Goal: Task Accomplishment & Management: Manage account settings

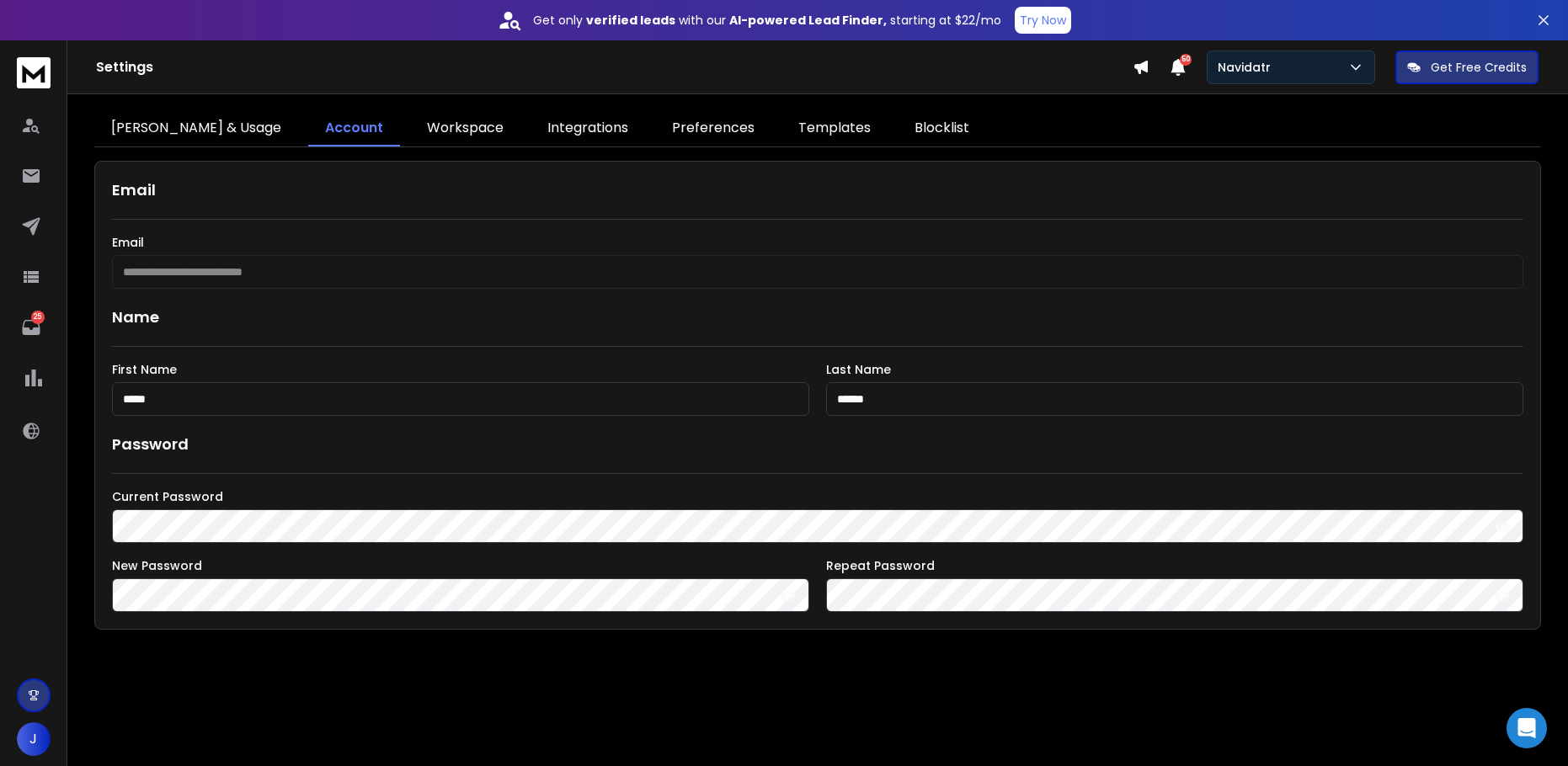
click at [1291, 65] on div "Navidatr" at bounding box center [1291, 67] width 146 height 17
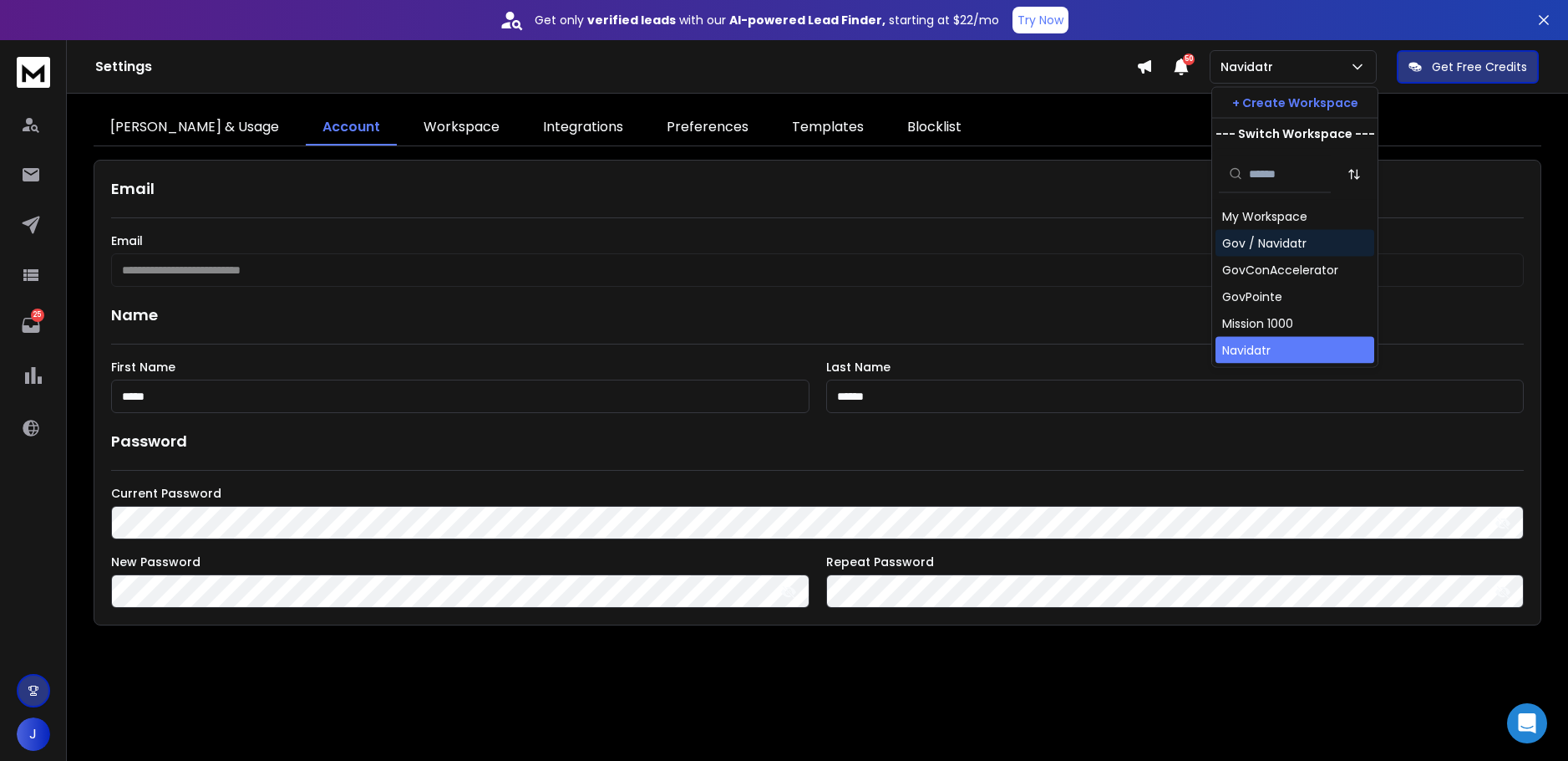
click at [1274, 238] on div "Gov / Navidatr" at bounding box center [1265, 243] width 84 height 17
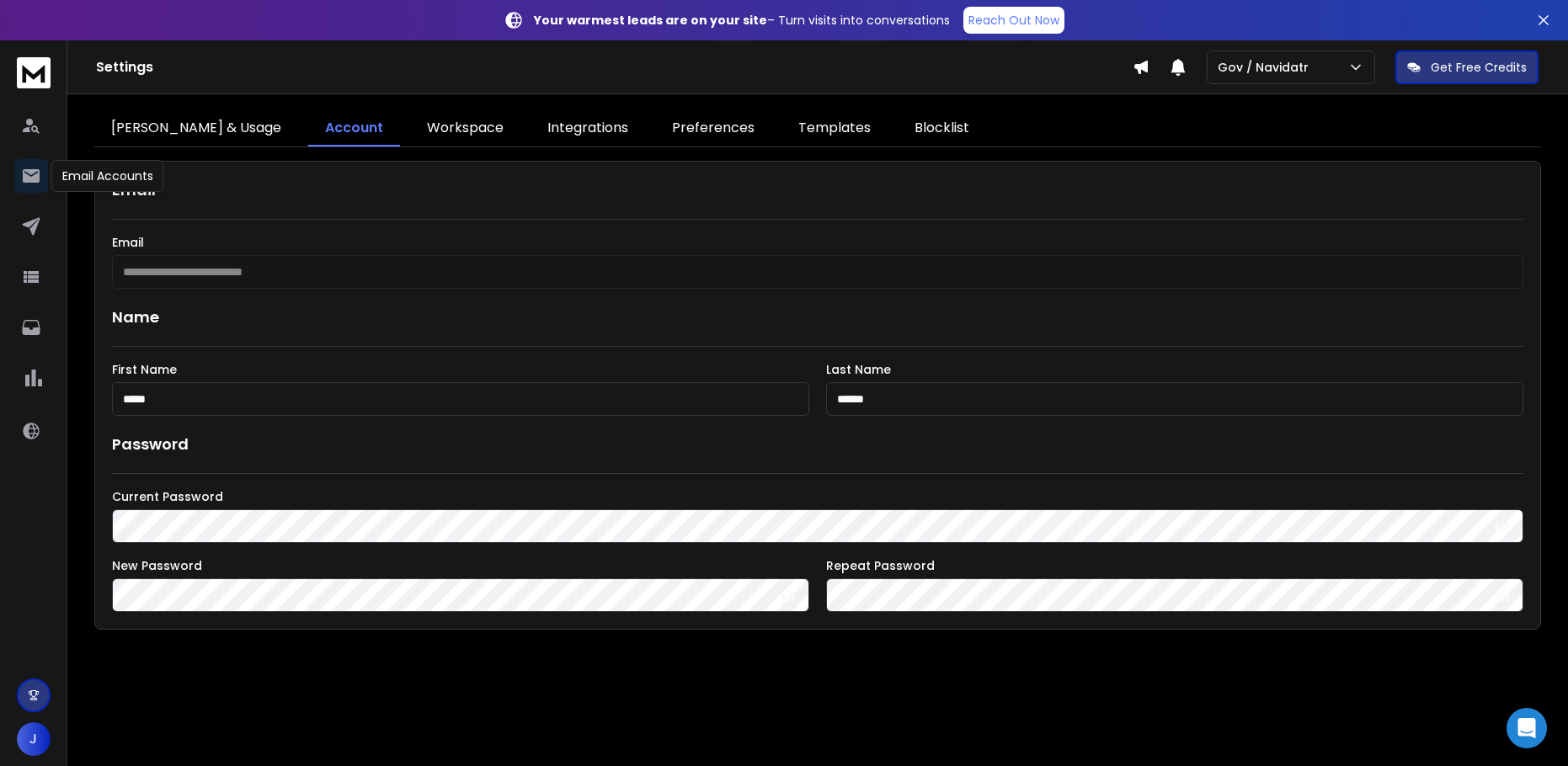
click at [27, 173] on icon at bounding box center [31, 176] width 20 height 20
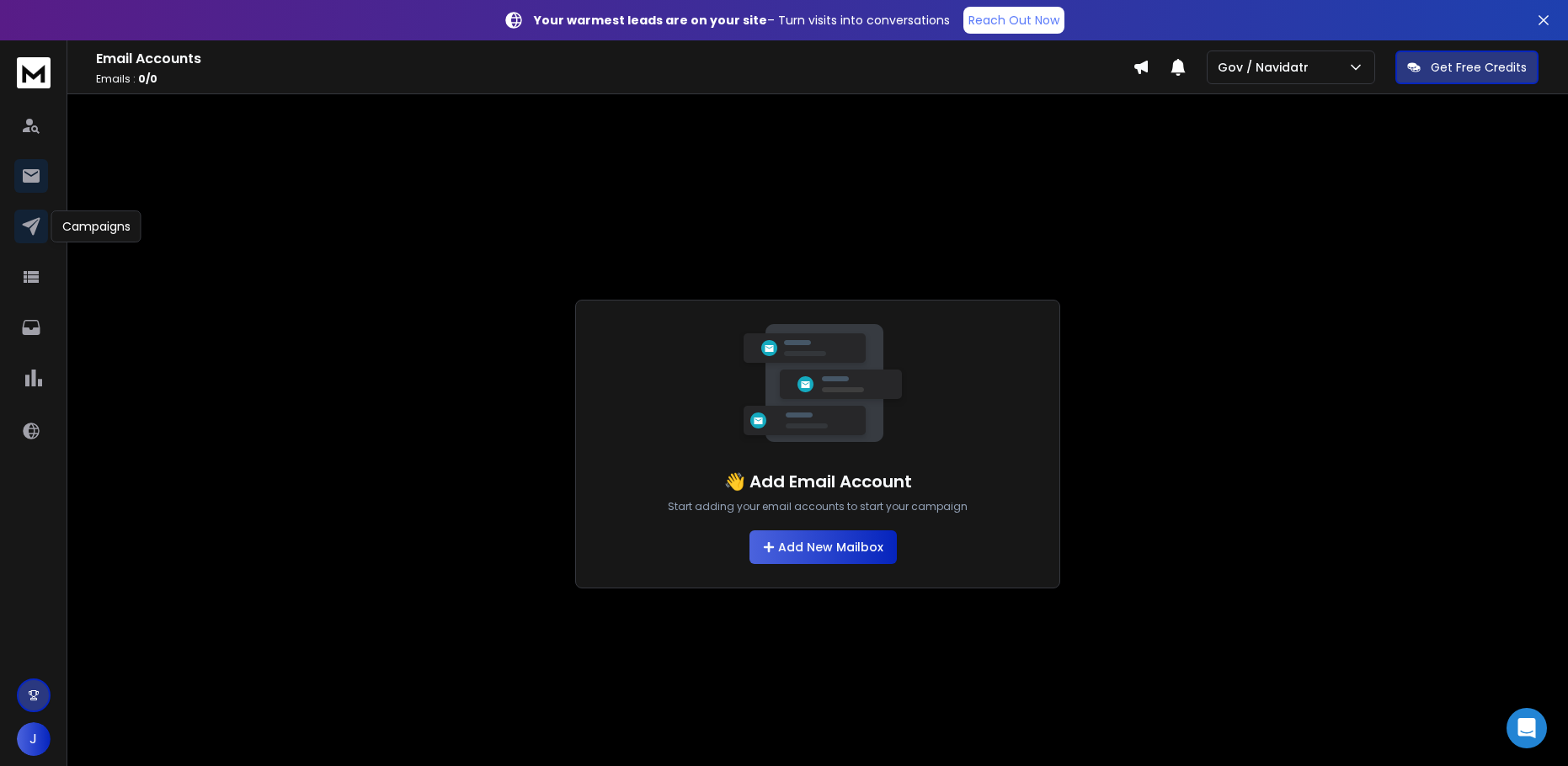
click at [33, 228] on icon at bounding box center [31, 226] width 18 height 18
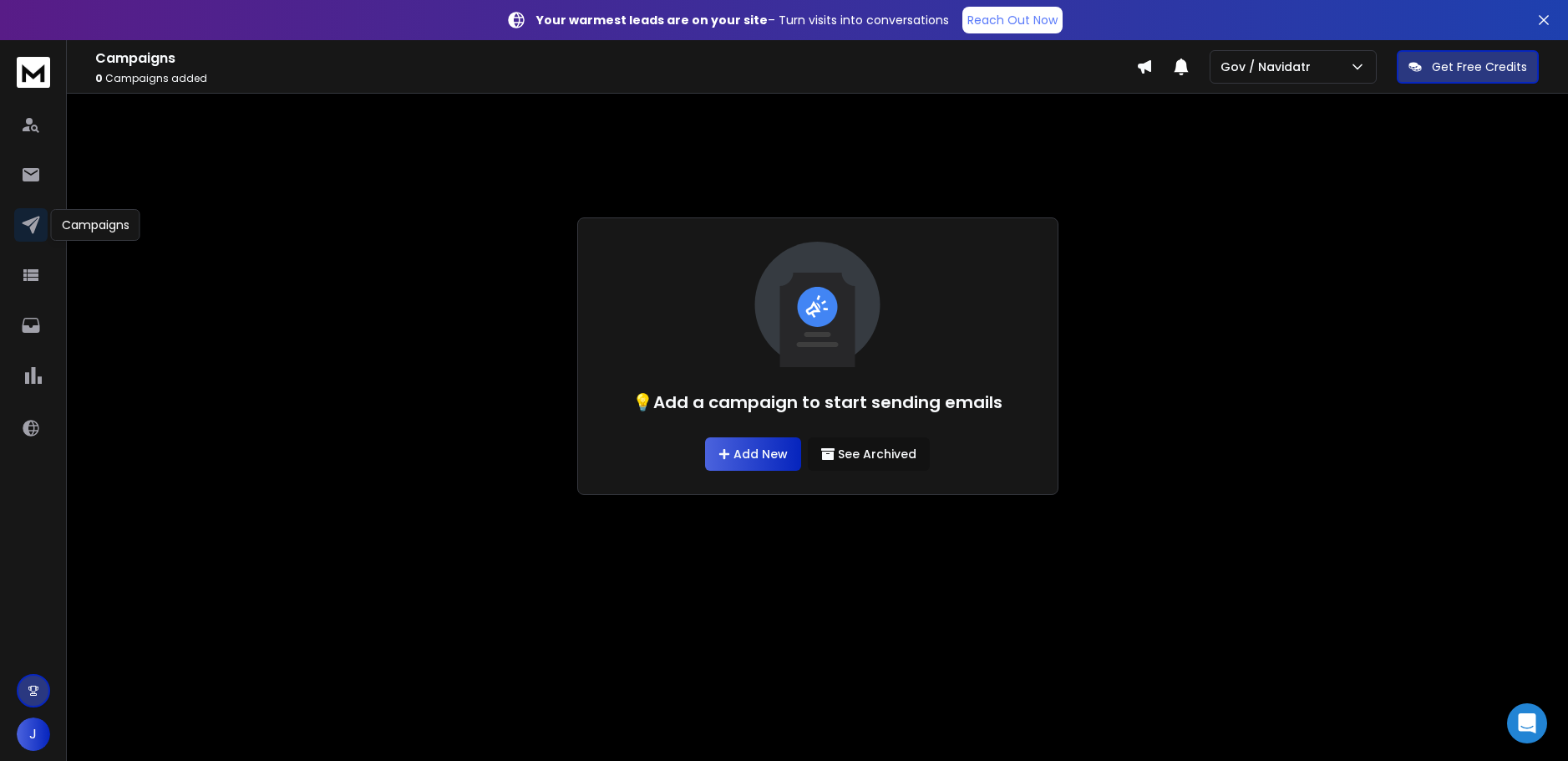
click at [754, 453] on link "Add New" at bounding box center [753, 453] width 96 height 33
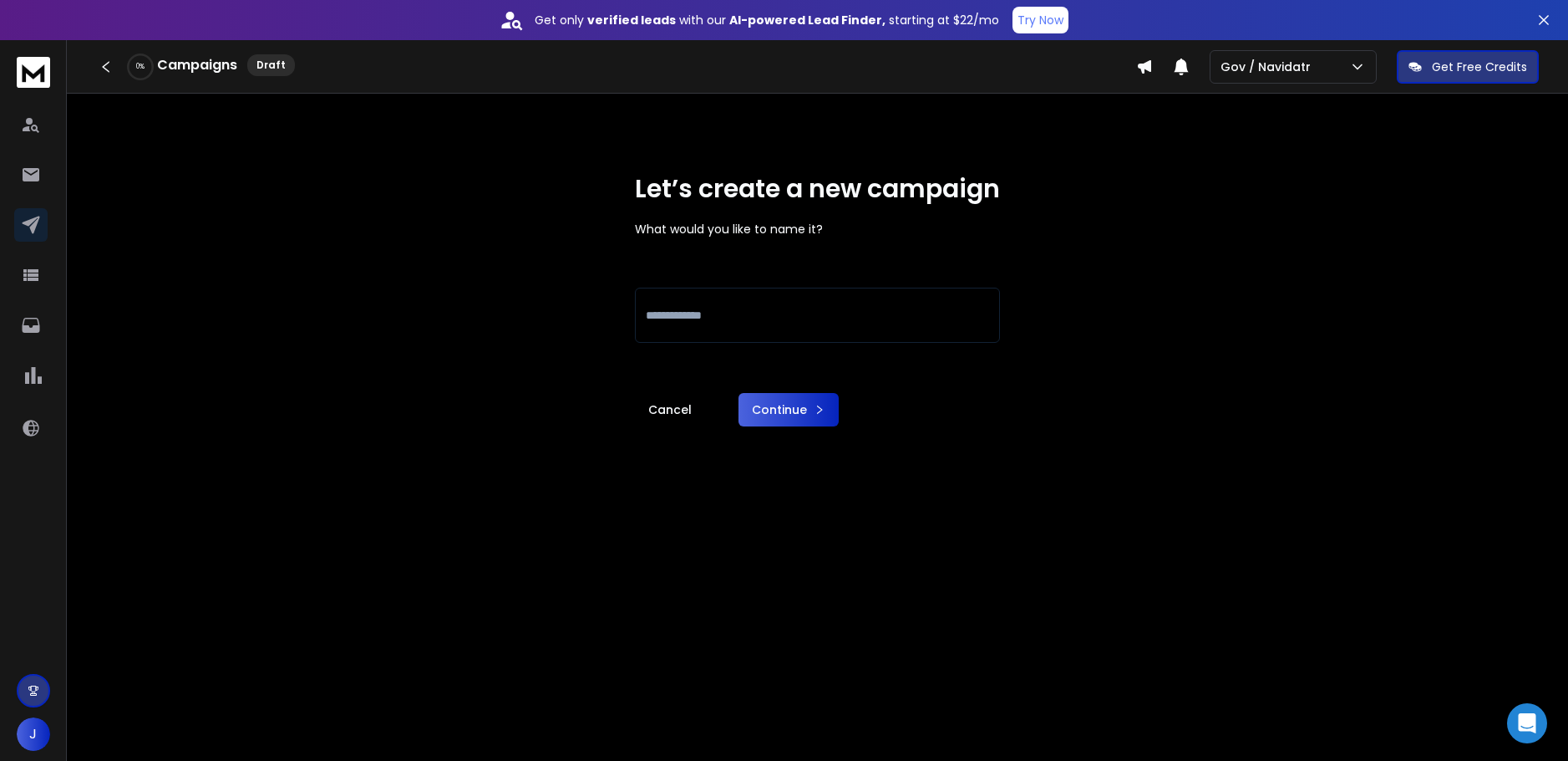
paste input "**********"
type input "**********"
click at [790, 409] on button "Continue" at bounding box center [788, 409] width 100 height 33
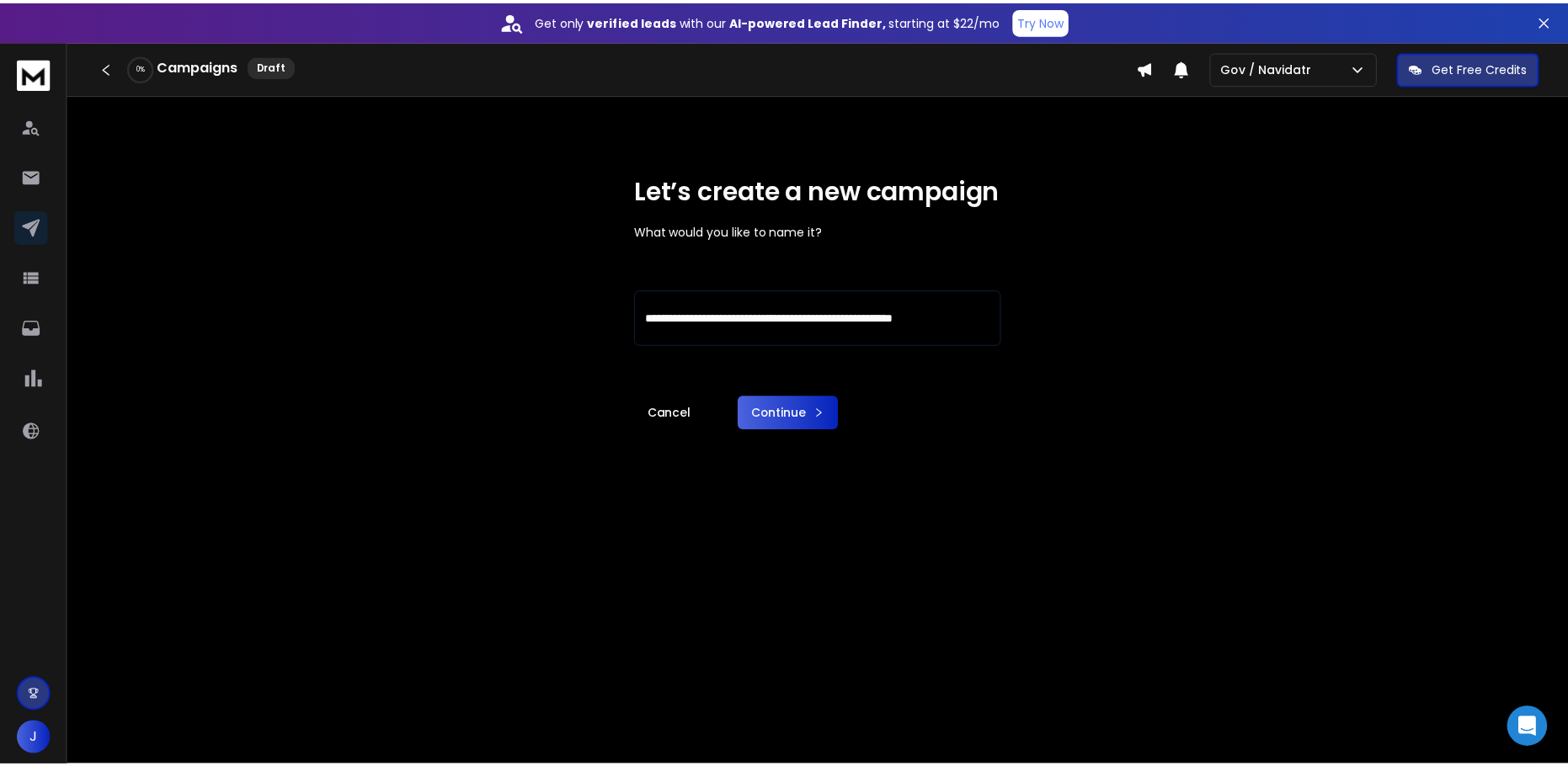
scroll to position [0, 0]
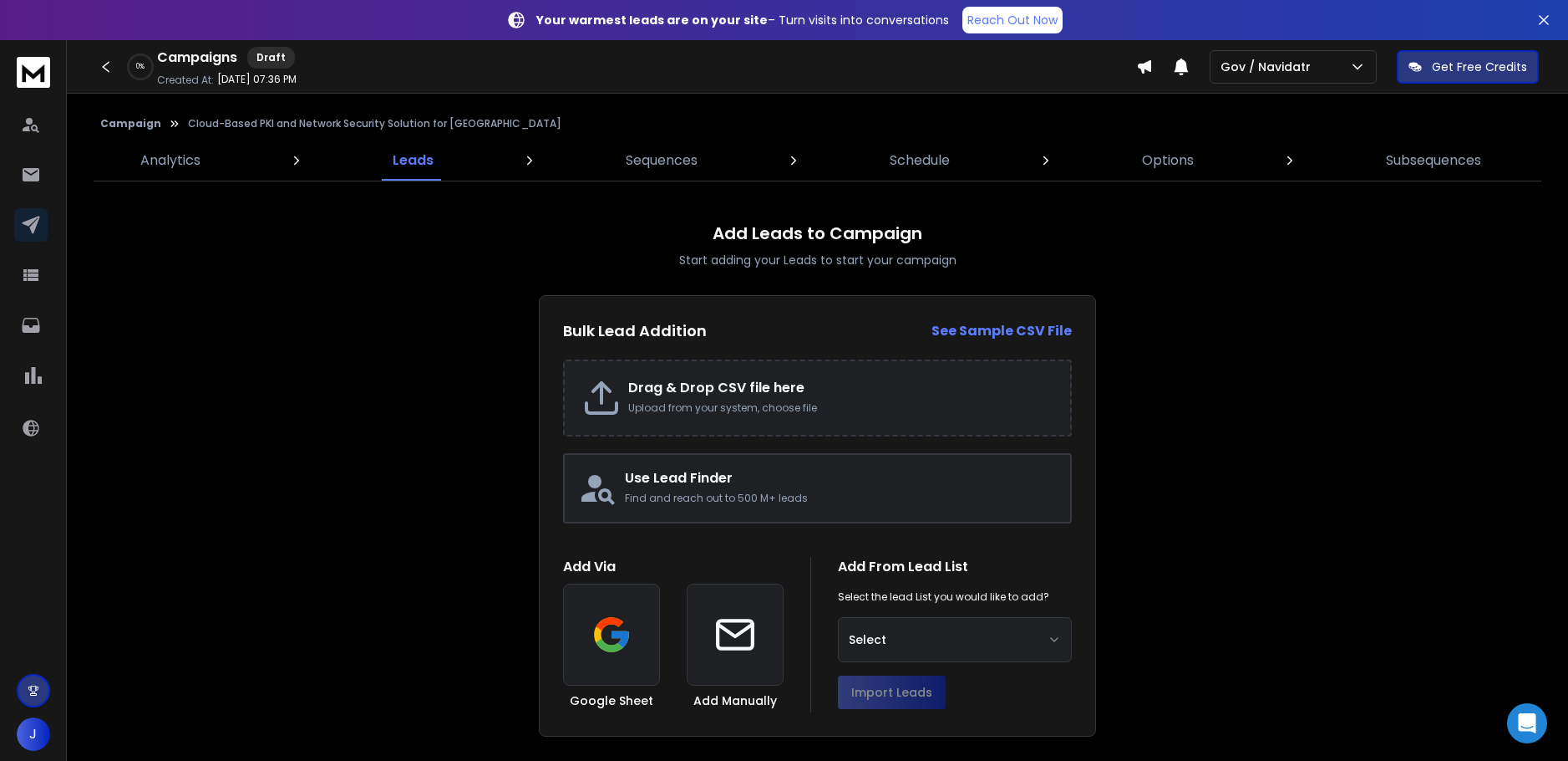
click at [707, 391] on h2 "Drag & Drop CSV file here" at bounding box center [841, 388] width 425 height 20
type input "**********"
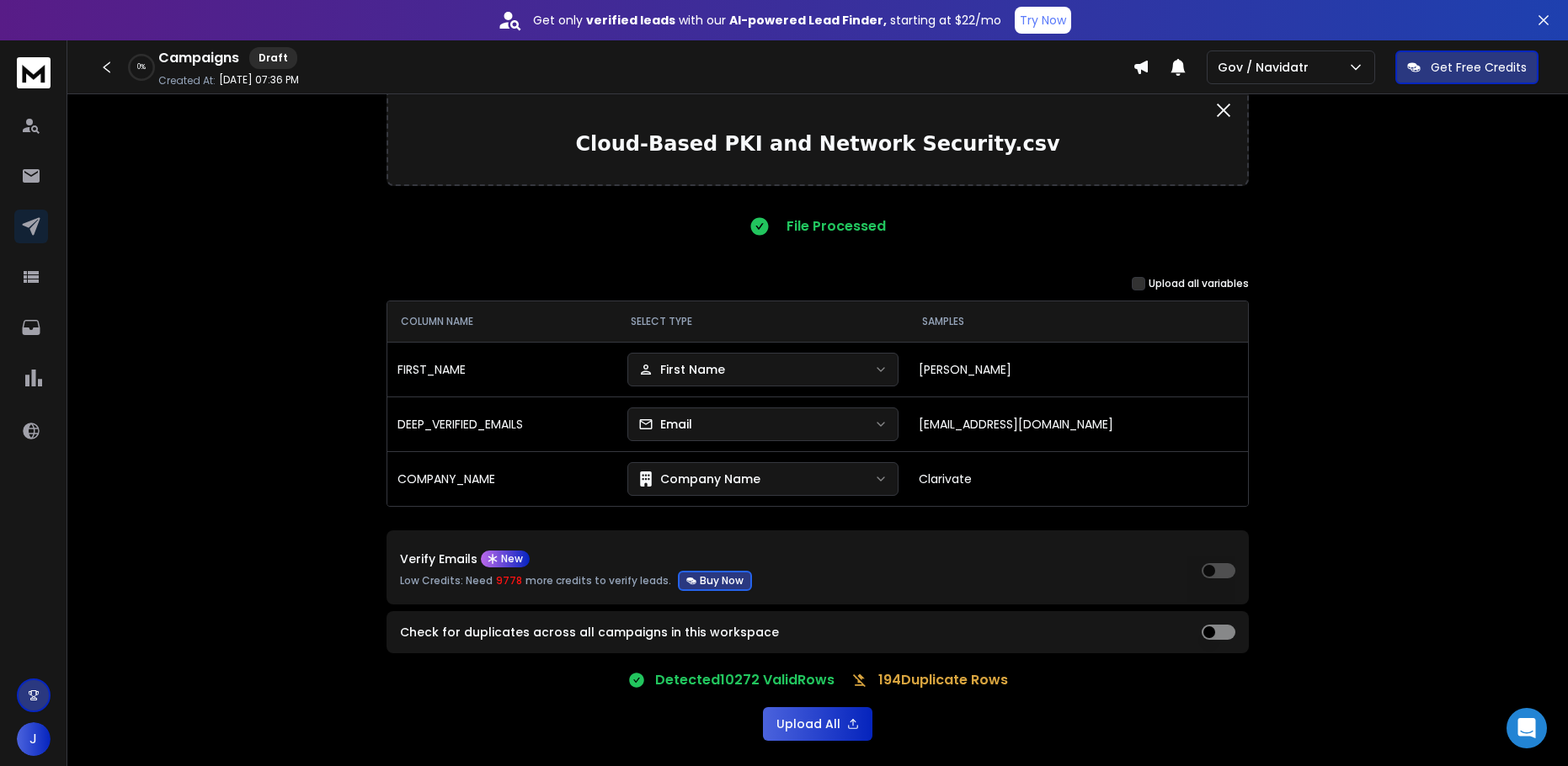
scroll to position [61, 0]
click at [841, 721] on button "Upload All" at bounding box center [817, 723] width 109 height 33
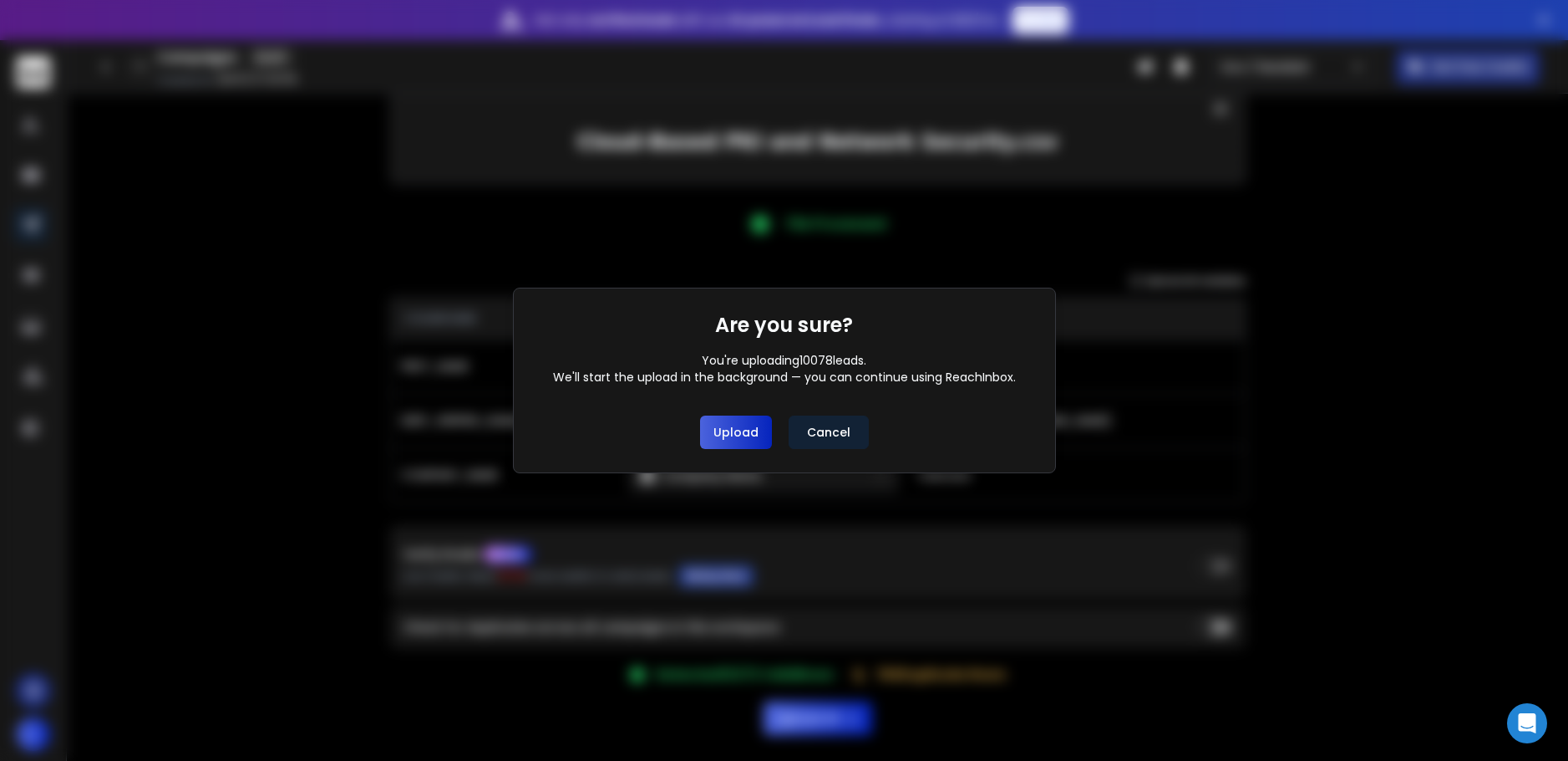
click at [751, 426] on button "Upload" at bounding box center [736, 432] width 72 height 33
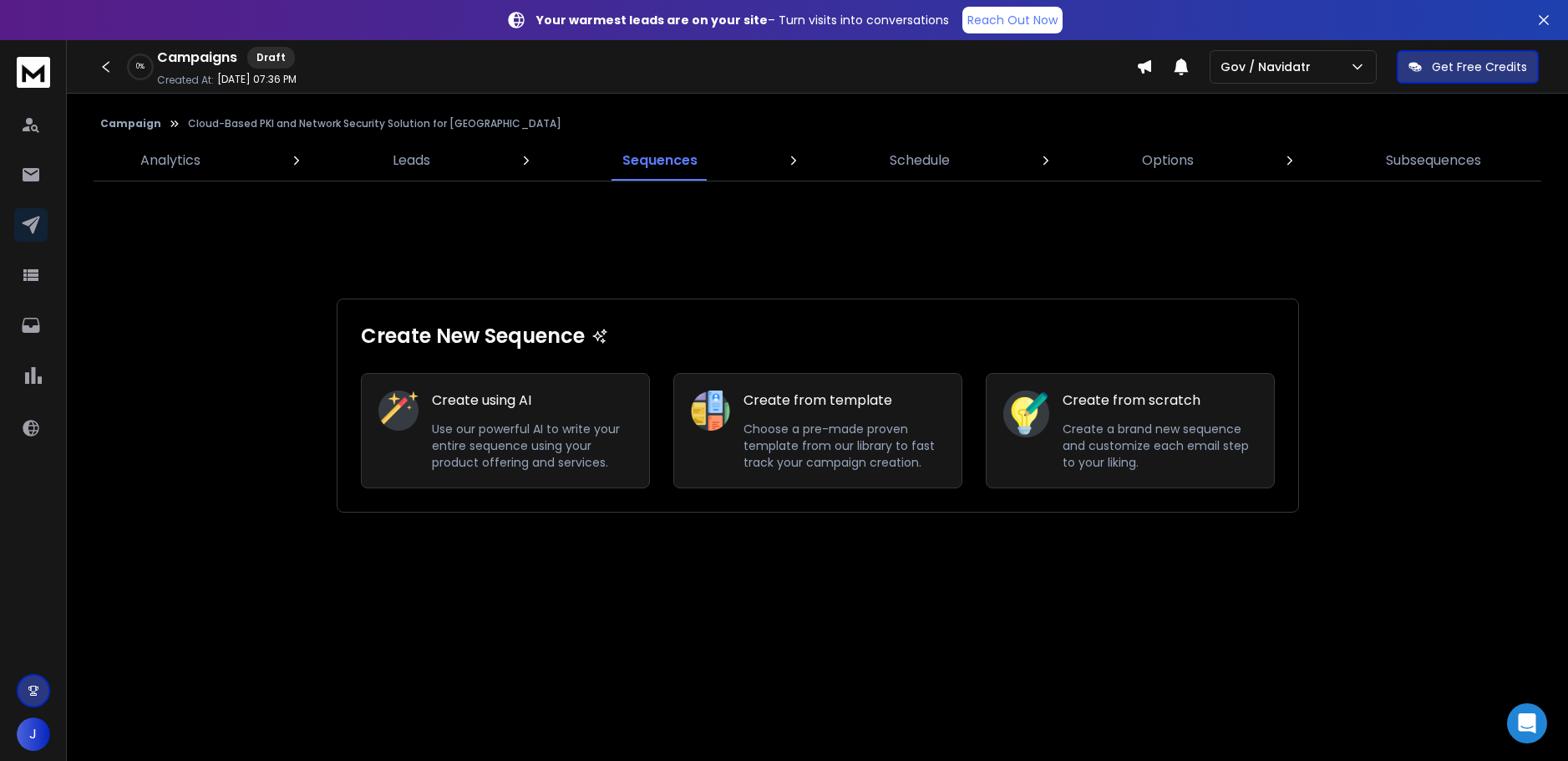
click at [1106, 411] on div "Create from scratch Create a brand new sequence and customize each email step t…" at bounding box center [1160, 430] width 194 height 80
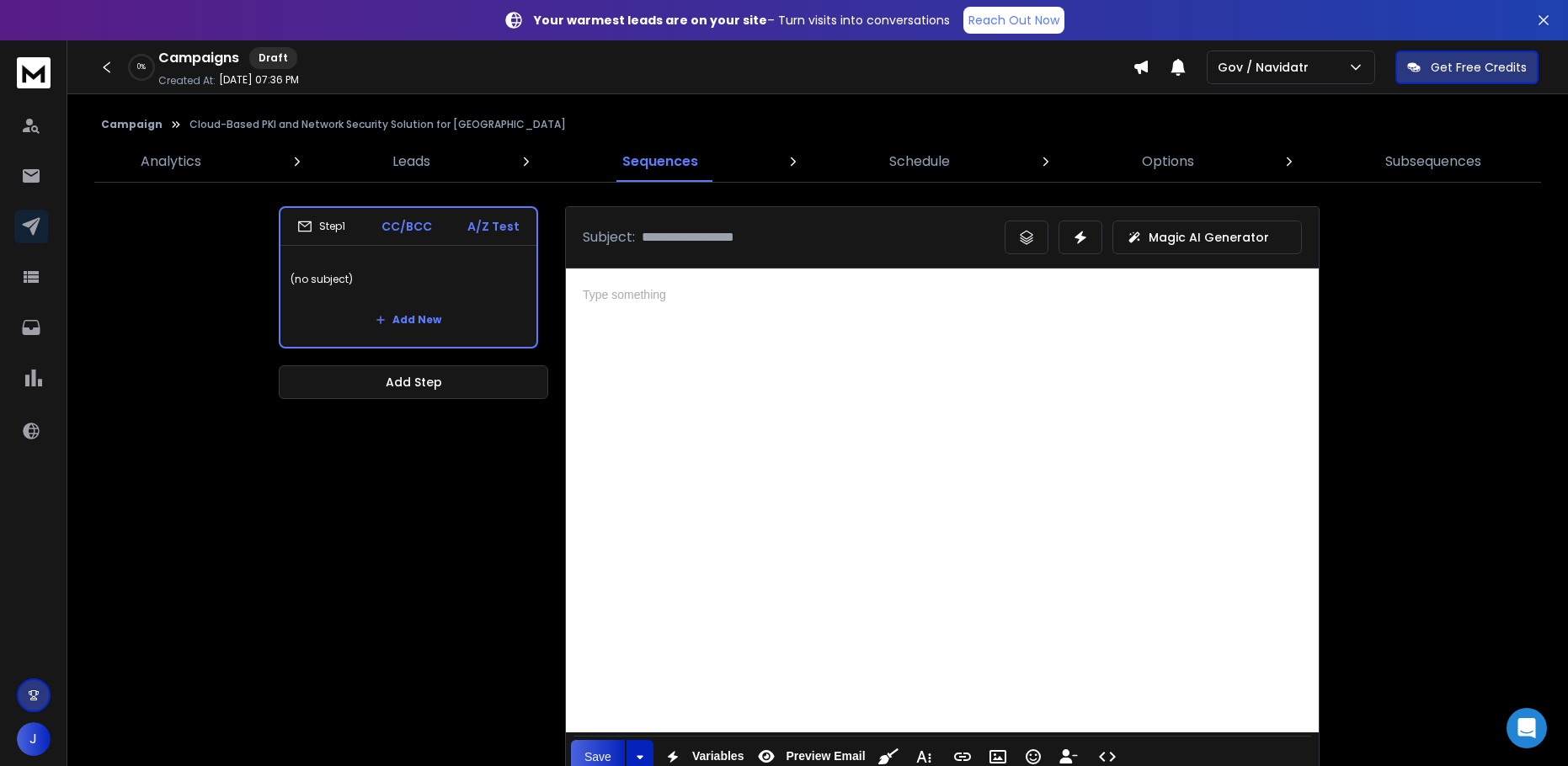
click at [658, 238] on input at bounding box center [814, 238] width 346 height 20
paste input "**********"
type input "**********"
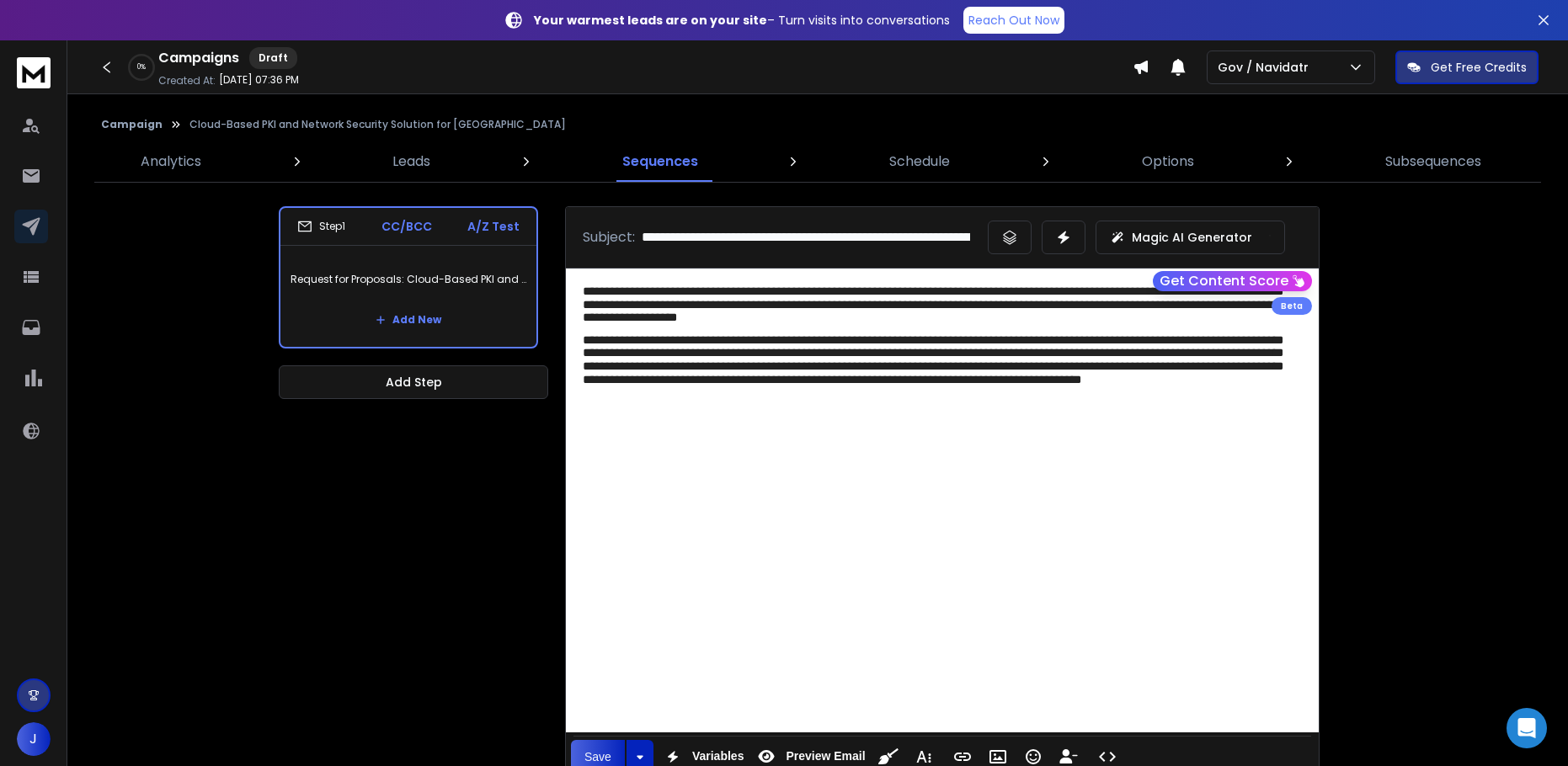
click at [579, 285] on div "**********" at bounding box center [942, 498] width 753 height 460
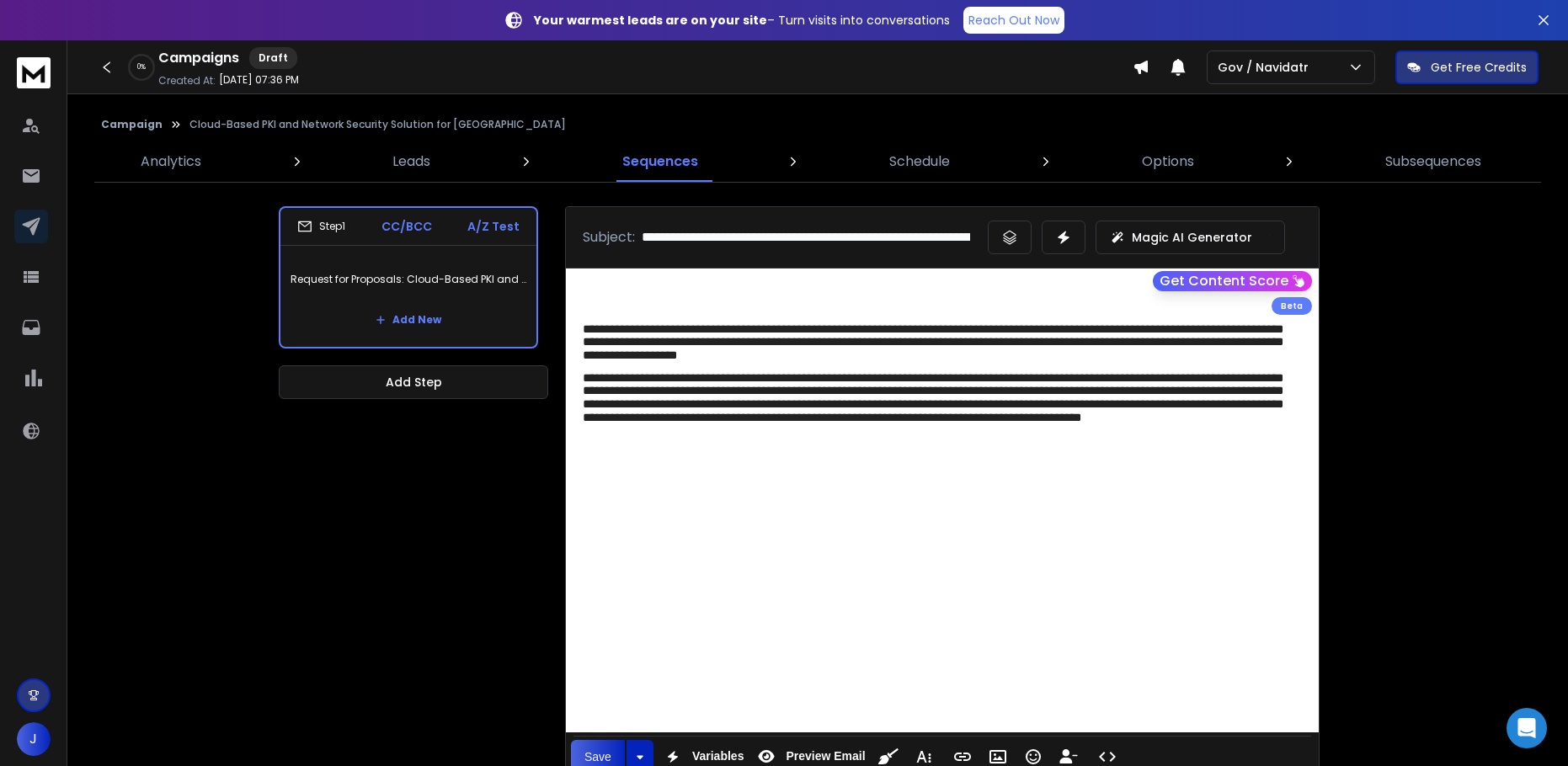
click at [589, 289] on div at bounding box center [943, 294] width 719 height 18
click at [709, 747] on div "Variables" at bounding box center [702, 757] width 91 height 27
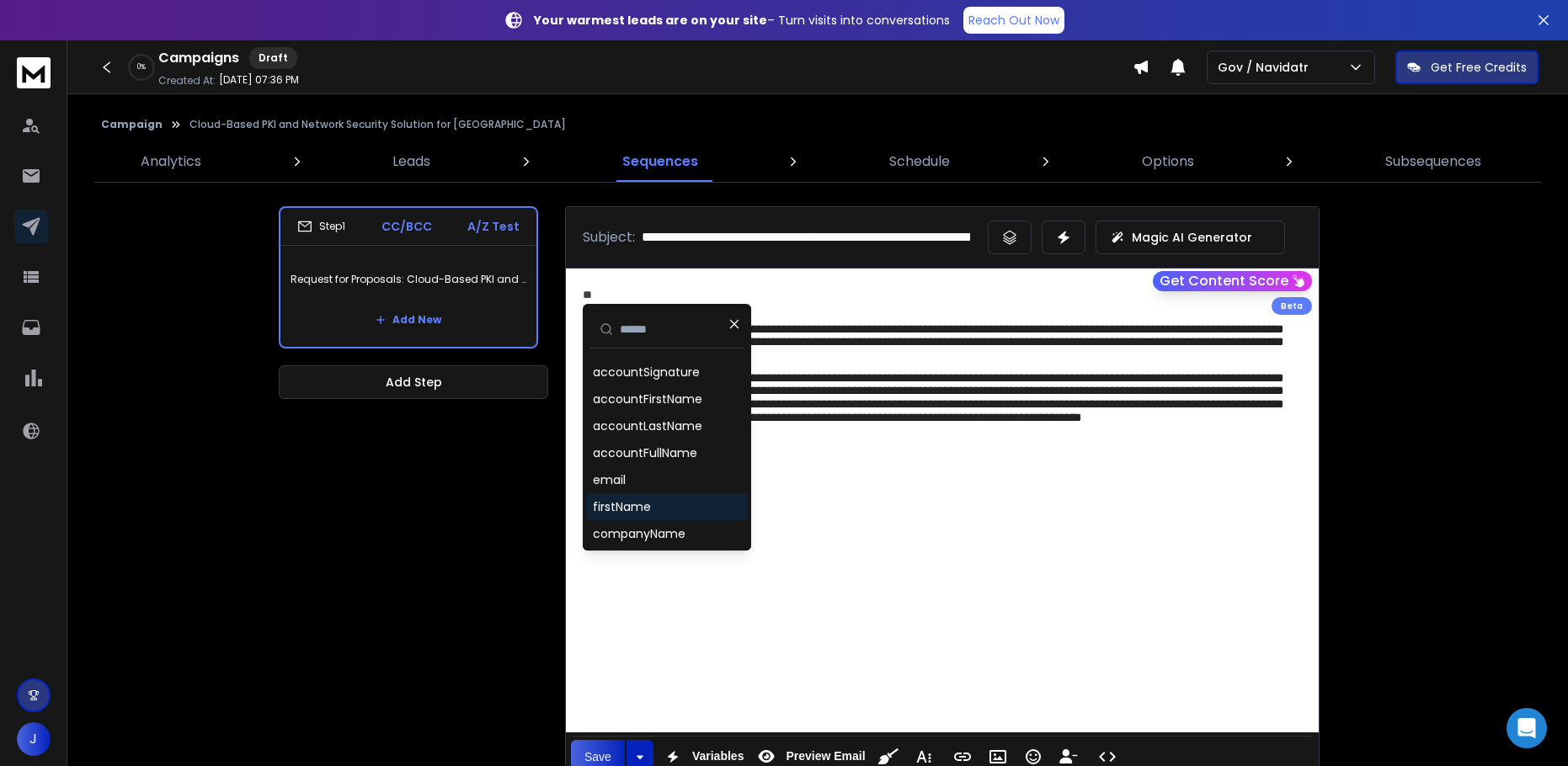
click at [659, 510] on div "firstName" at bounding box center [666, 507] width 162 height 27
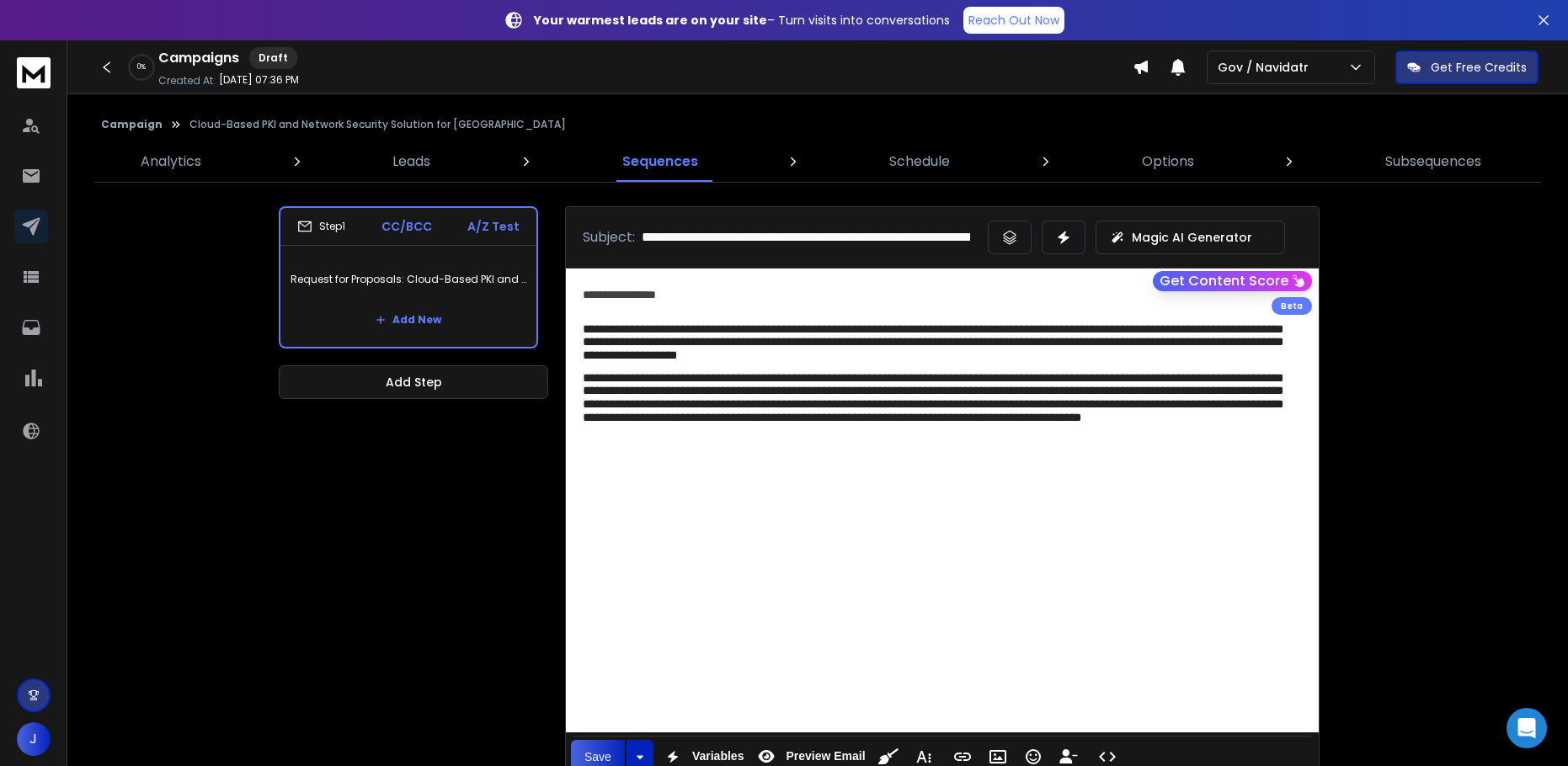
click at [599, 468] on div "**********" at bounding box center [942, 498] width 753 height 460
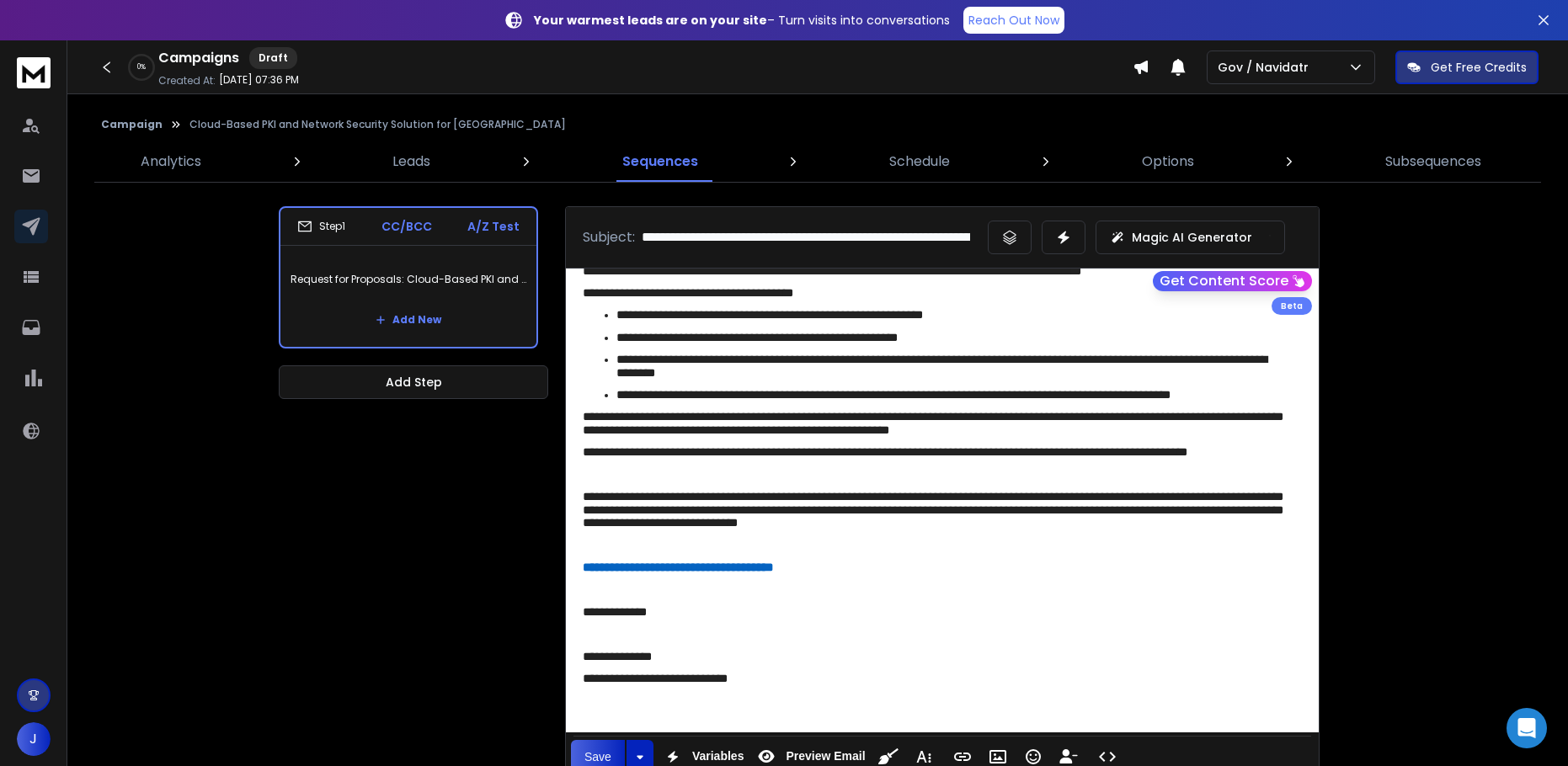
scroll to position [149, 0]
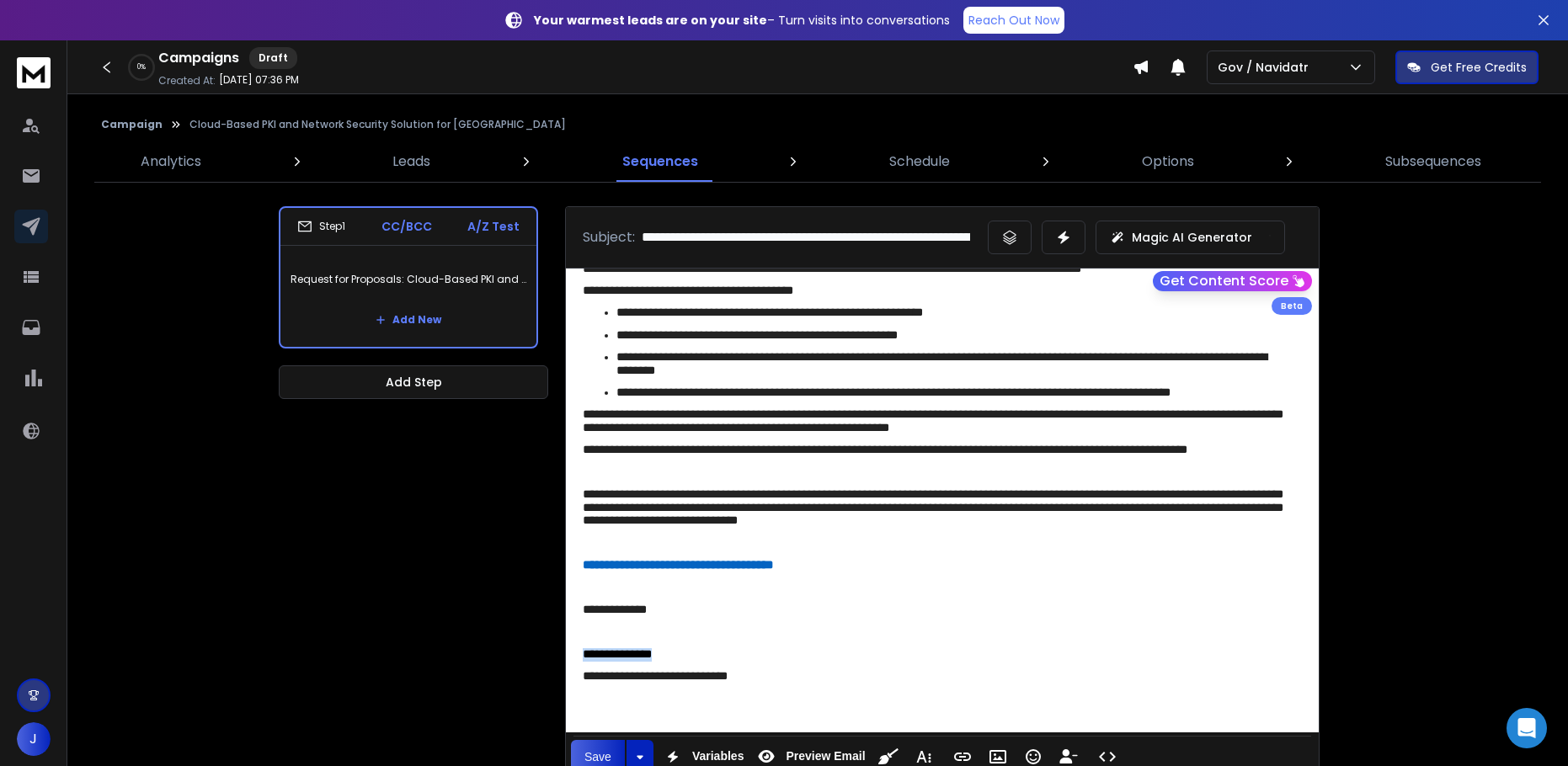
drag, startPoint x: 671, startPoint y: 653, endPoint x: 572, endPoint y: 649, distance: 99.1
click at [572, 649] on div "**********" at bounding box center [942, 498] width 753 height 460
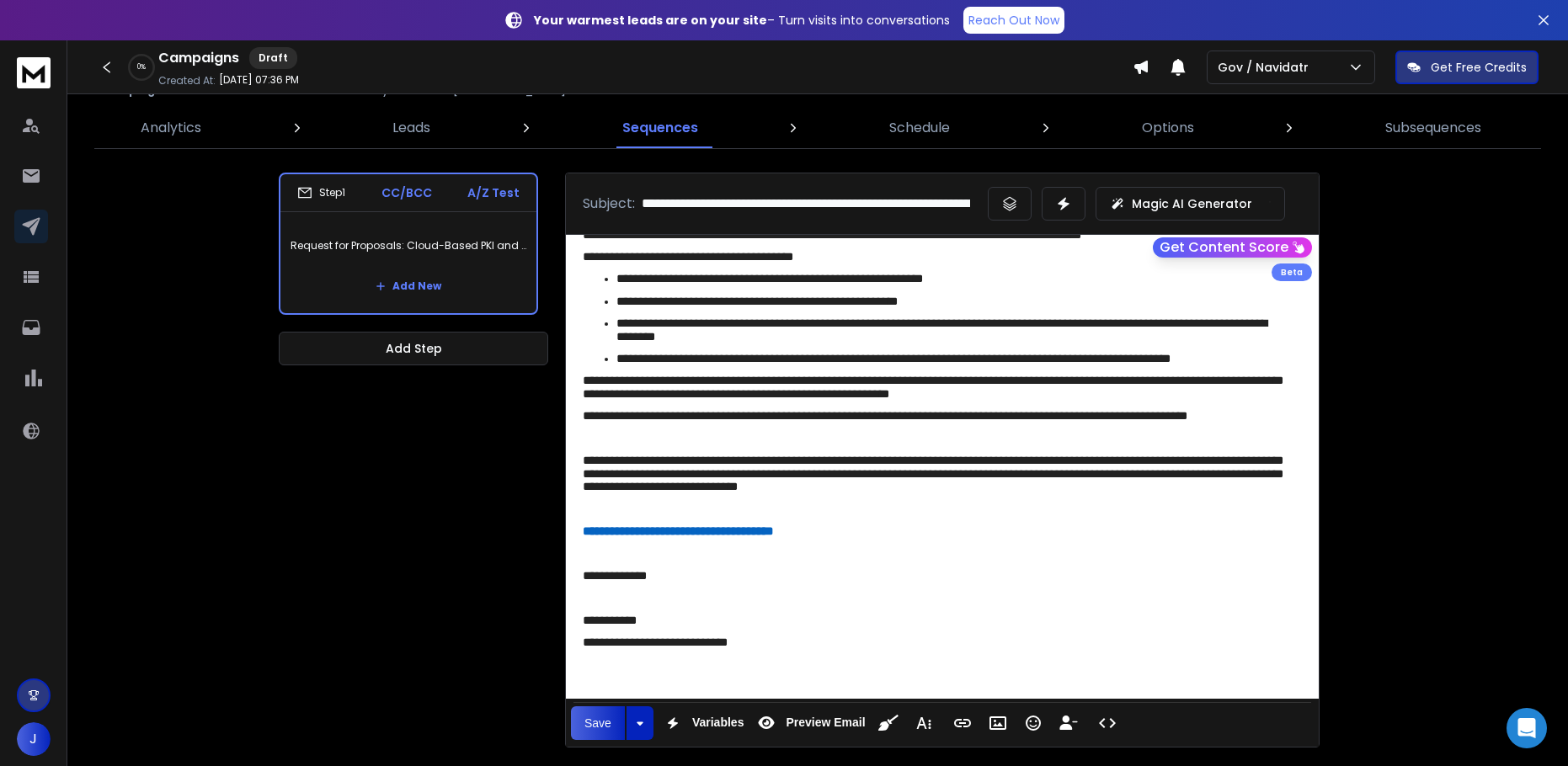
scroll to position [38, 0]
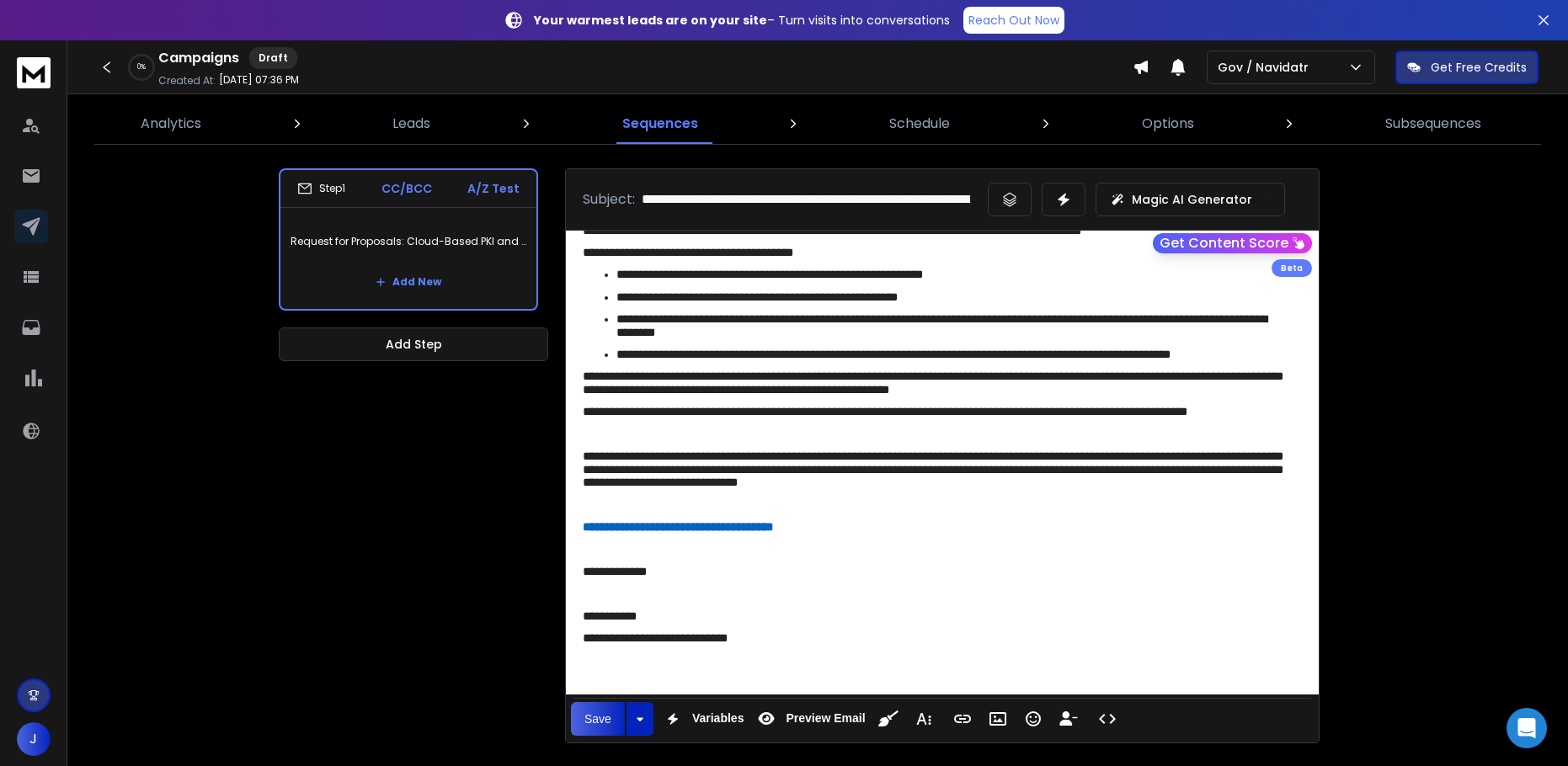
click at [774, 651] on div "**********" at bounding box center [942, 460] width 753 height 460
click at [1072, 717] on icon "button" at bounding box center [1068, 718] width 20 height 14
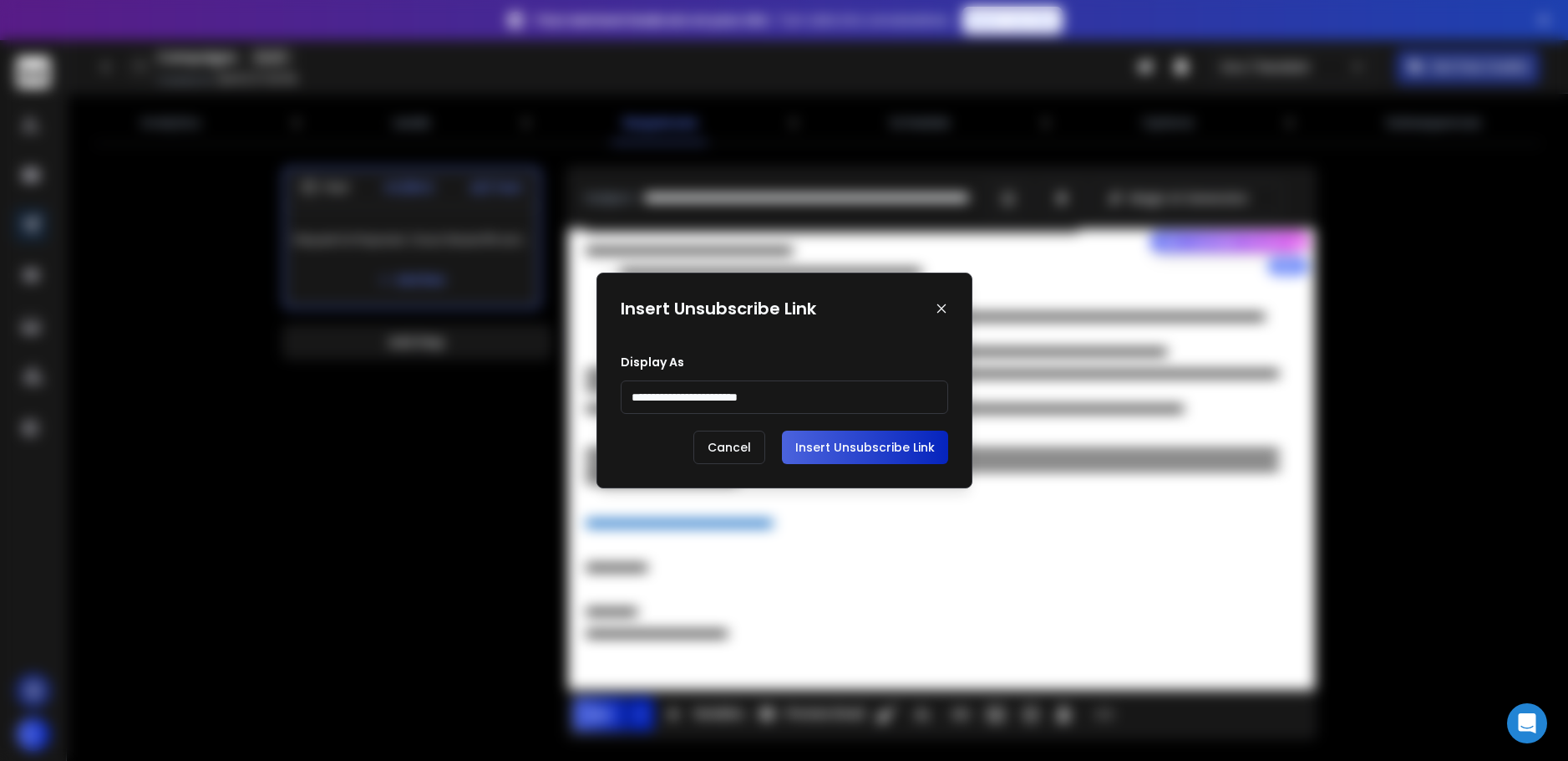
click at [839, 446] on button "Insert Unsubscribe Link" at bounding box center [865, 447] width 166 height 33
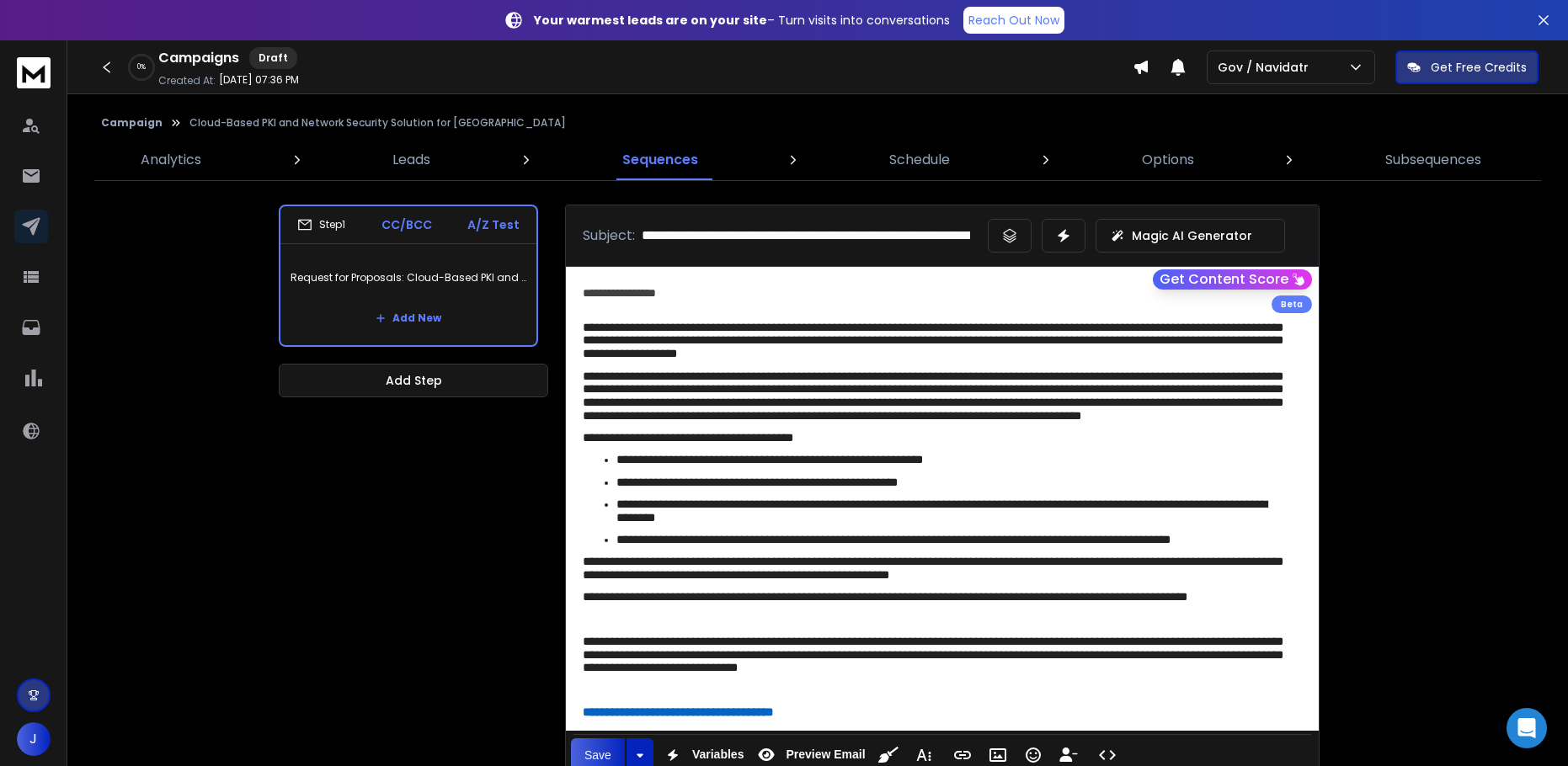
scroll to position [0, 0]
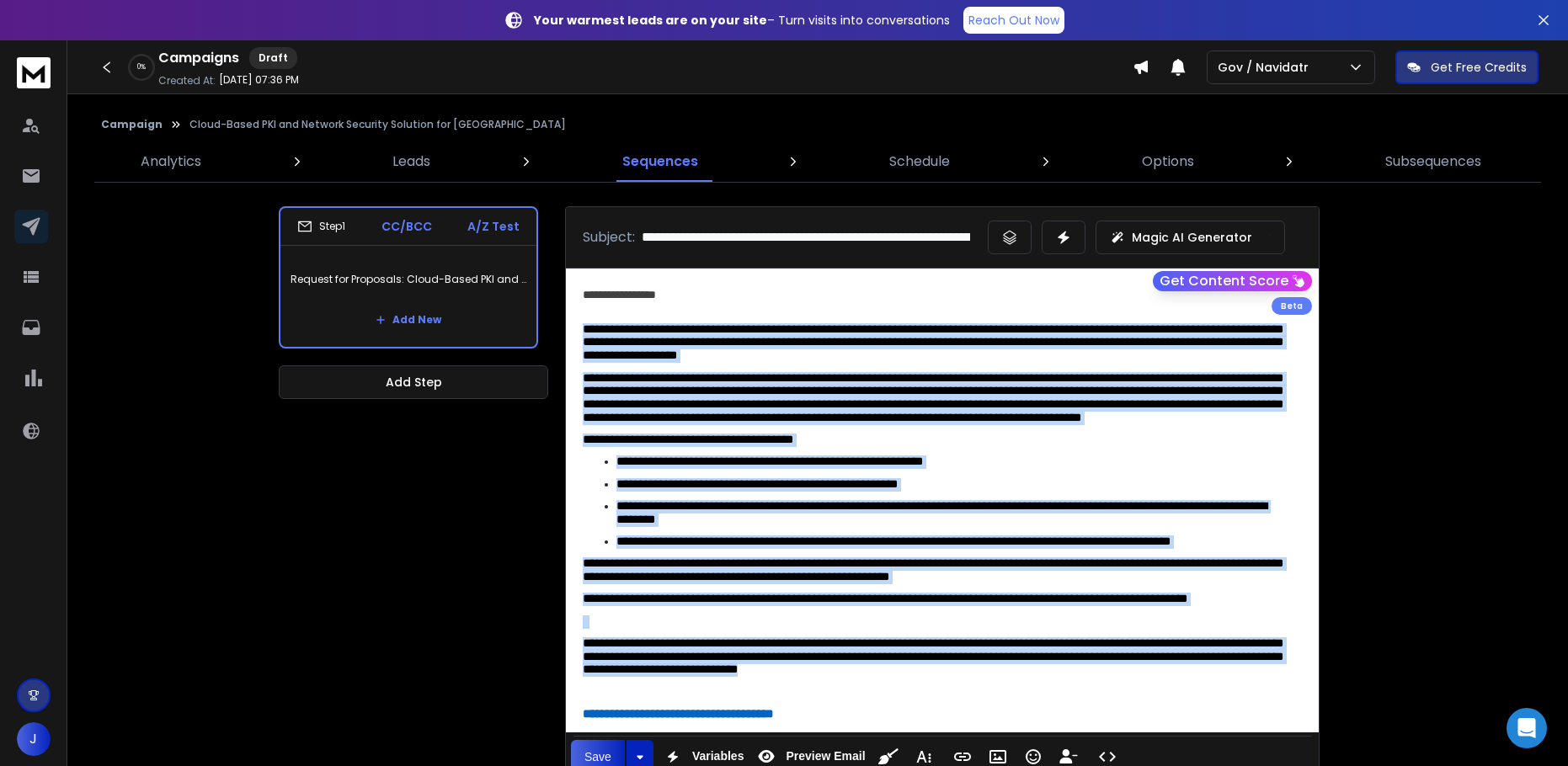
drag, startPoint x: 582, startPoint y: 328, endPoint x: 780, endPoint y: 665, distance: 390.9
click at [780, 665] on div "**********" at bounding box center [942, 498] width 753 height 460
copy div "**********"
click at [762, 475] on ul "**********" at bounding box center [943, 501] width 719 height 92
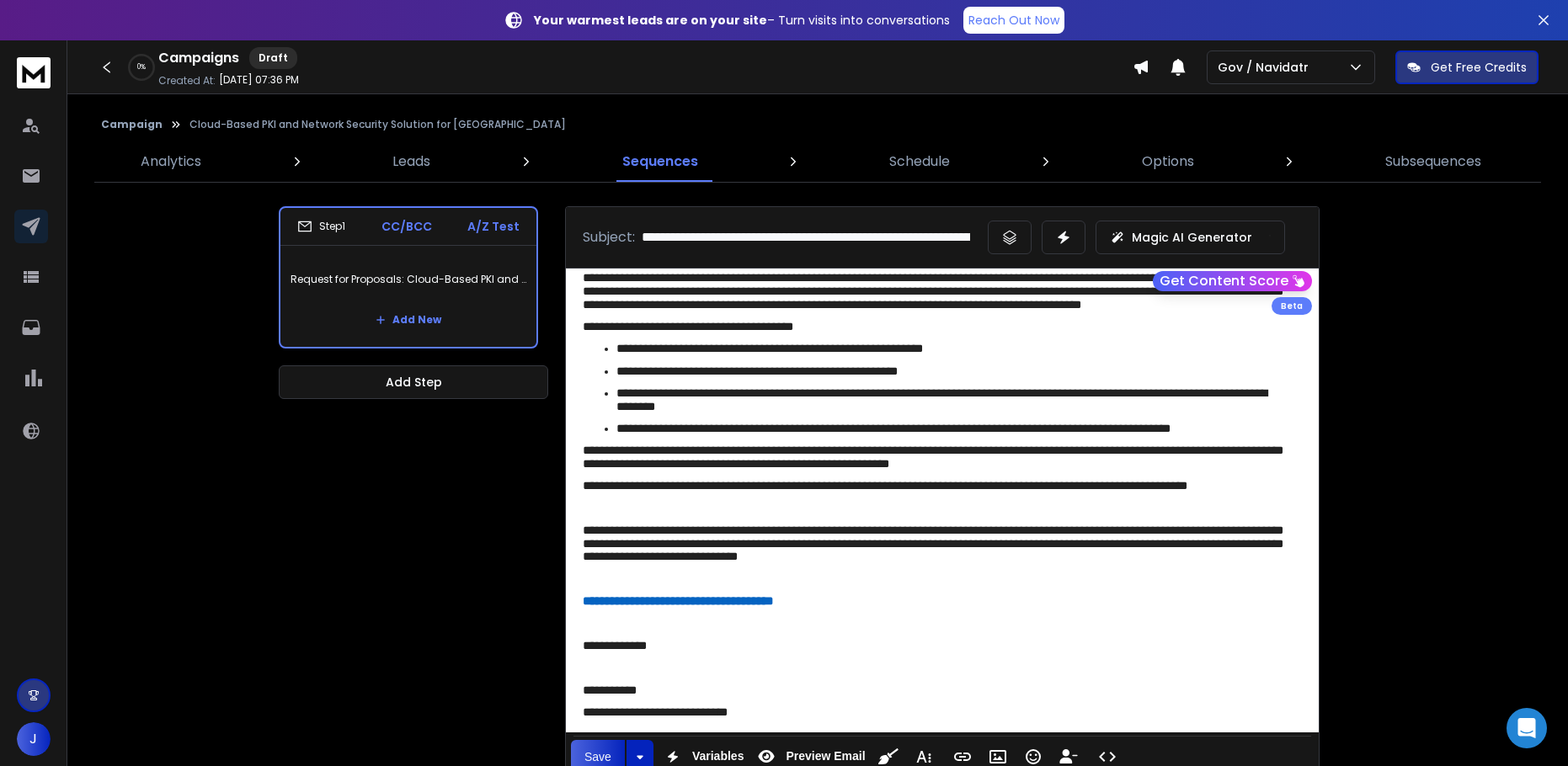
scroll to position [205, 0]
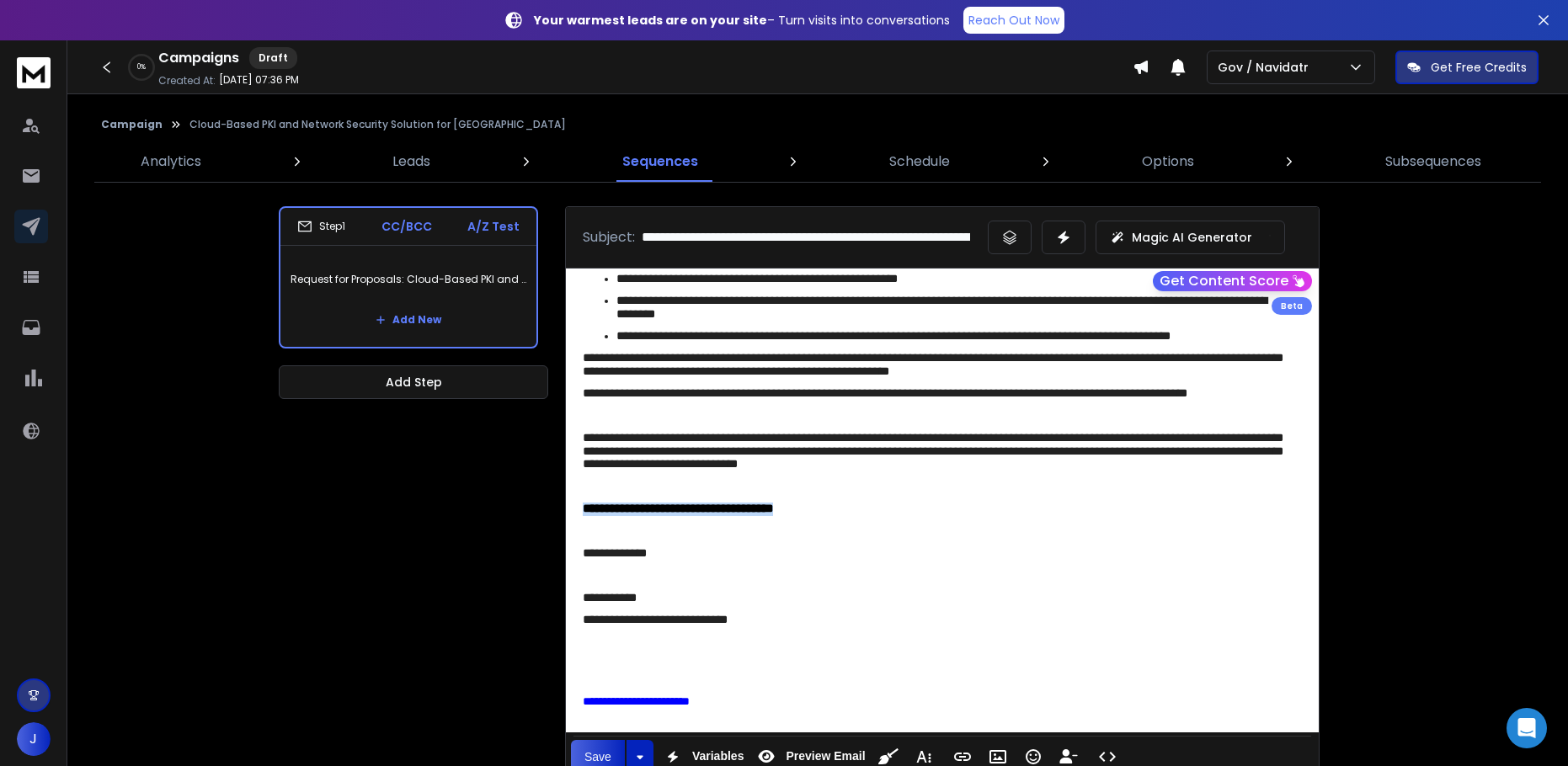
drag, startPoint x: 579, startPoint y: 509, endPoint x: 784, endPoint y: 512, distance: 205.0
click at [784, 512] on div "**********" at bounding box center [942, 498] width 753 height 460
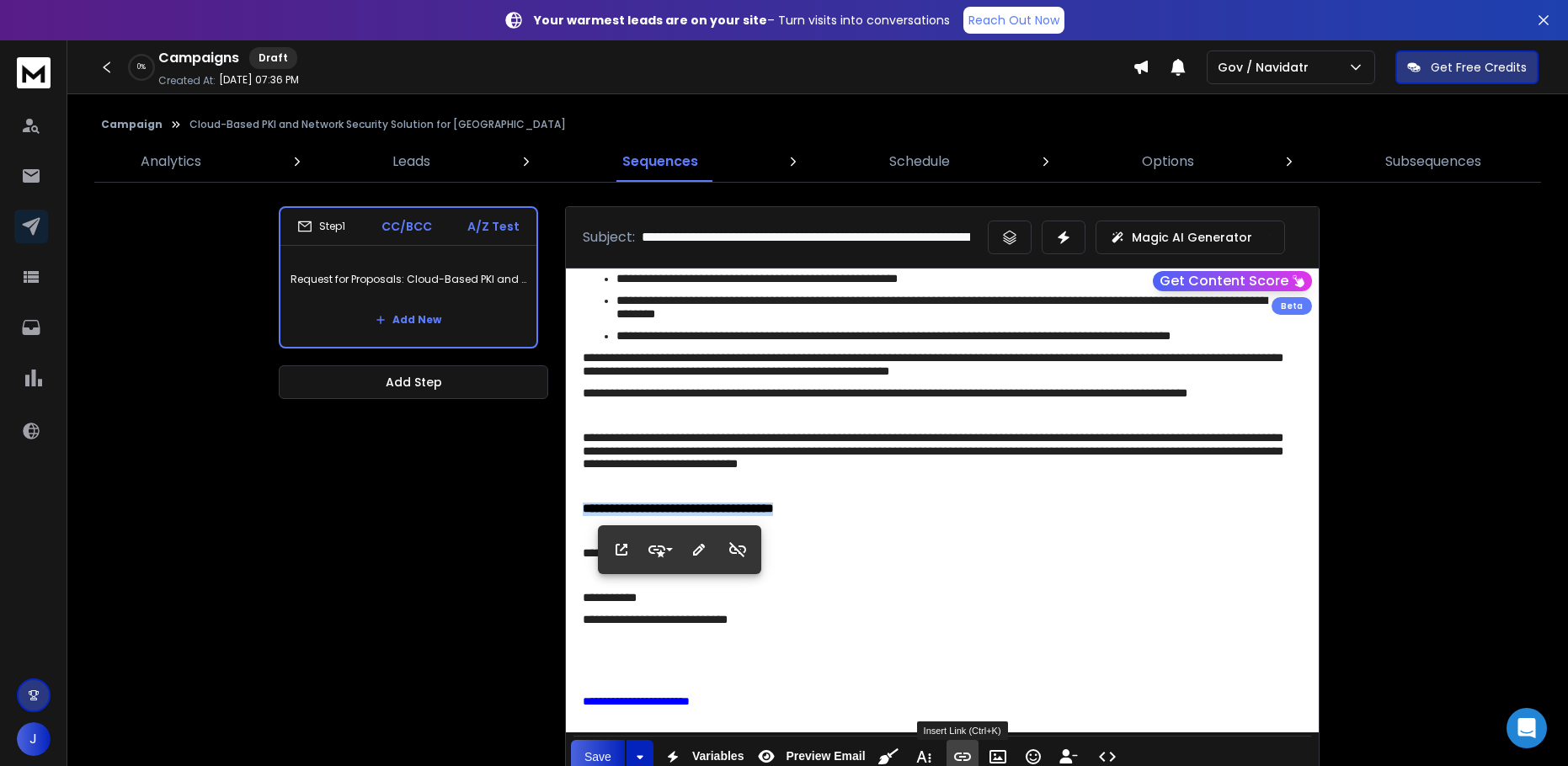
click at [969, 753] on icon "button" at bounding box center [962, 756] width 17 height 8
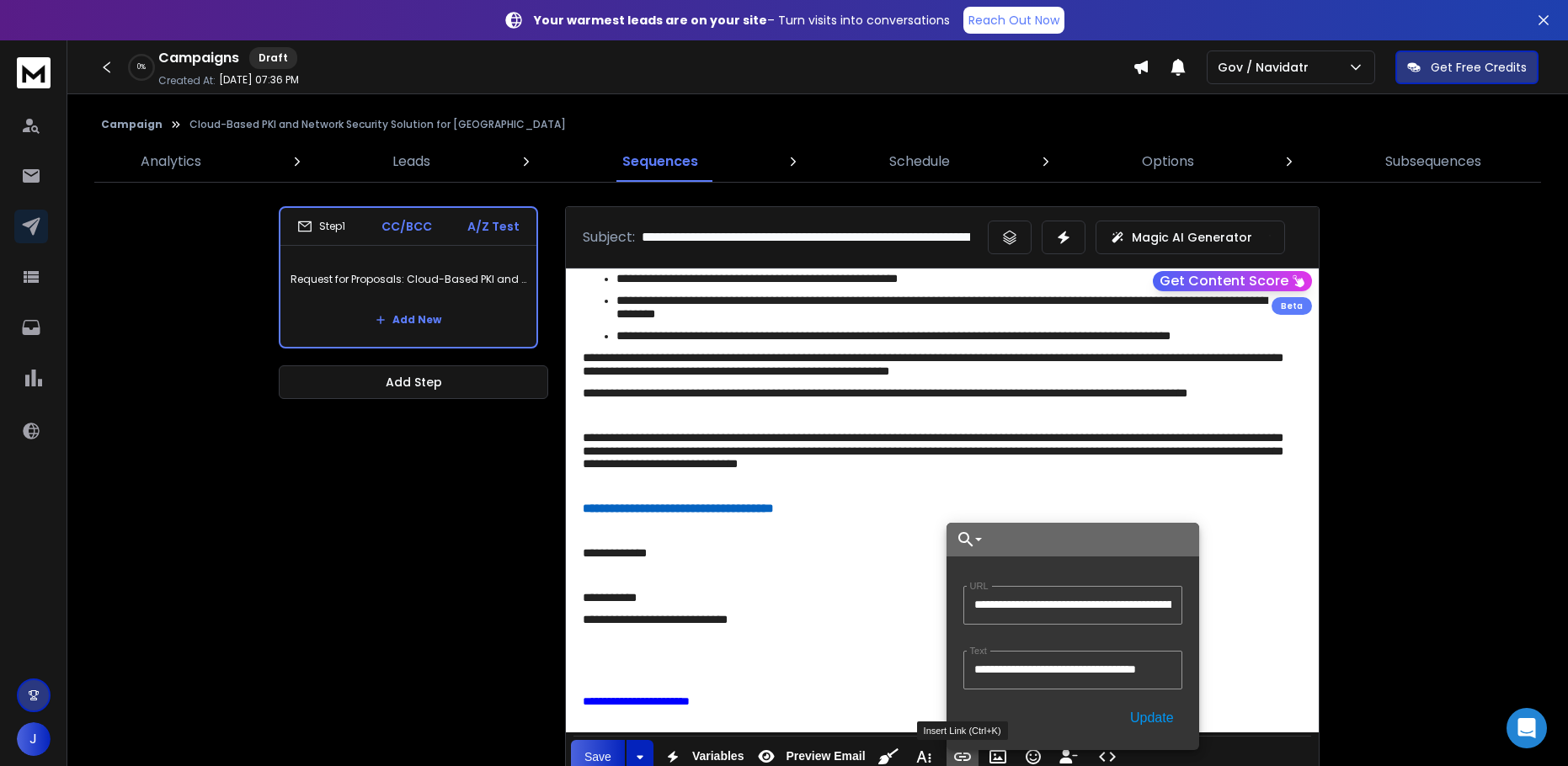
scroll to position [0, 860]
drag, startPoint x: 1164, startPoint y: 605, endPoint x: 948, endPoint y: 603, distance: 216.0
click at [948, 603] on div "**********" at bounding box center [1072, 636] width 252 height 228
type input "**********"
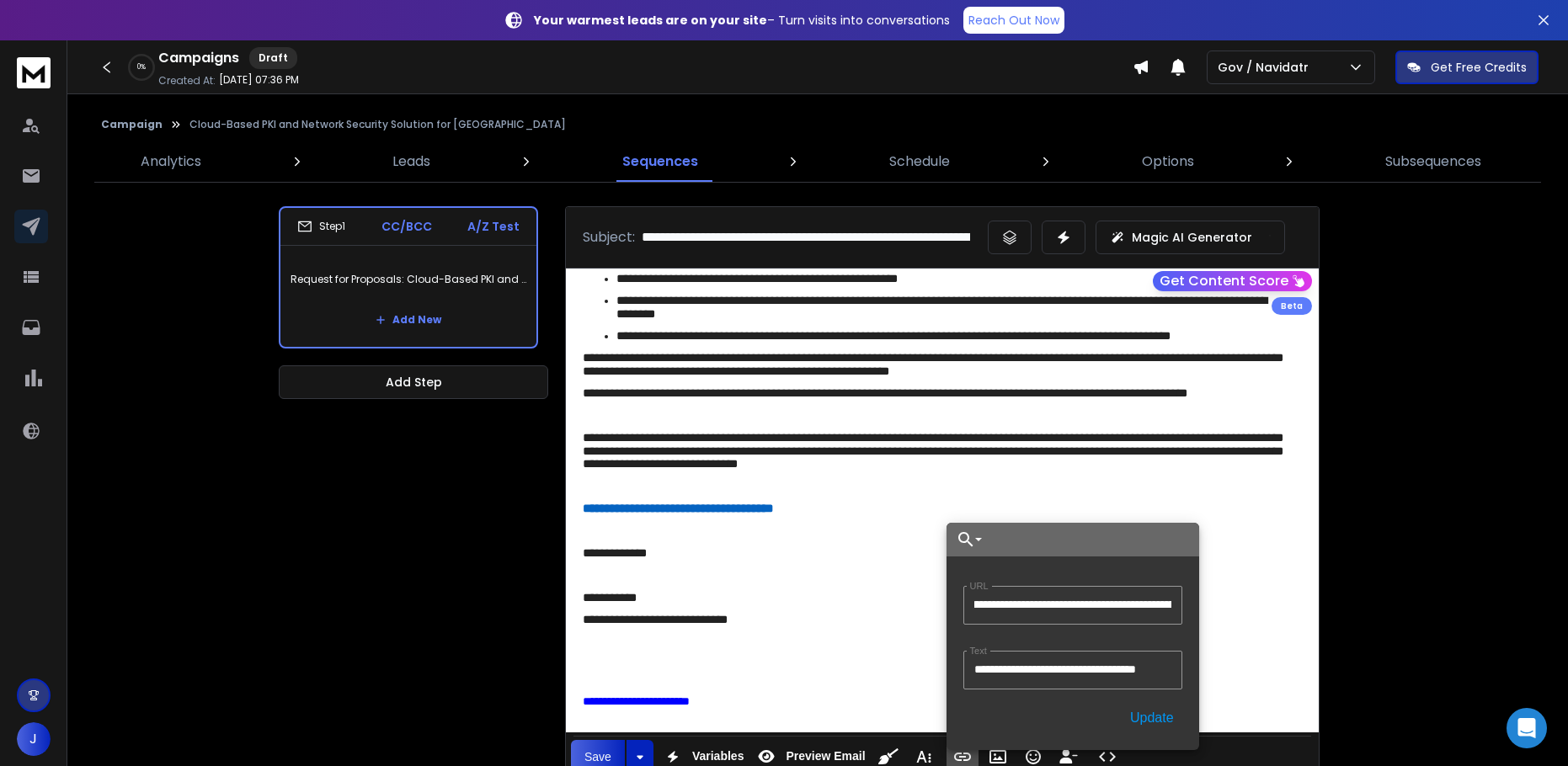
scroll to position [0, 0]
drag, startPoint x: 1174, startPoint y: 603, endPoint x: 881, endPoint y: 607, distance: 293.0
click at [881, 607] on div "**********" at bounding box center [942, 524] width 753 height 511
type input "**********"
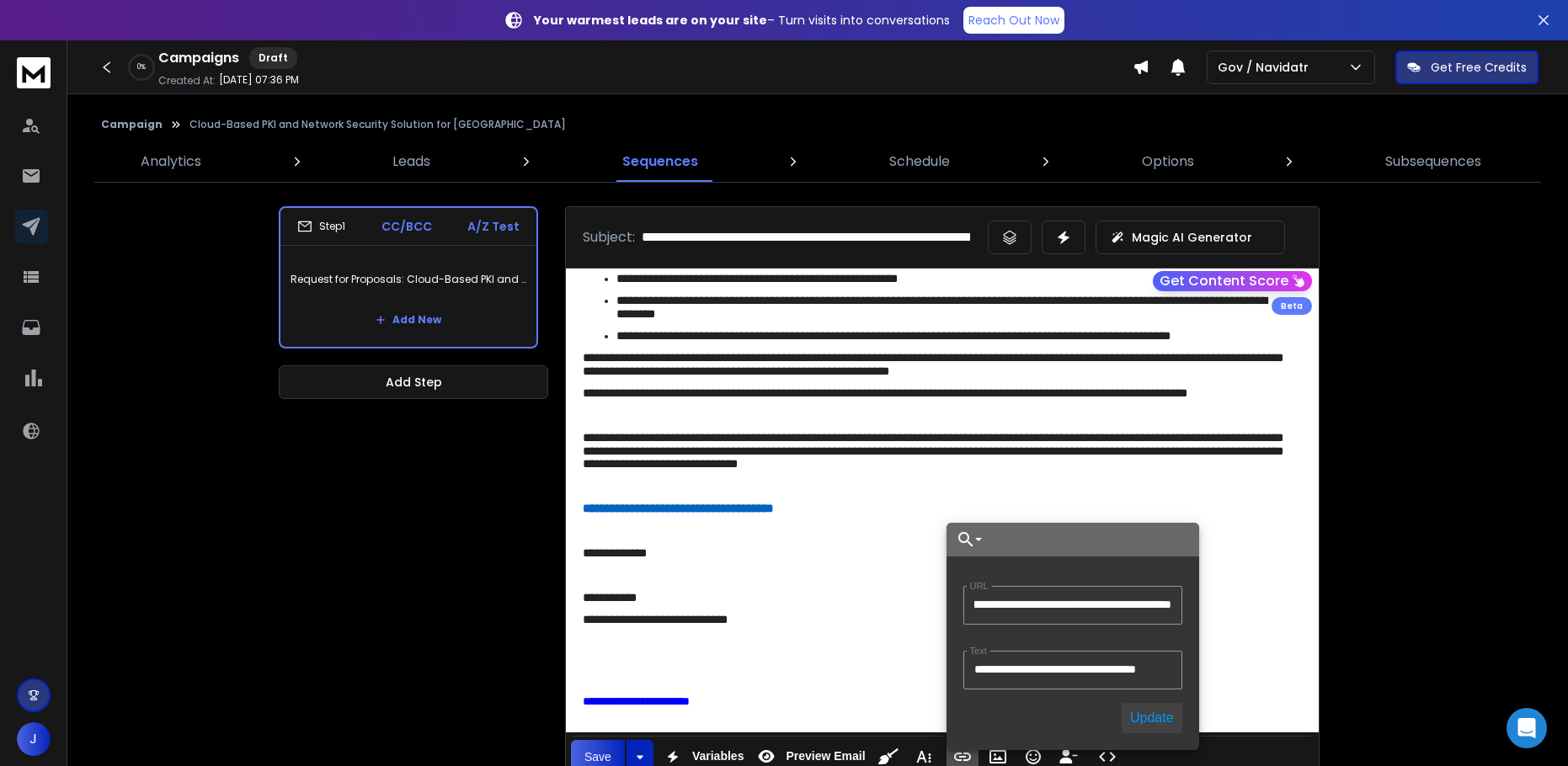
click at [1143, 709] on button "Update" at bounding box center [1151, 718] width 61 height 31
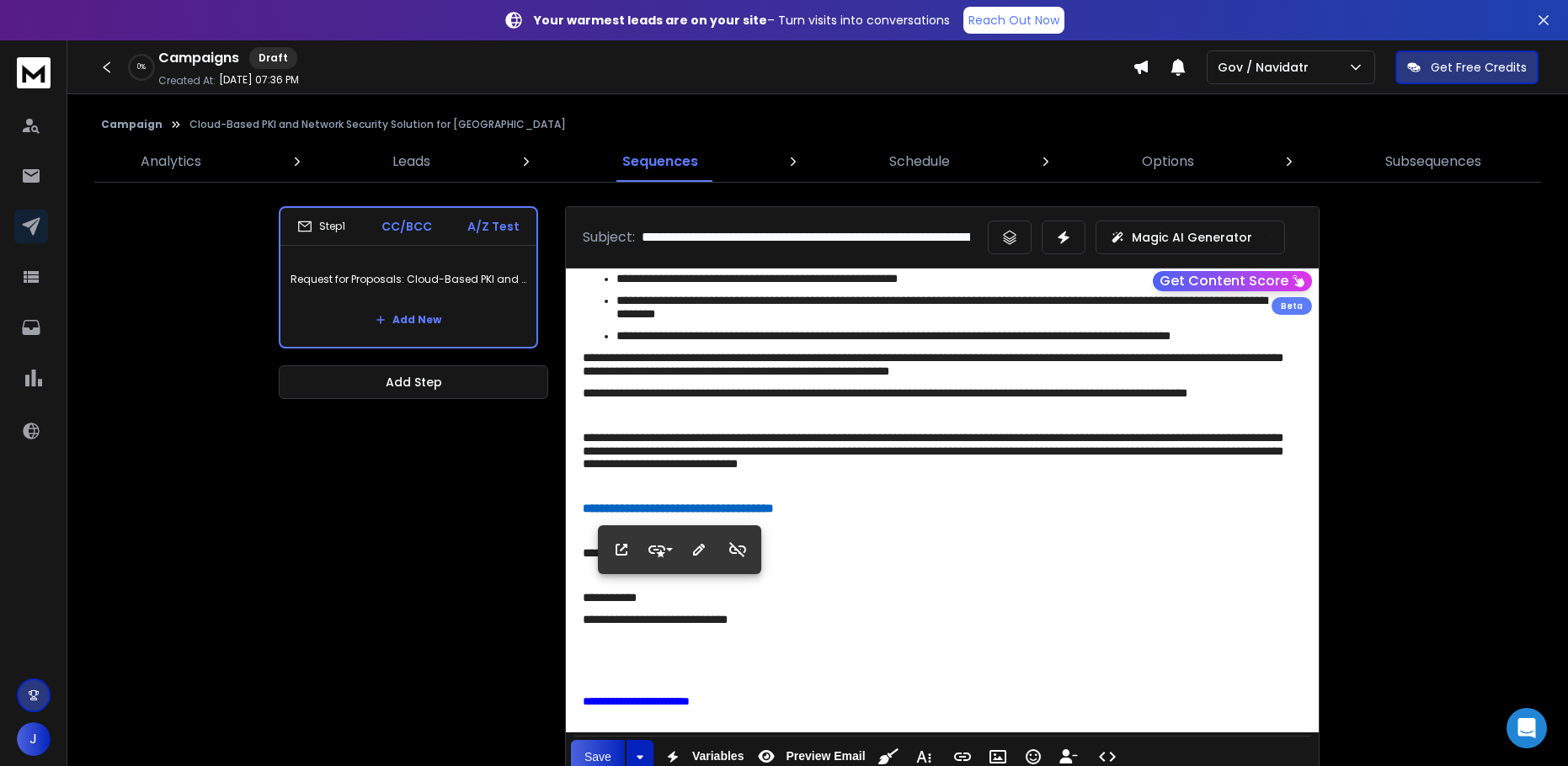
scroll to position [0, 0]
click at [1020, 590] on div "**********" at bounding box center [942, 498] width 753 height 460
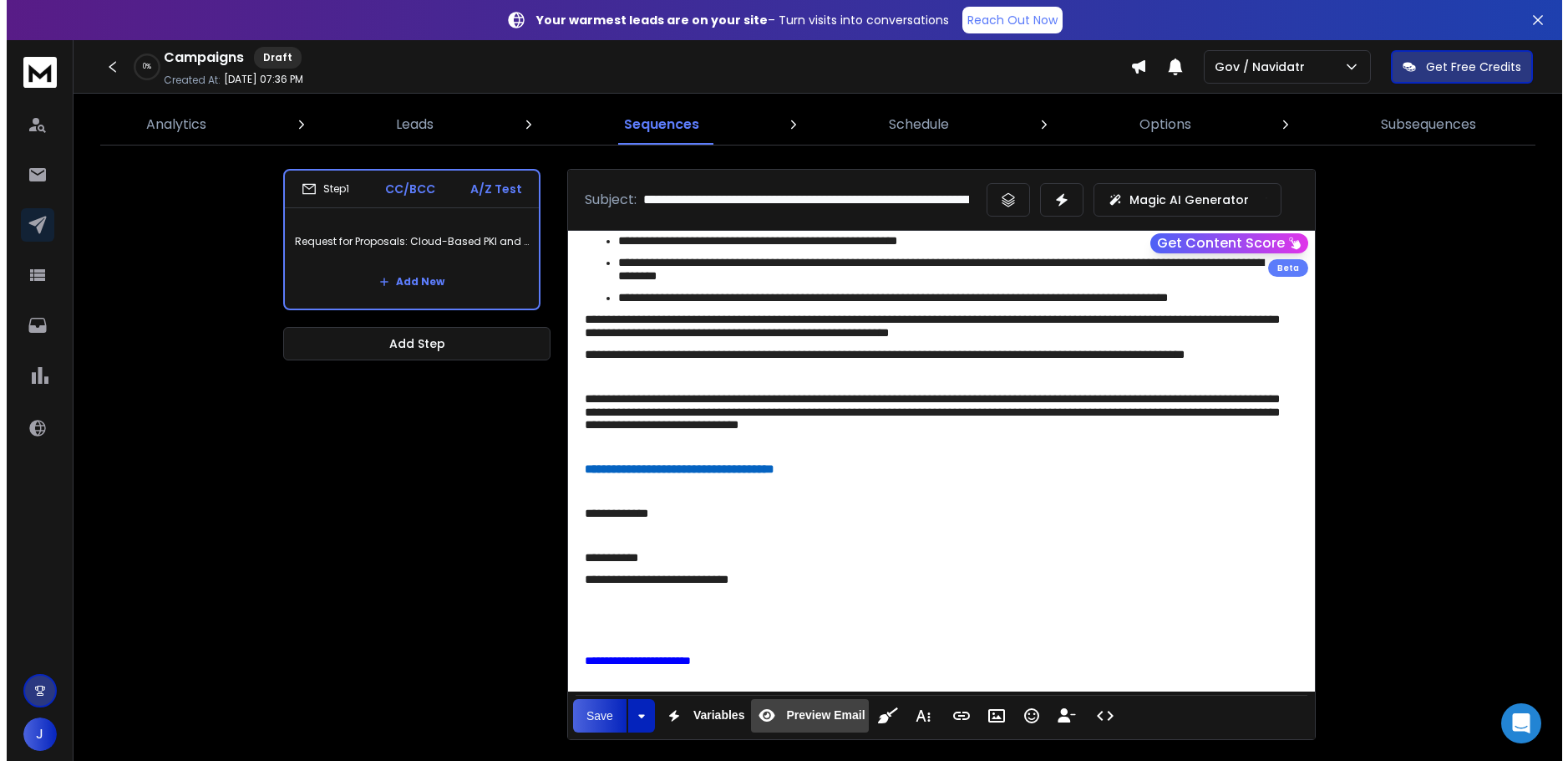
scroll to position [38, 0]
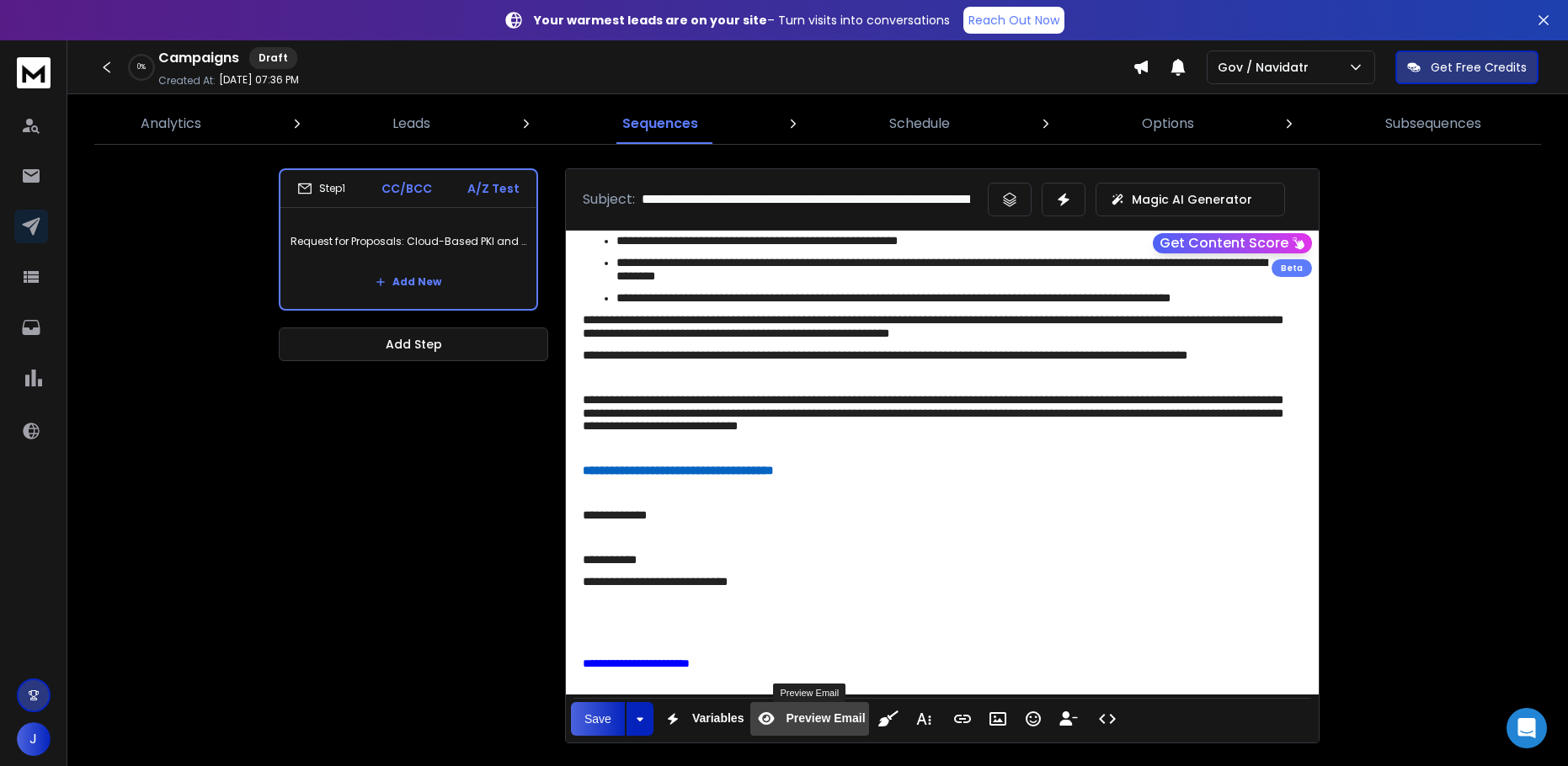
click at [822, 715] on span "Preview Email" at bounding box center [824, 718] width 86 height 14
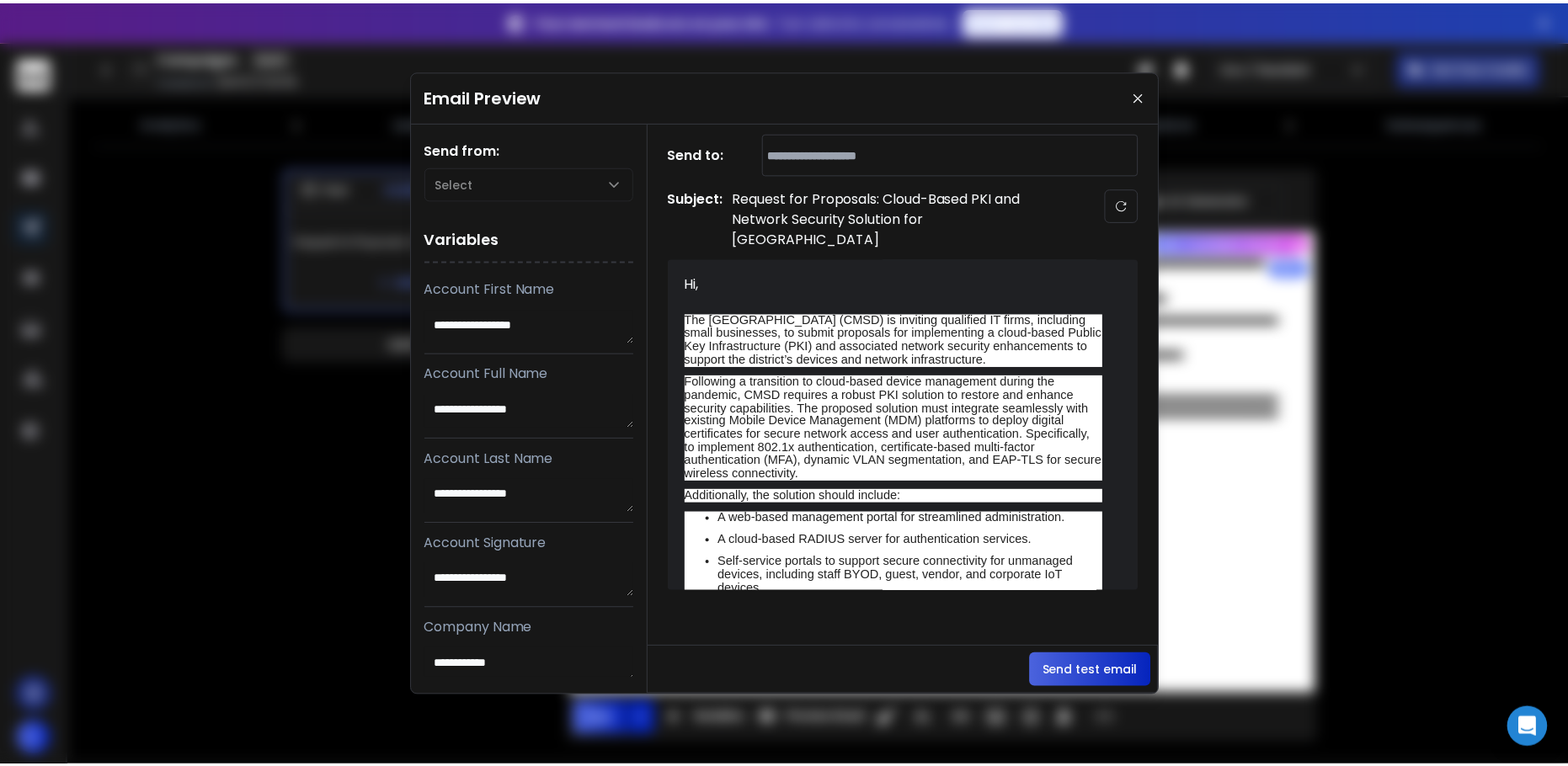
scroll to position [0, 0]
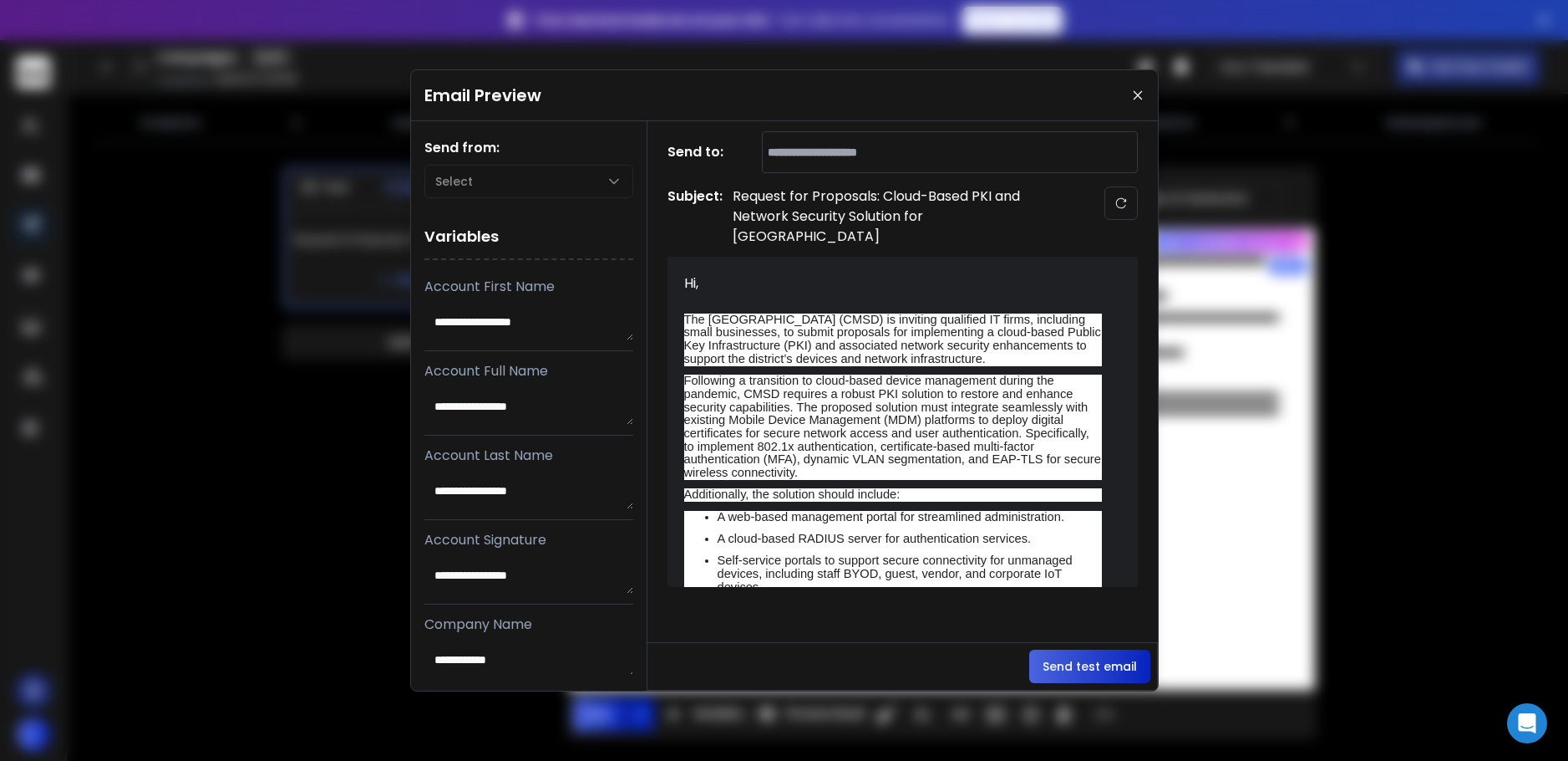
click at [794, 150] on input at bounding box center [950, 153] width 364 height 31
type input "**********"
click at [1118, 663] on button "Send test email" at bounding box center [1090, 666] width 121 height 33
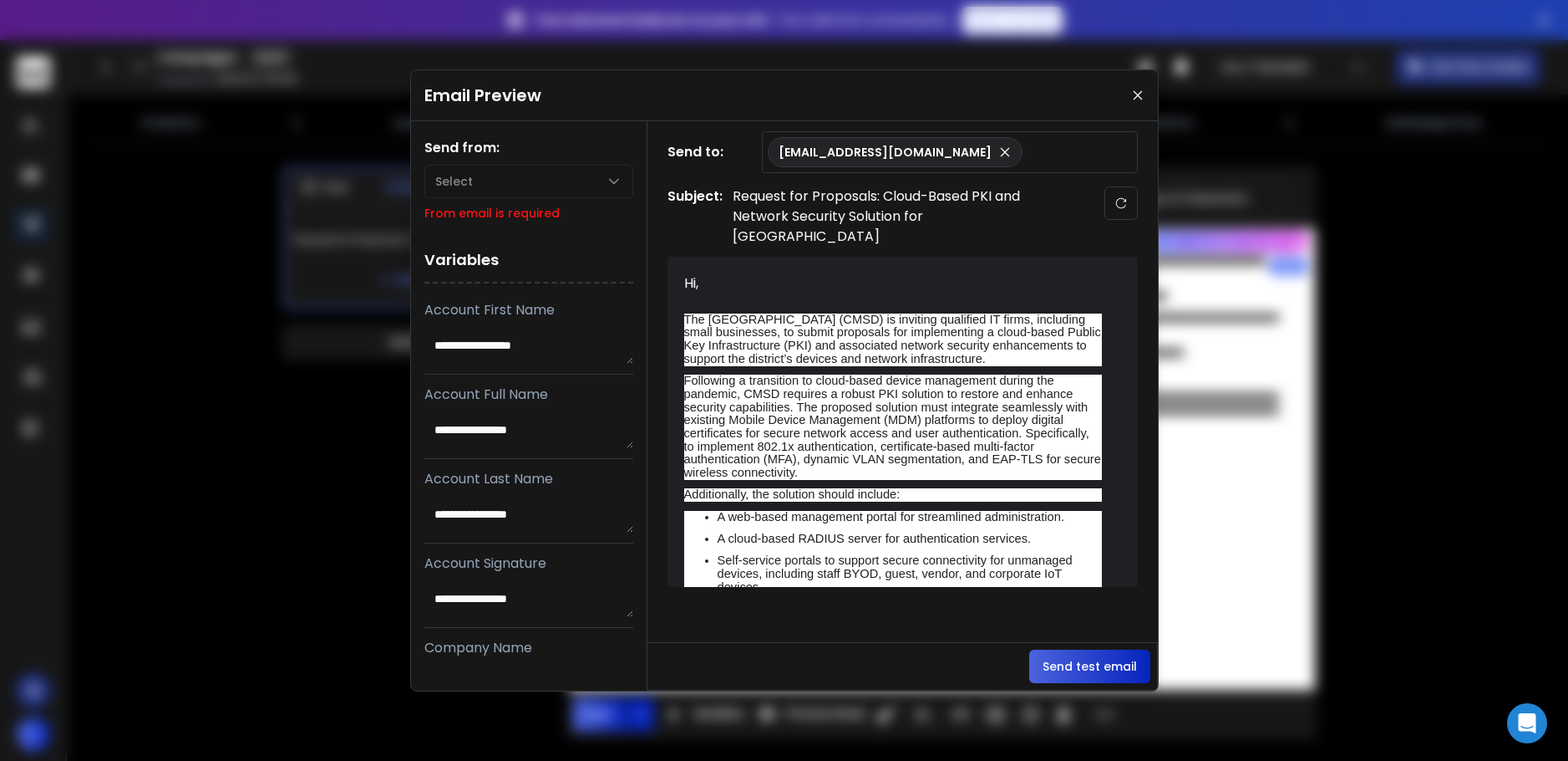
click at [483, 176] on div "Select" at bounding box center [528, 181] width 209 height 33
click at [505, 181] on div "Select" at bounding box center [528, 181] width 209 height 33
click at [1138, 90] on icon at bounding box center [1137, 95] width 13 height 13
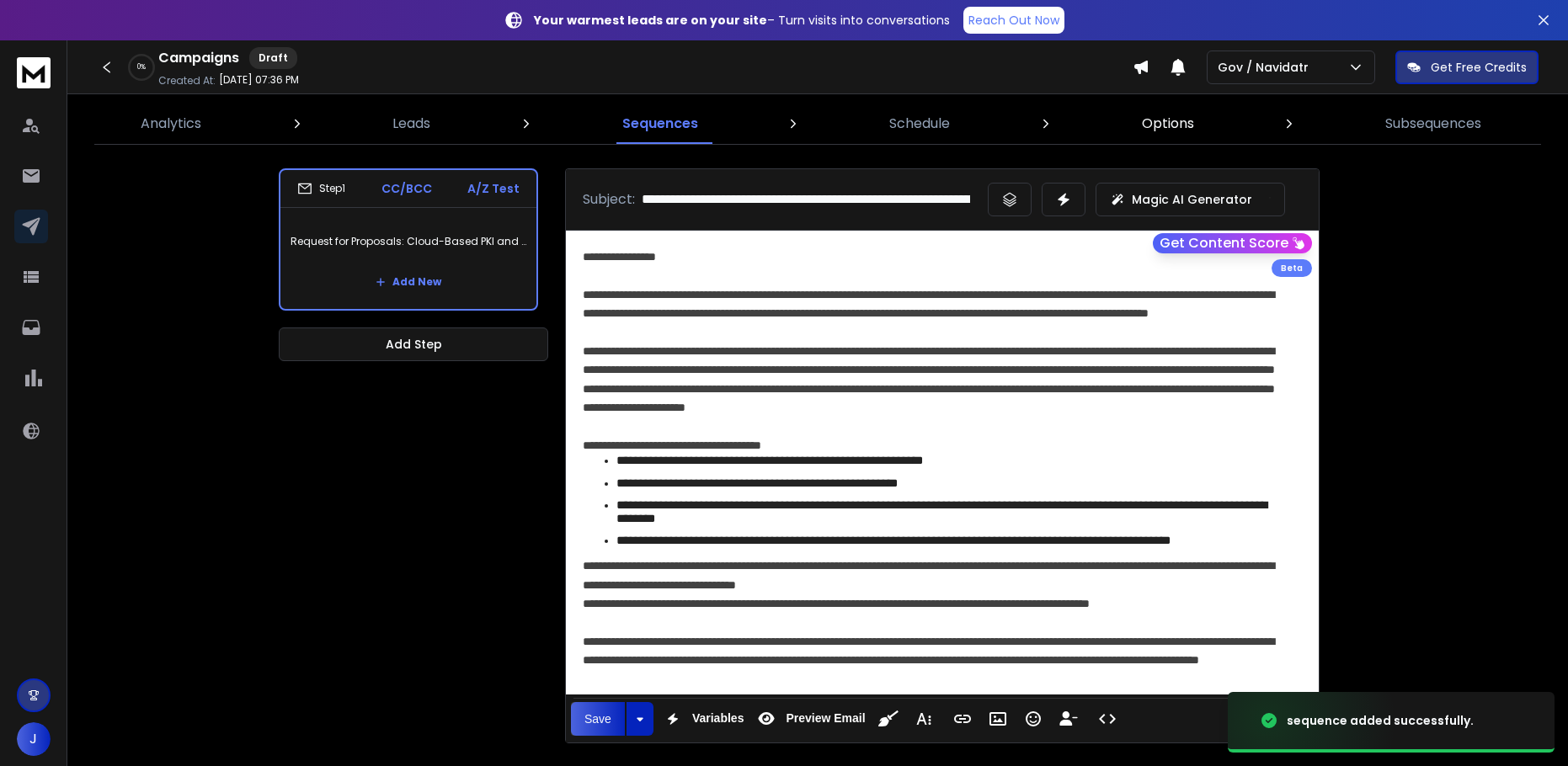
click at [1164, 125] on p "Options" at bounding box center [1168, 124] width 52 height 20
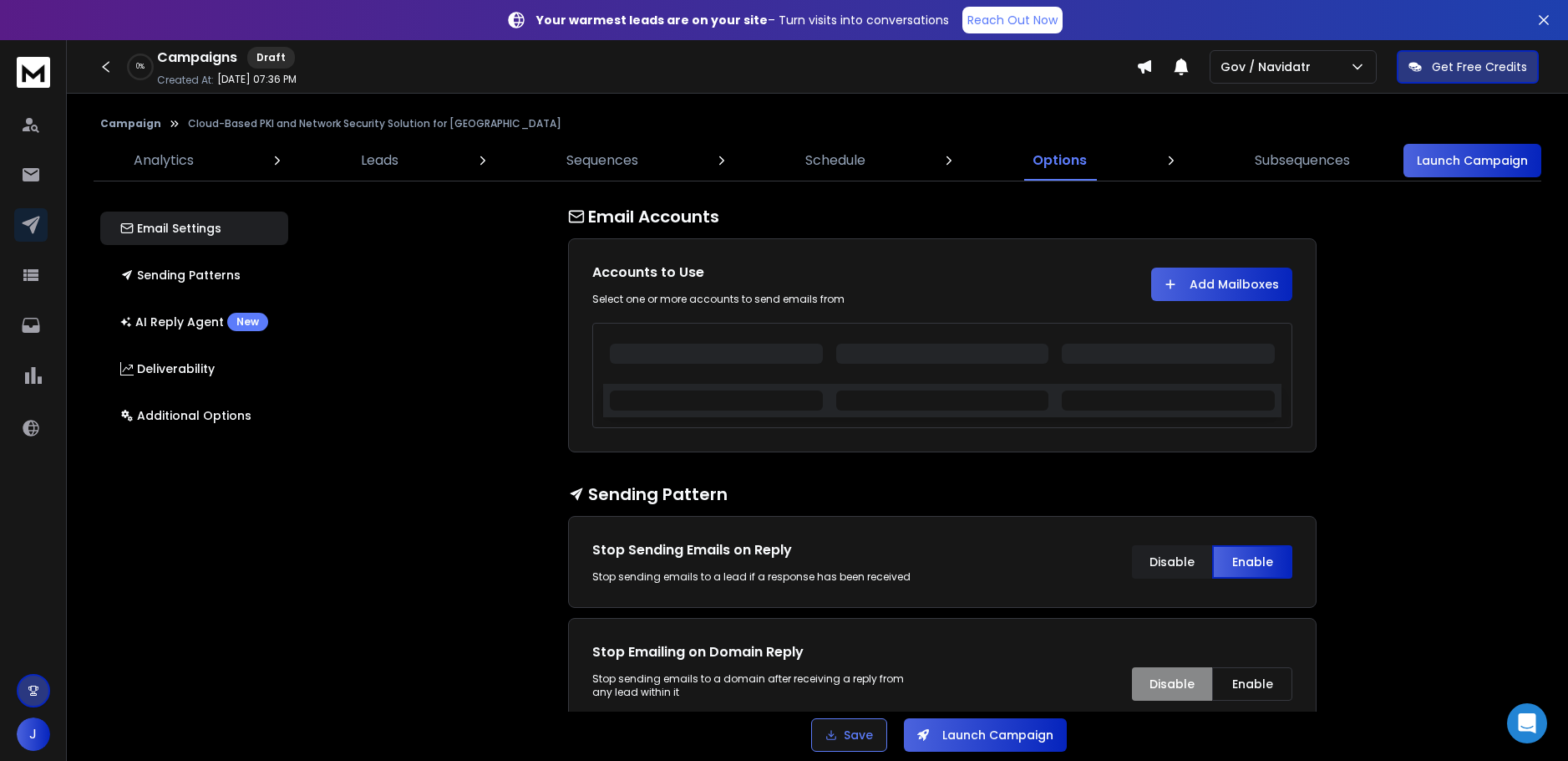
click at [1200, 281] on button "Add Mailboxes" at bounding box center [1222, 284] width 141 height 33
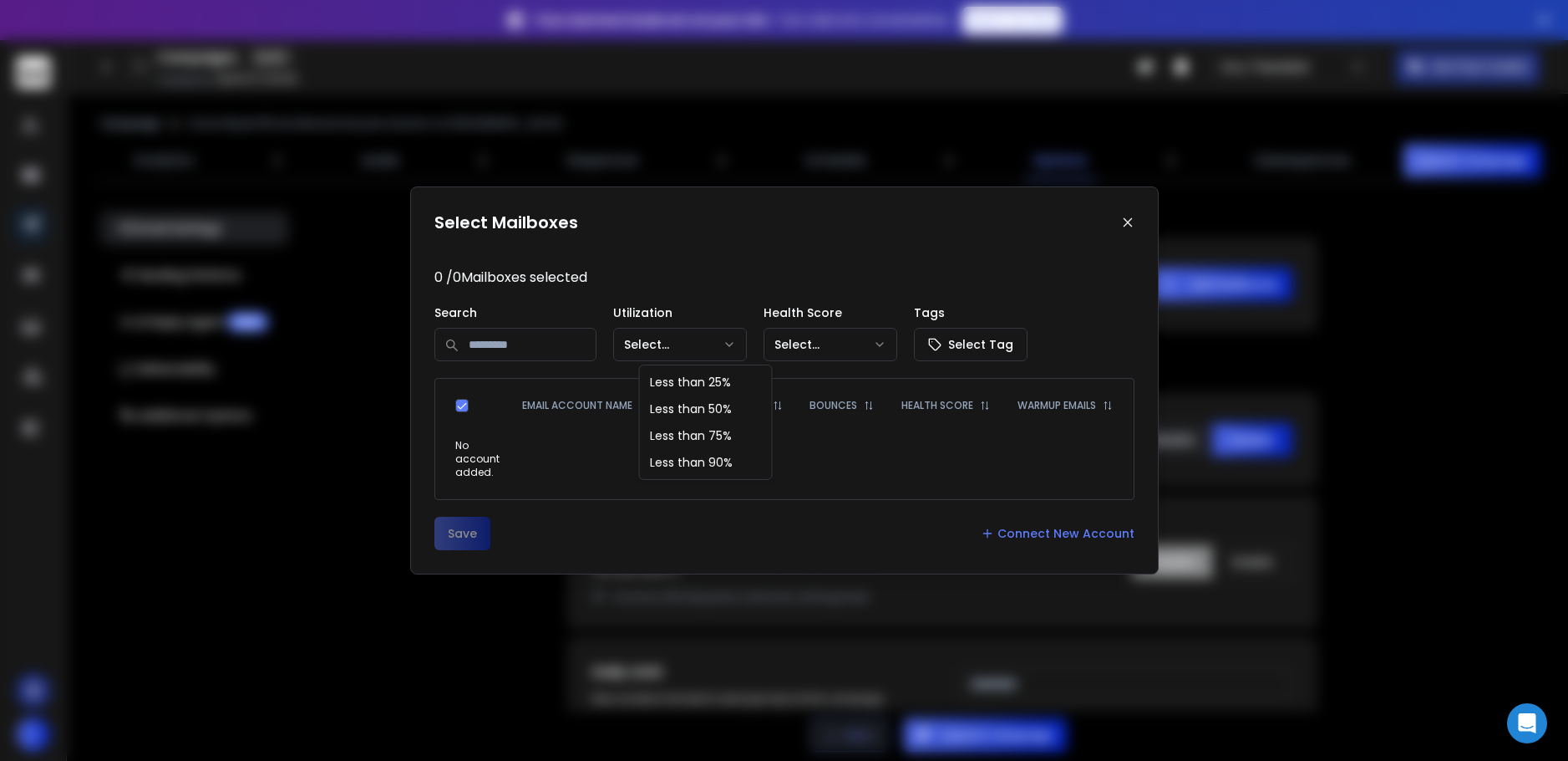
click at [736, 348] on icon "button" at bounding box center [729, 344] width 13 height 13
click at [579, 432] on table "EMAIL ACCOUNT NAME DAILY UTILIZATION BOUNCES HEALTH SCORE WARMUP EMAILS No acco…" at bounding box center [785, 438] width 685 height 107
click at [1128, 220] on icon at bounding box center [1128, 222] width 13 height 13
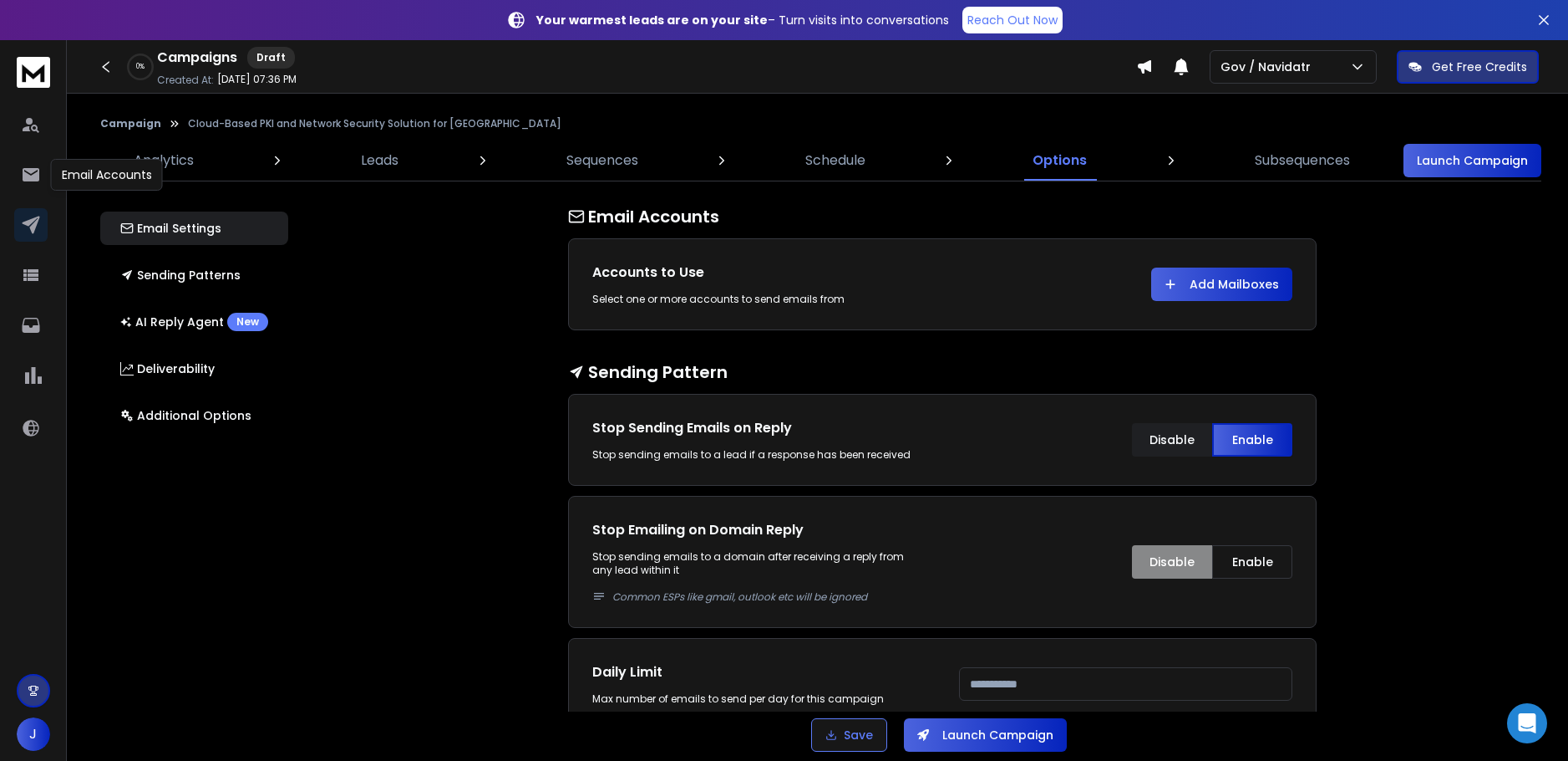
click at [19, 149] on div at bounding box center [33, 279] width 39 height 344
click at [19, 166] on link at bounding box center [30, 174] width 33 height 33
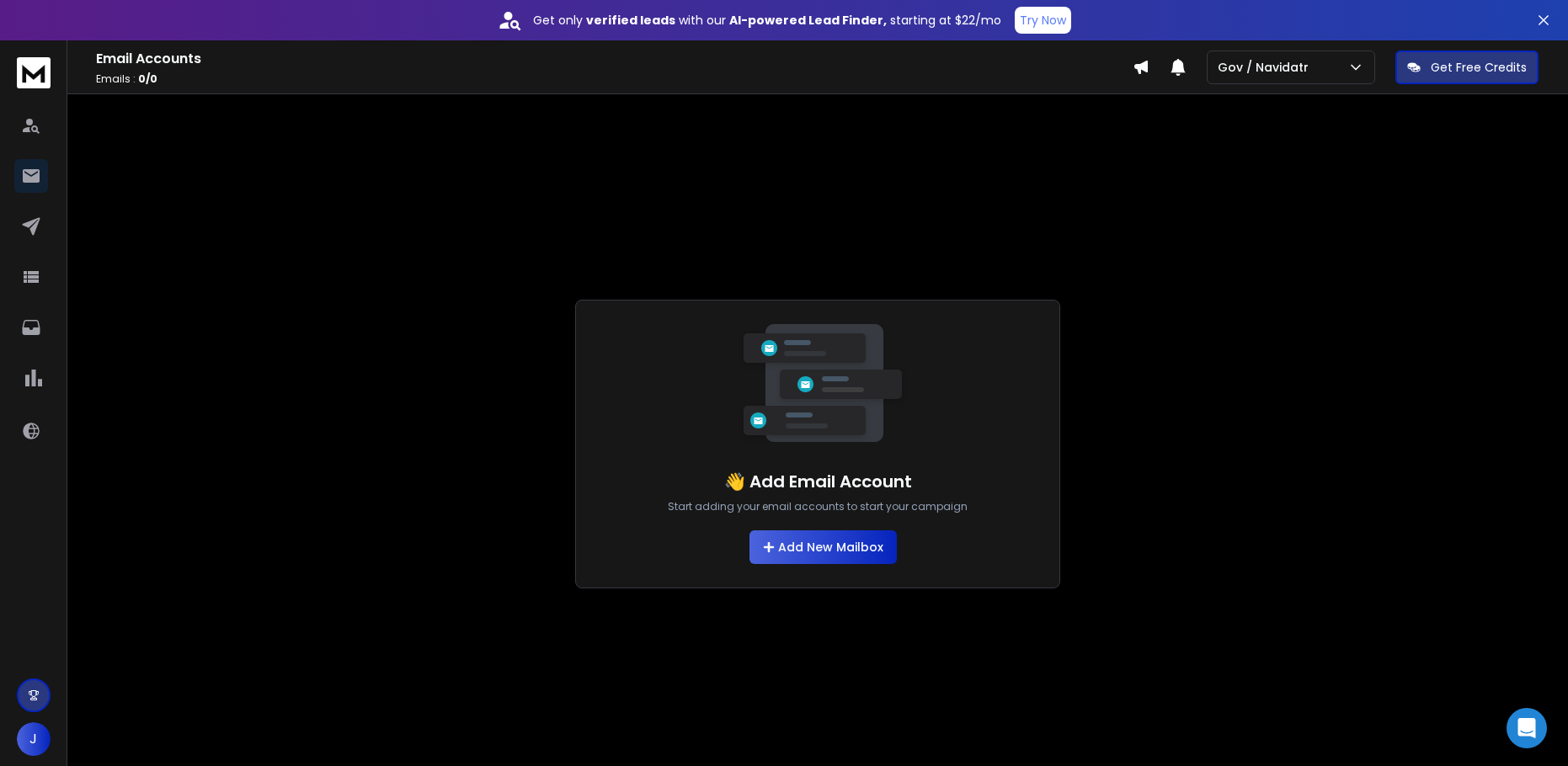
click at [842, 549] on button "Add New Mailbox" at bounding box center [822, 546] width 147 height 33
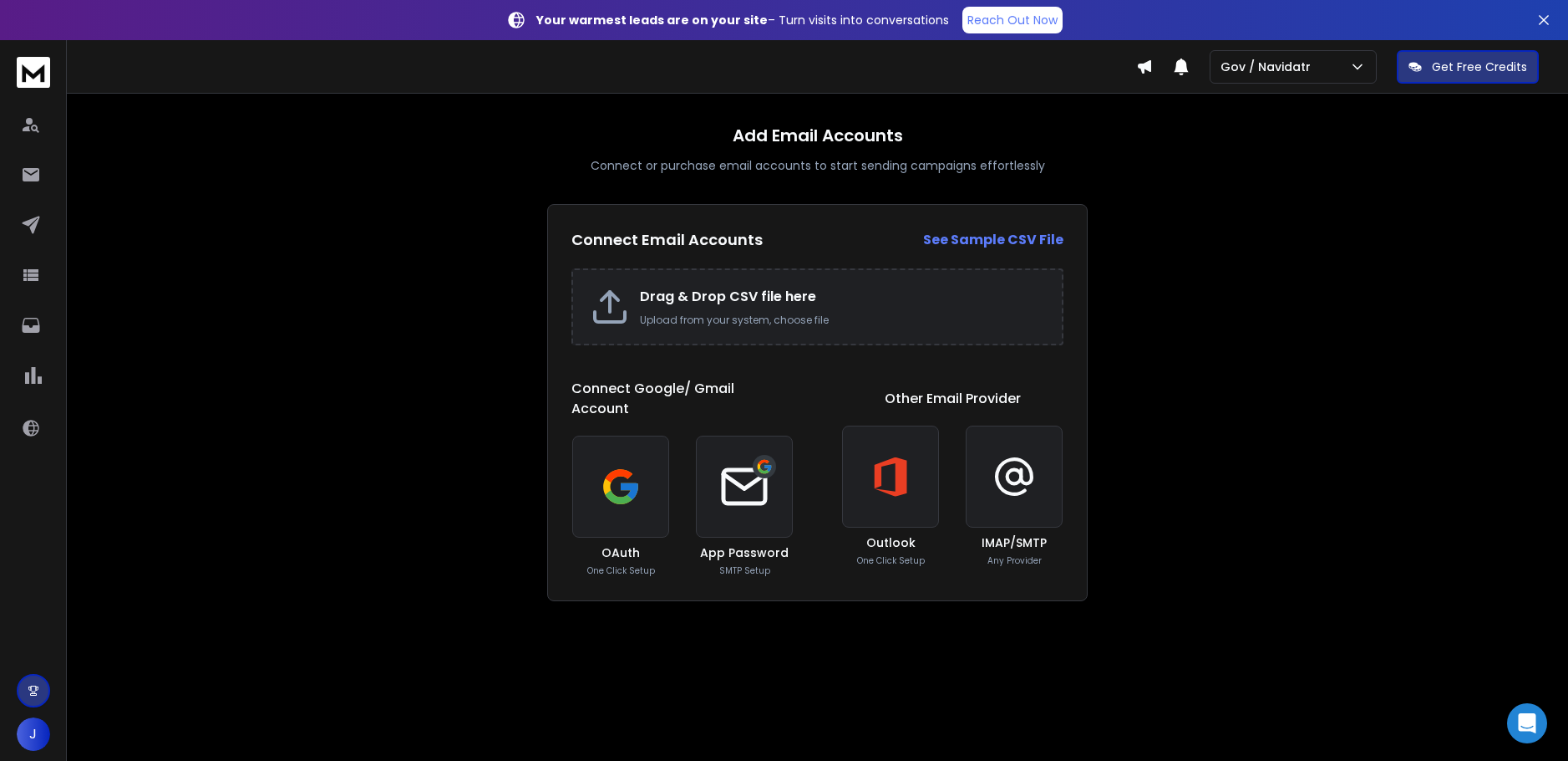
click at [396, 270] on div "Add Email Accounts Connect or purchase email accounts to start sending campaign…" at bounding box center [818, 379] width 1502 height 511
click at [30, 177] on icon at bounding box center [30, 174] width 17 height 13
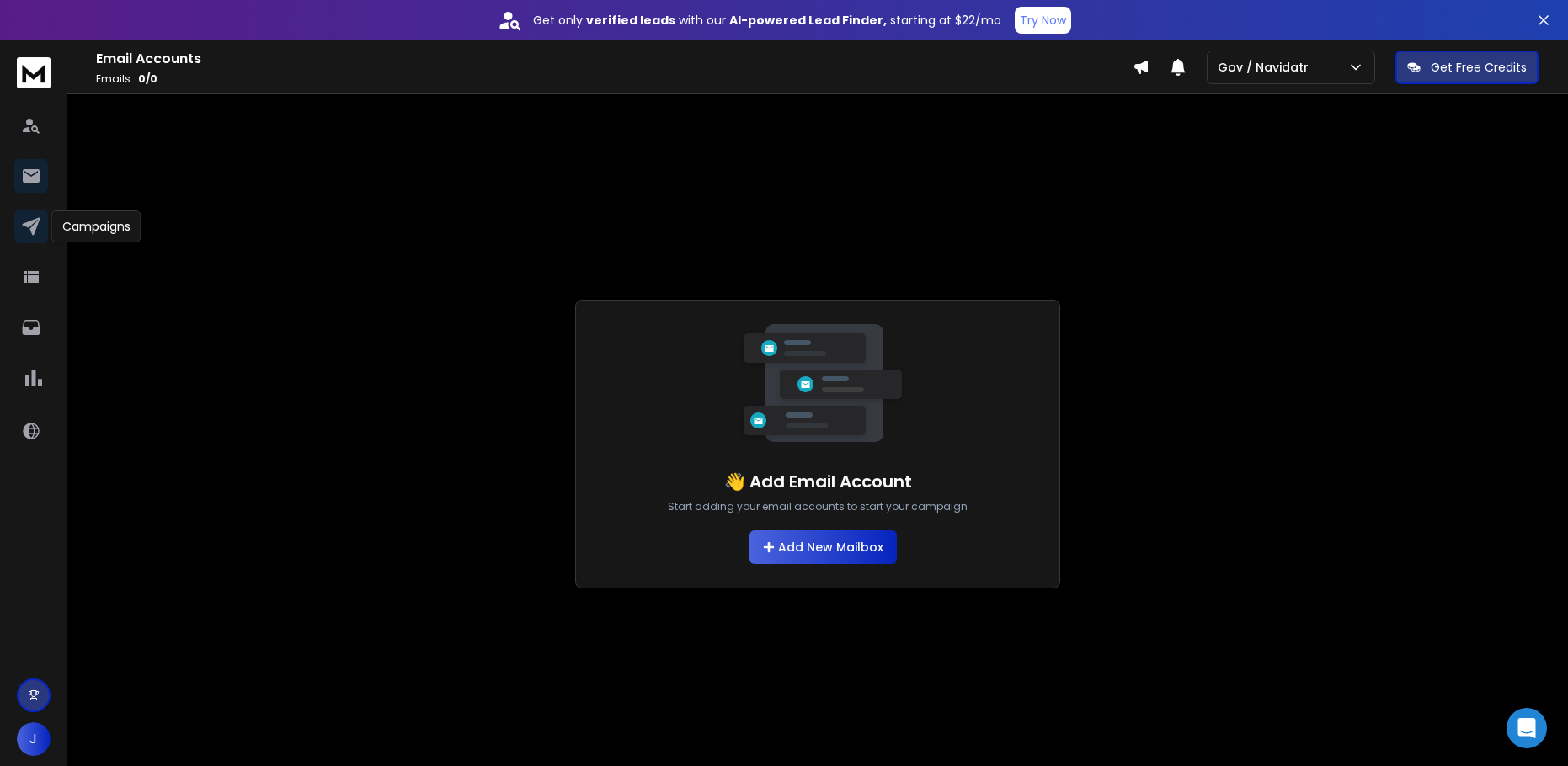
click at [28, 220] on icon at bounding box center [31, 226] width 20 height 20
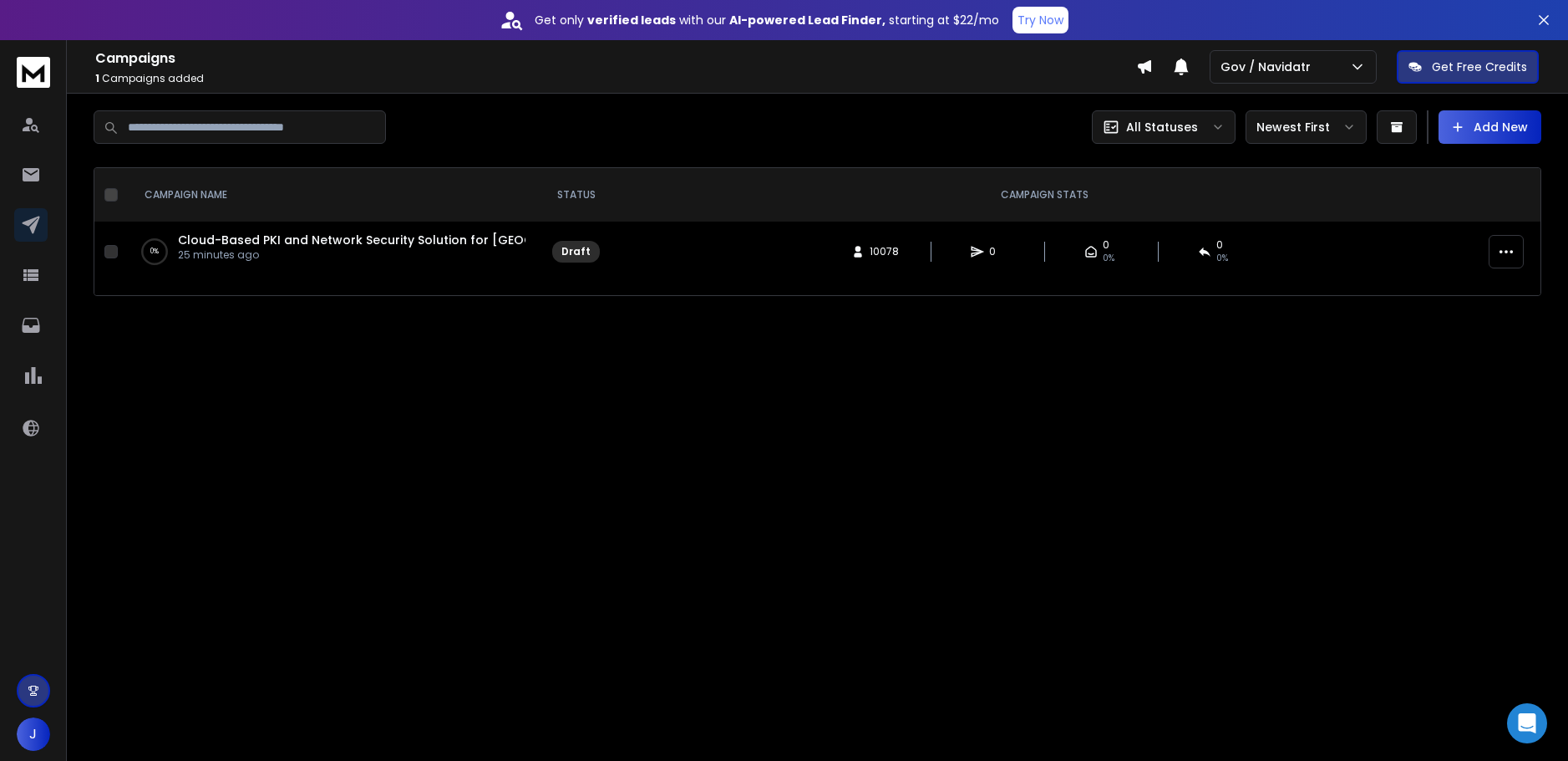
click at [422, 249] on p "25 minutes ago" at bounding box center [352, 255] width 348 height 13
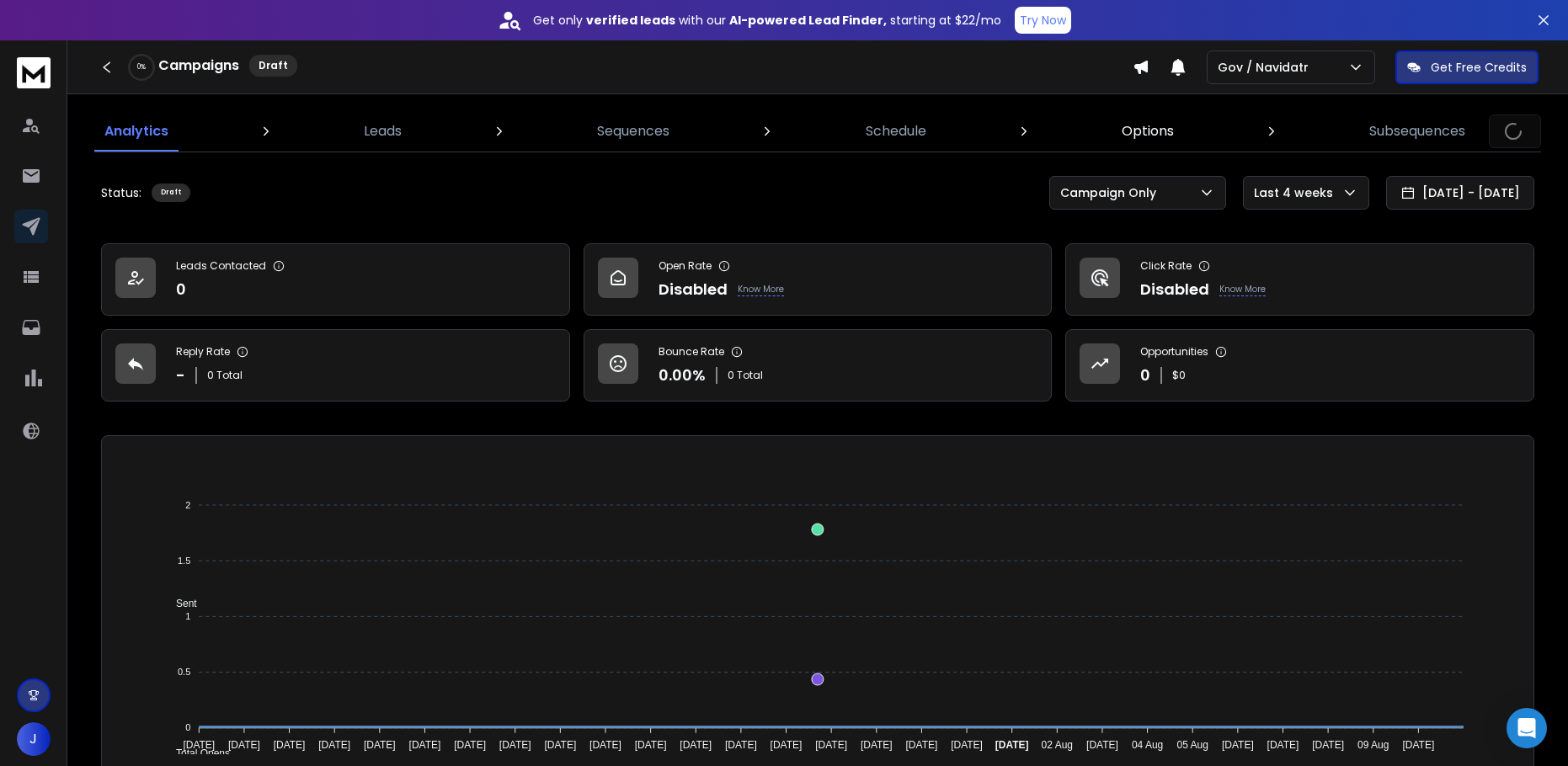
click at [1166, 126] on p "Options" at bounding box center [1148, 131] width 52 height 20
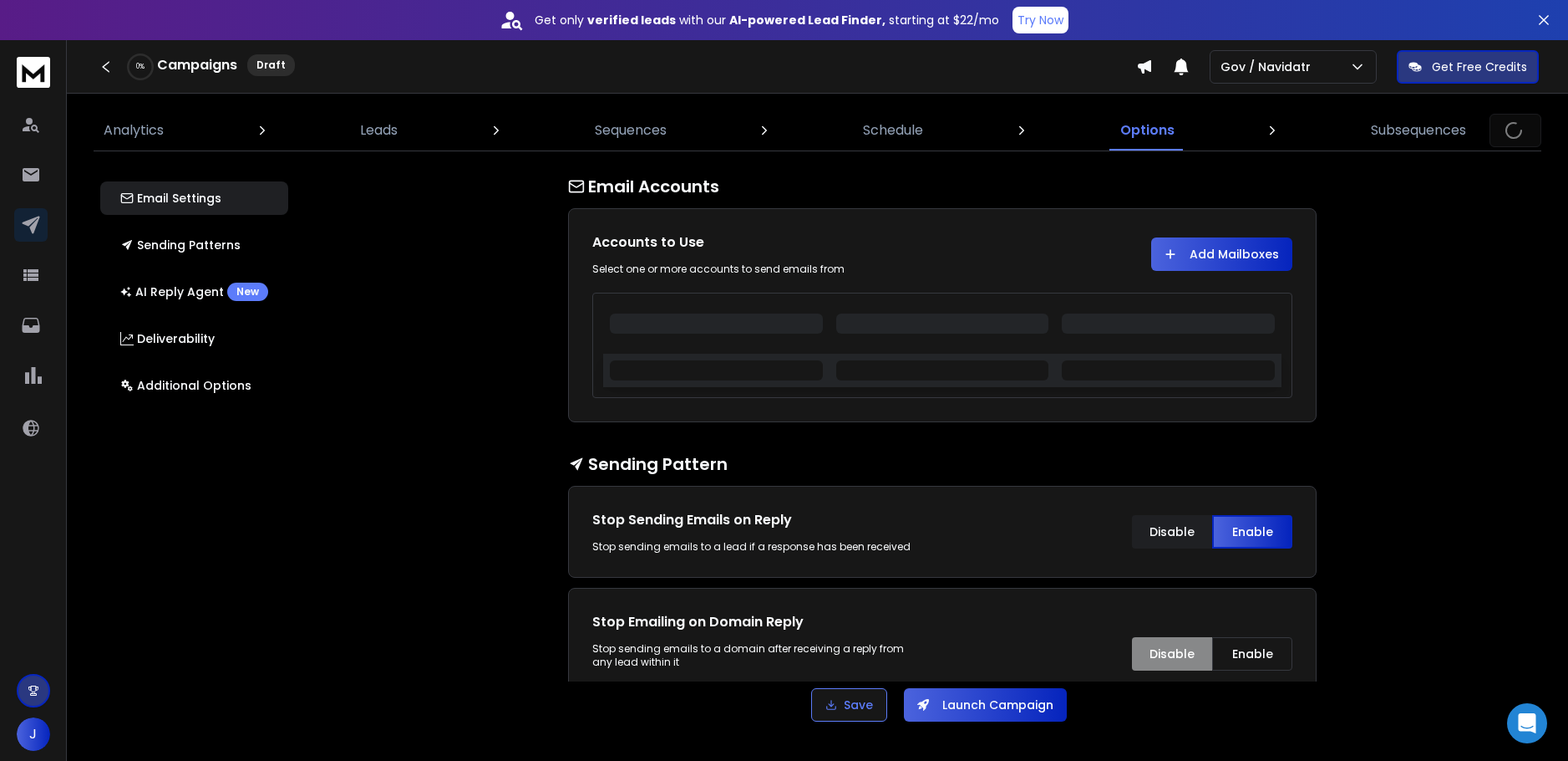
click at [1188, 255] on button "Add Mailboxes" at bounding box center [1222, 254] width 141 height 33
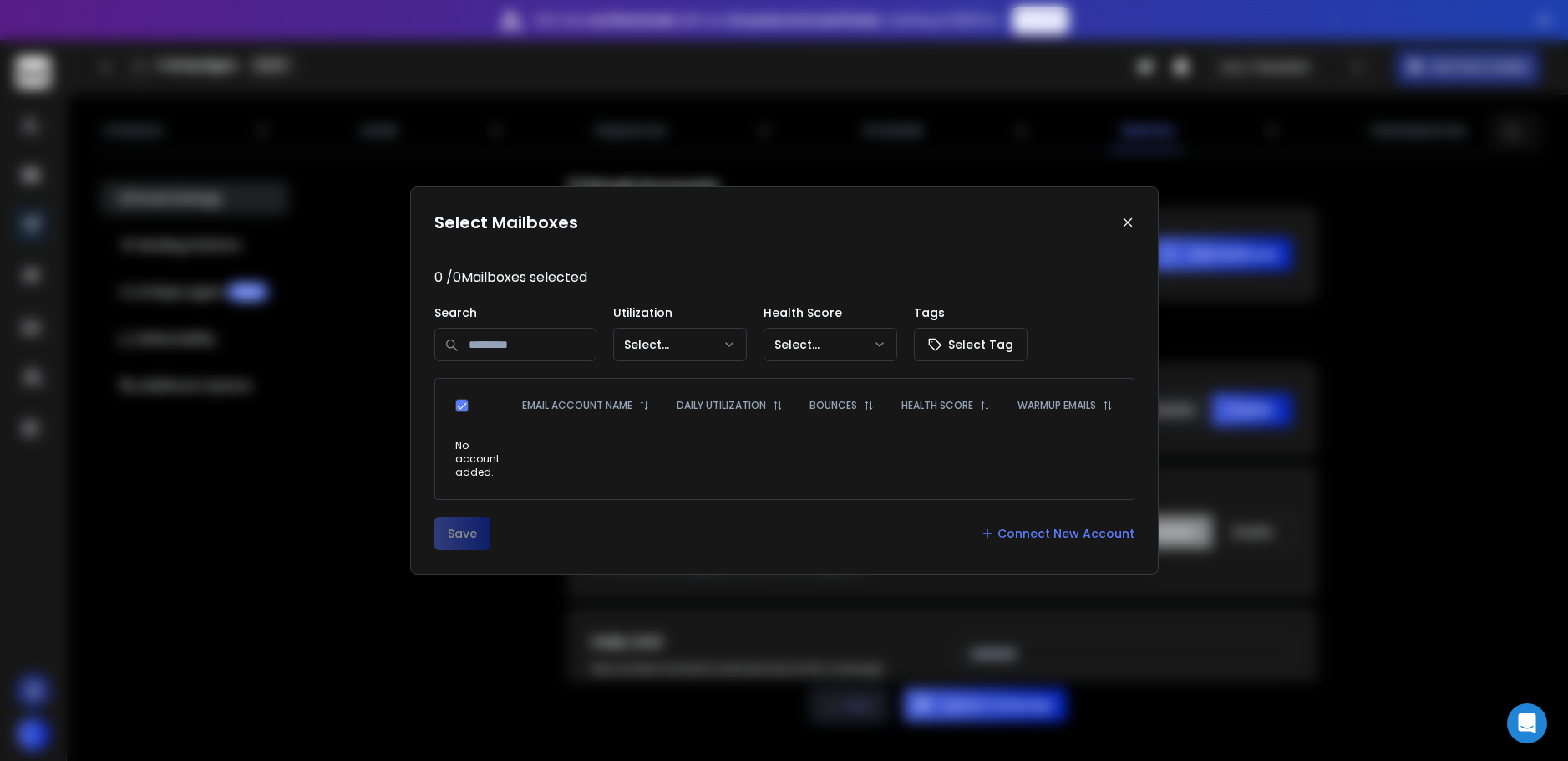
click at [1129, 217] on icon at bounding box center [1128, 222] width 13 height 13
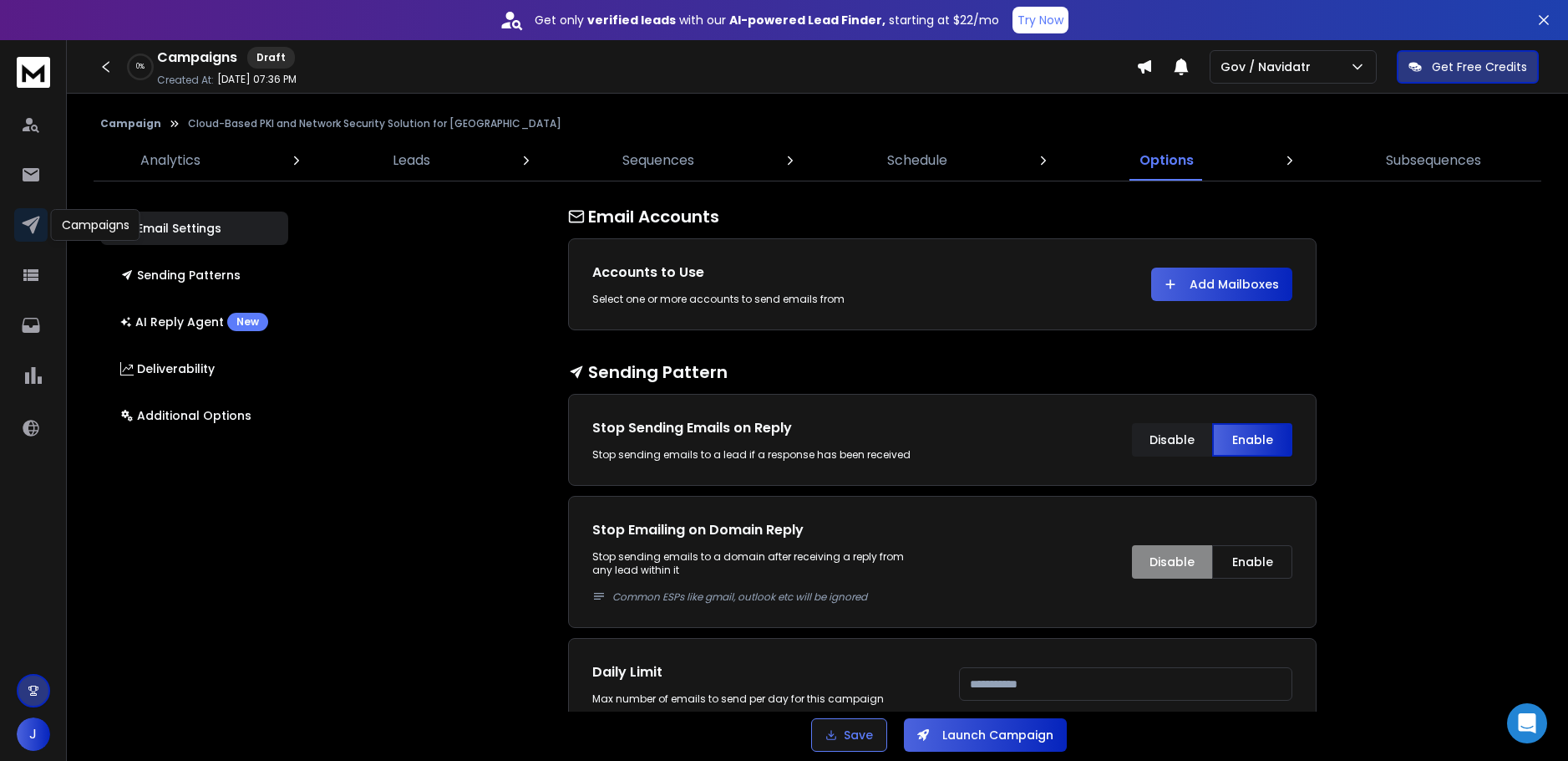
click at [39, 218] on icon at bounding box center [30, 224] width 20 height 20
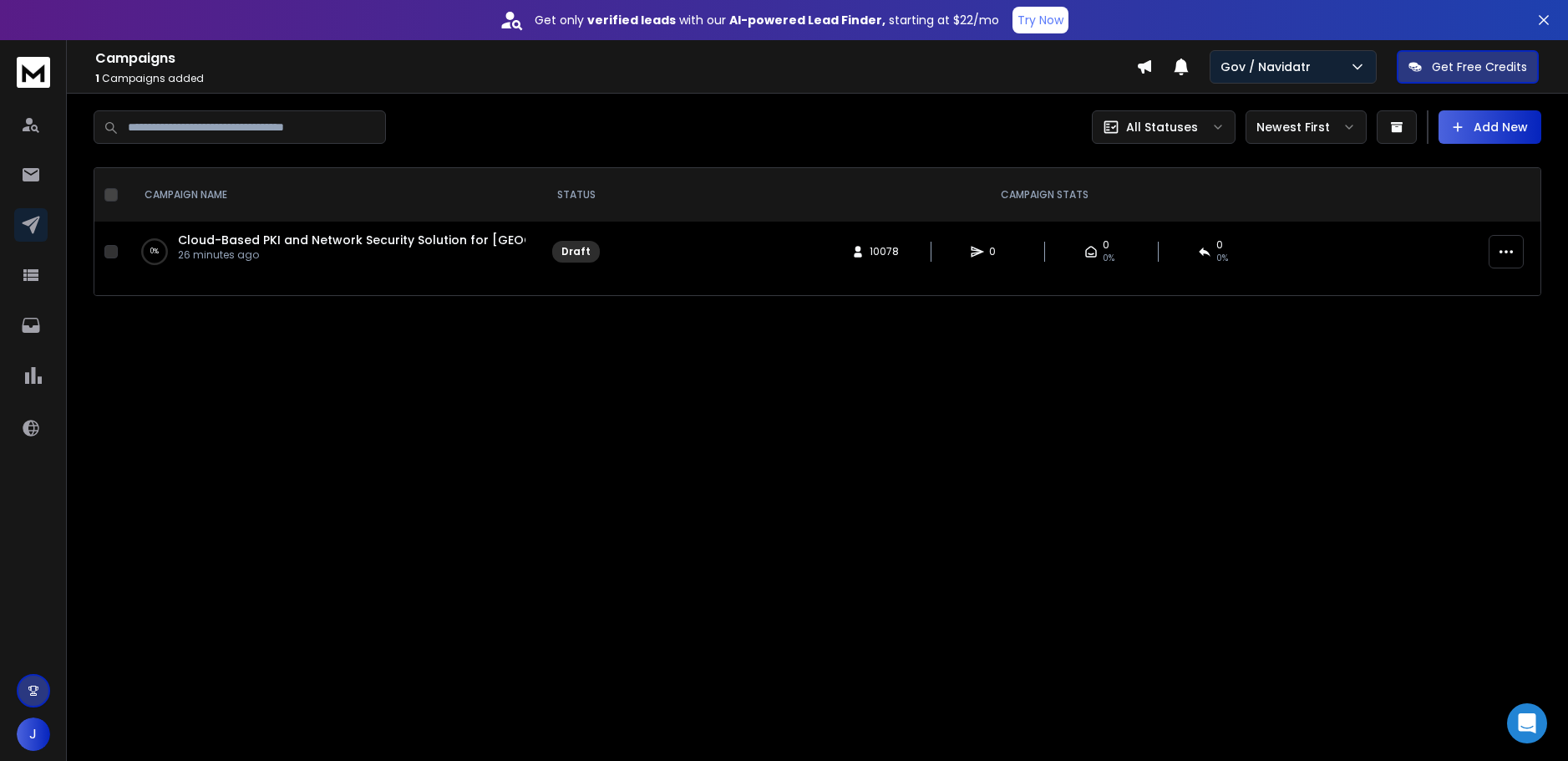
click at [1324, 66] on div "Gov / Navidatr" at bounding box center [1294, 66] width 145 height 17
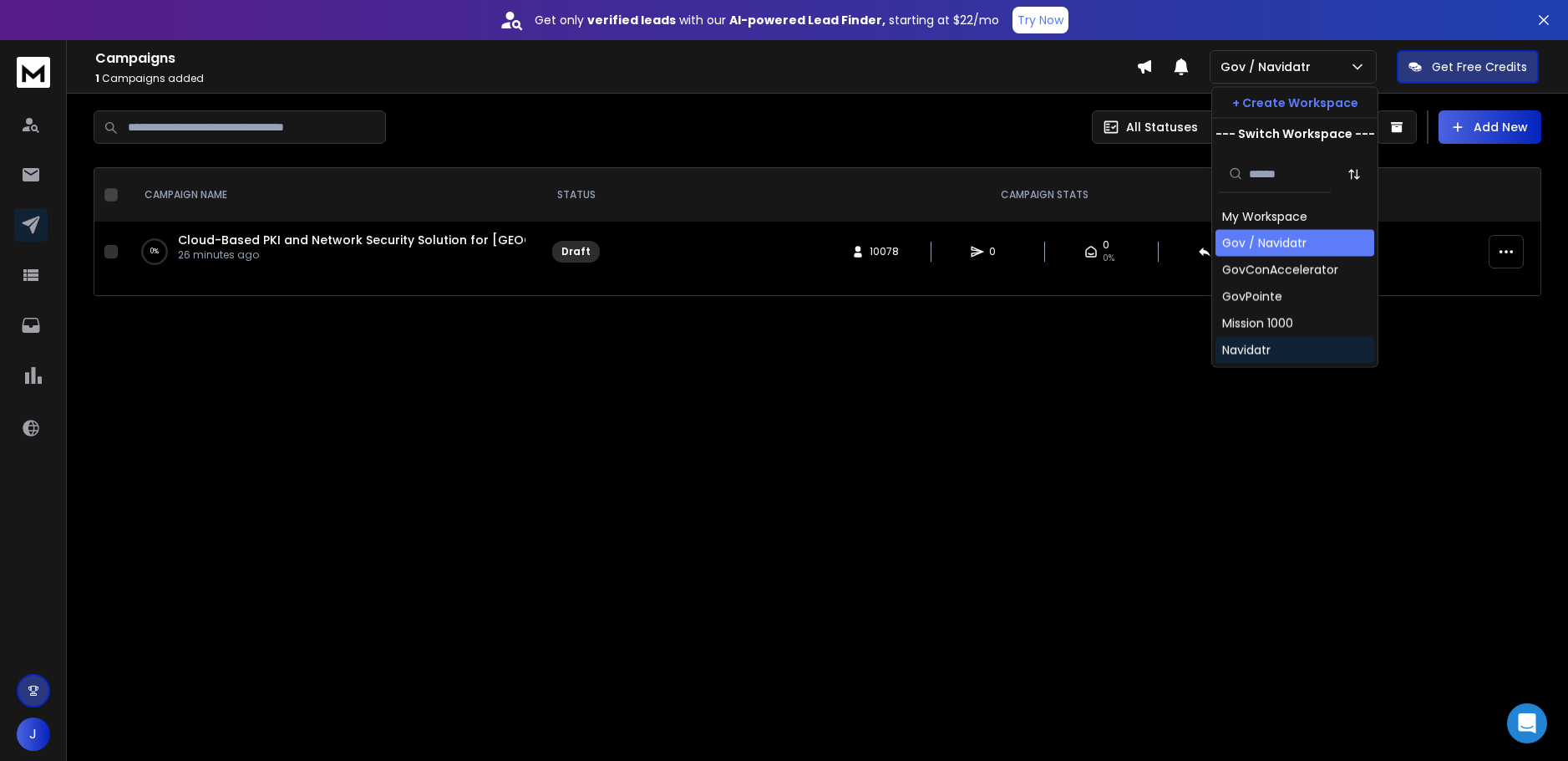
click at [1259, 351] on div "Navidatr" at bounding box center [1247, 350] width 48 height 17
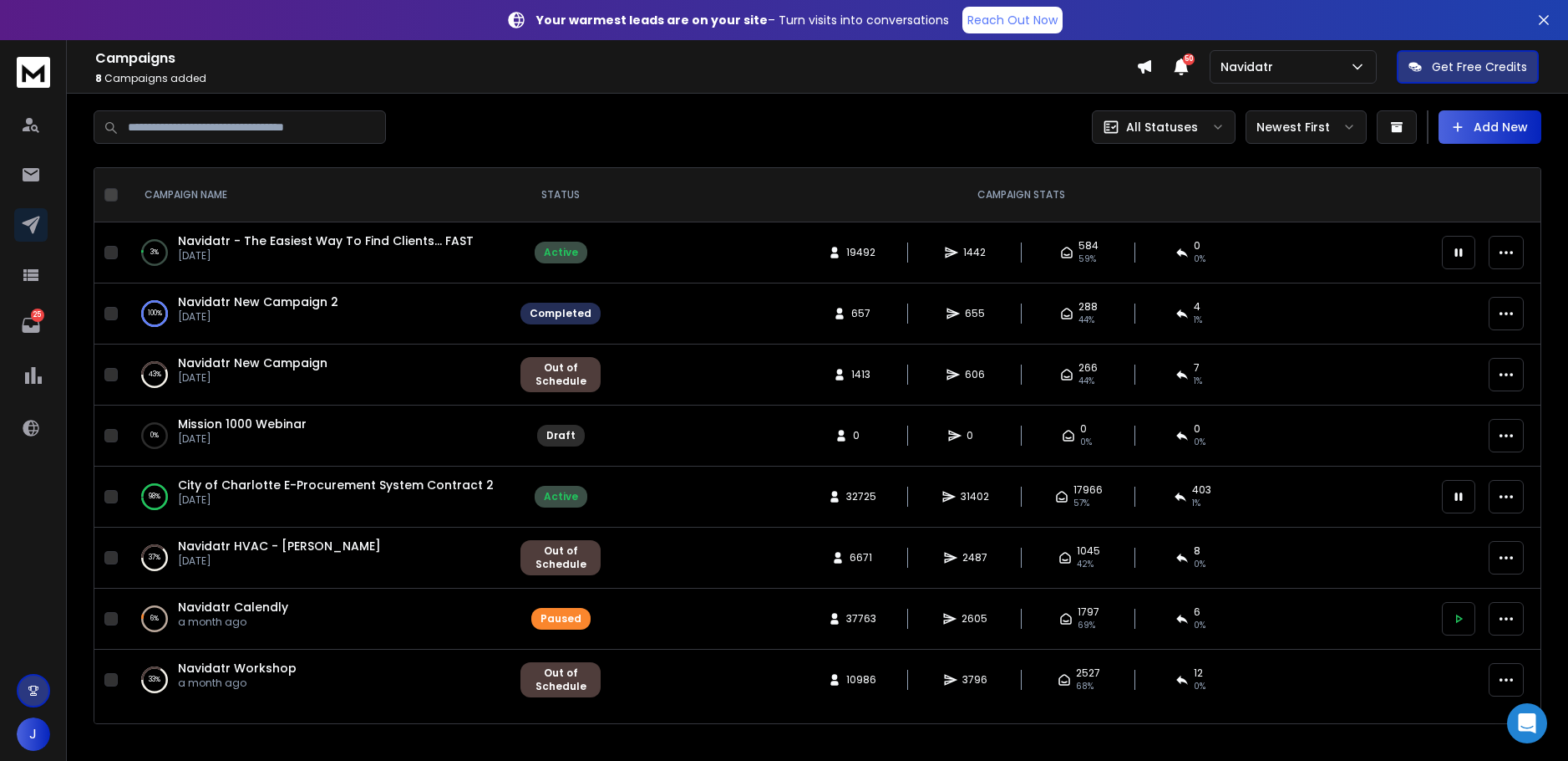
click at [339, 236] on span "Navidatr - The Easiest Way To Find Clients... FAST" at bounding box center [326, 241] width 296 height 17
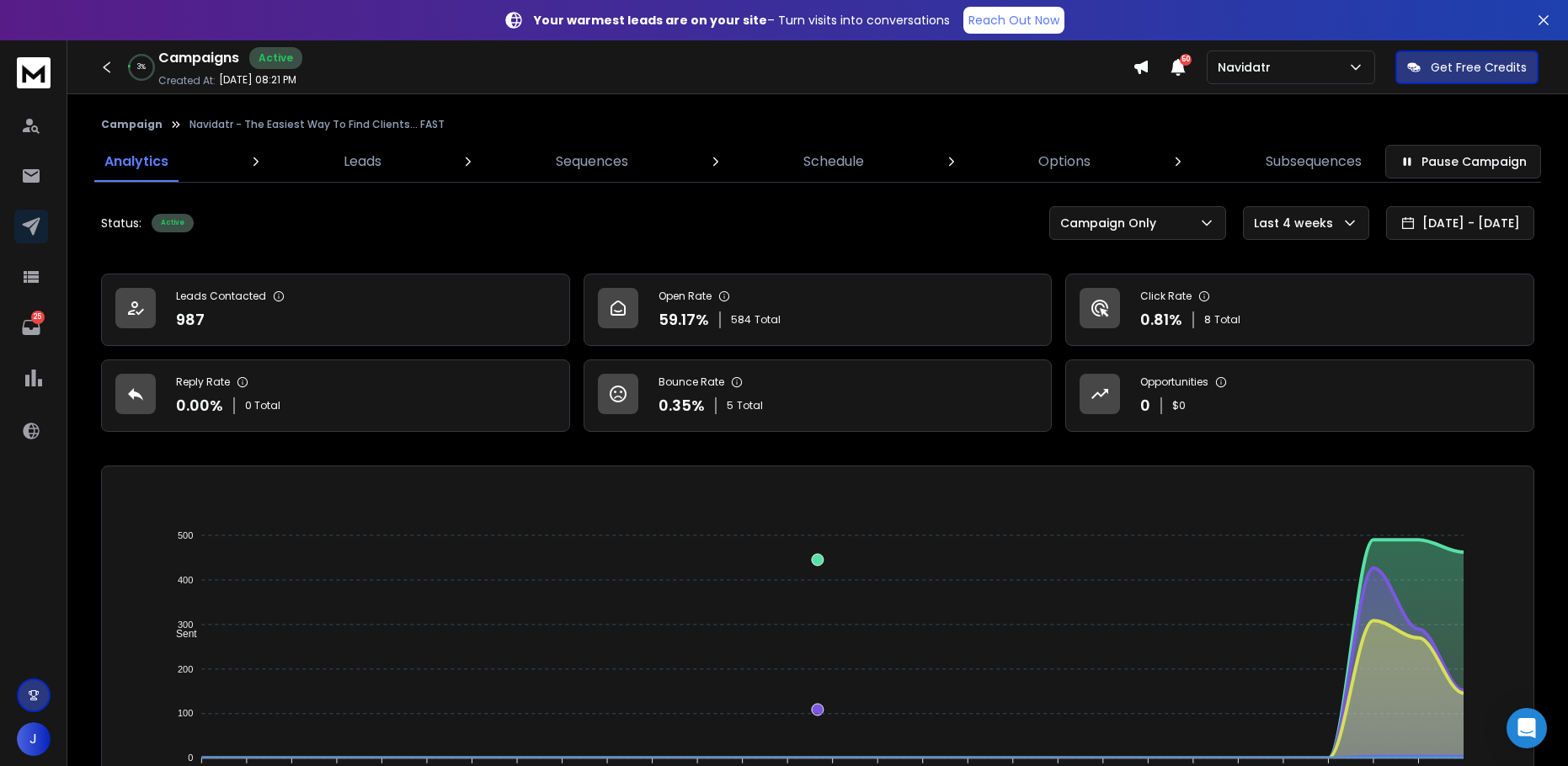
click at [49, 227] on div at bounding box center [33, 229] width 39 height 41
click at [41, 223] on link at bounding box center [31, 226] width 33 height 33
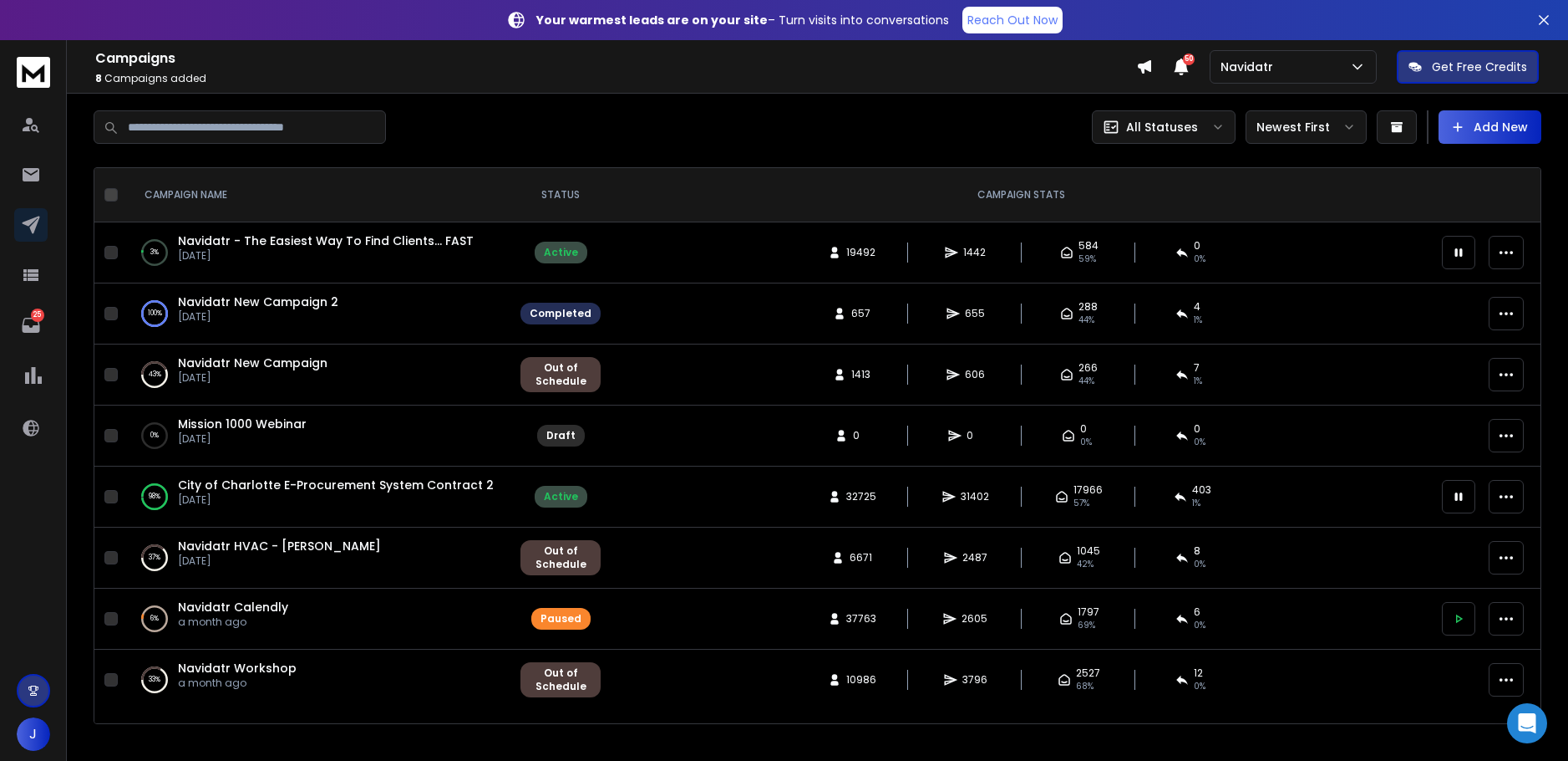
click at [389, 479] on span "City of Charlotte E-Procurement System Contract 2" at bounding box center [335, 485] width 316 height 17
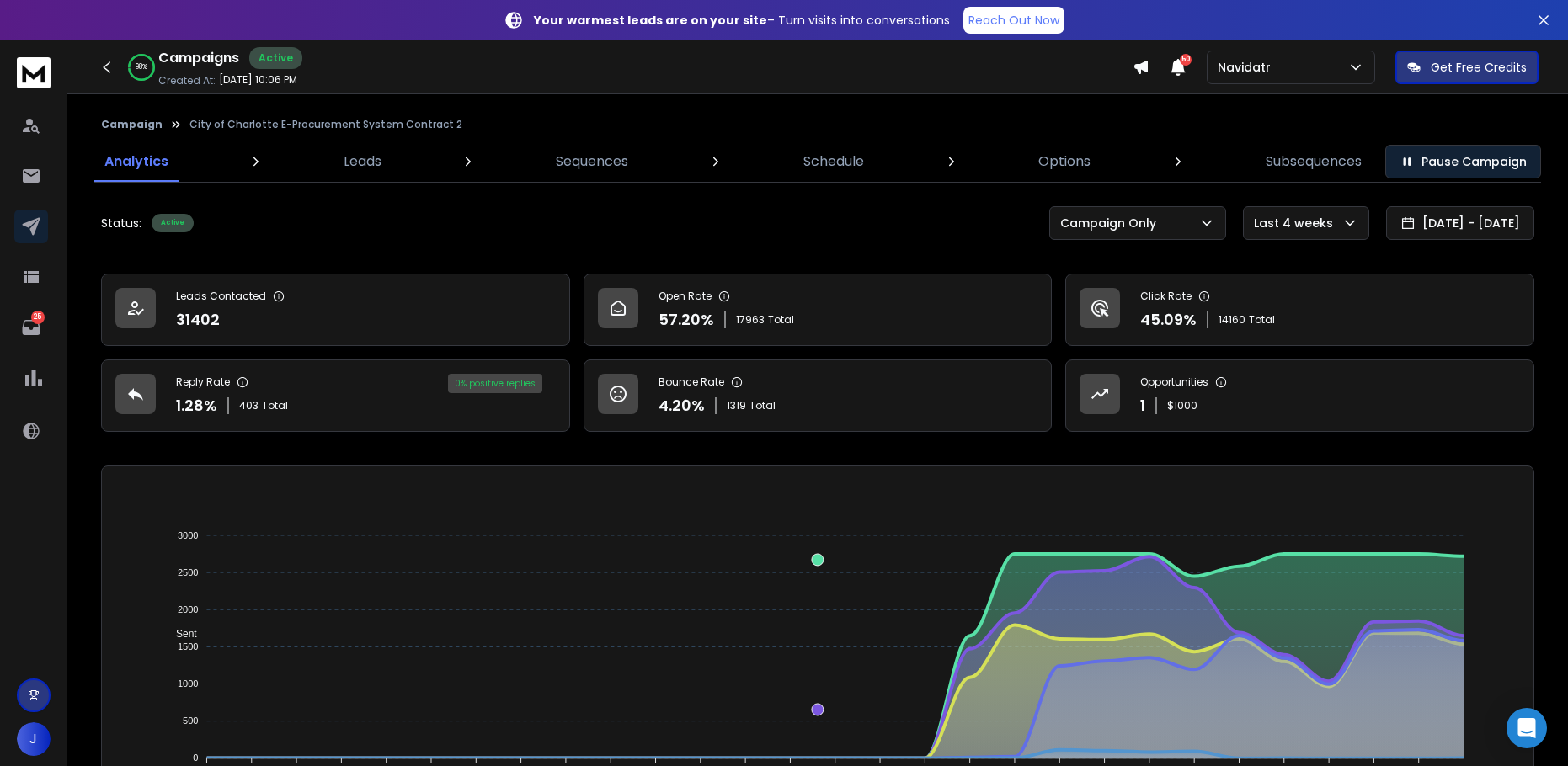
click at [1446, 162] on button "Pause Campaign" at bounding box center [1462, 161] width 155 height 33
click at [1053, 166] on p "Options" at bounding box center [1055, 162] width 52 height 20
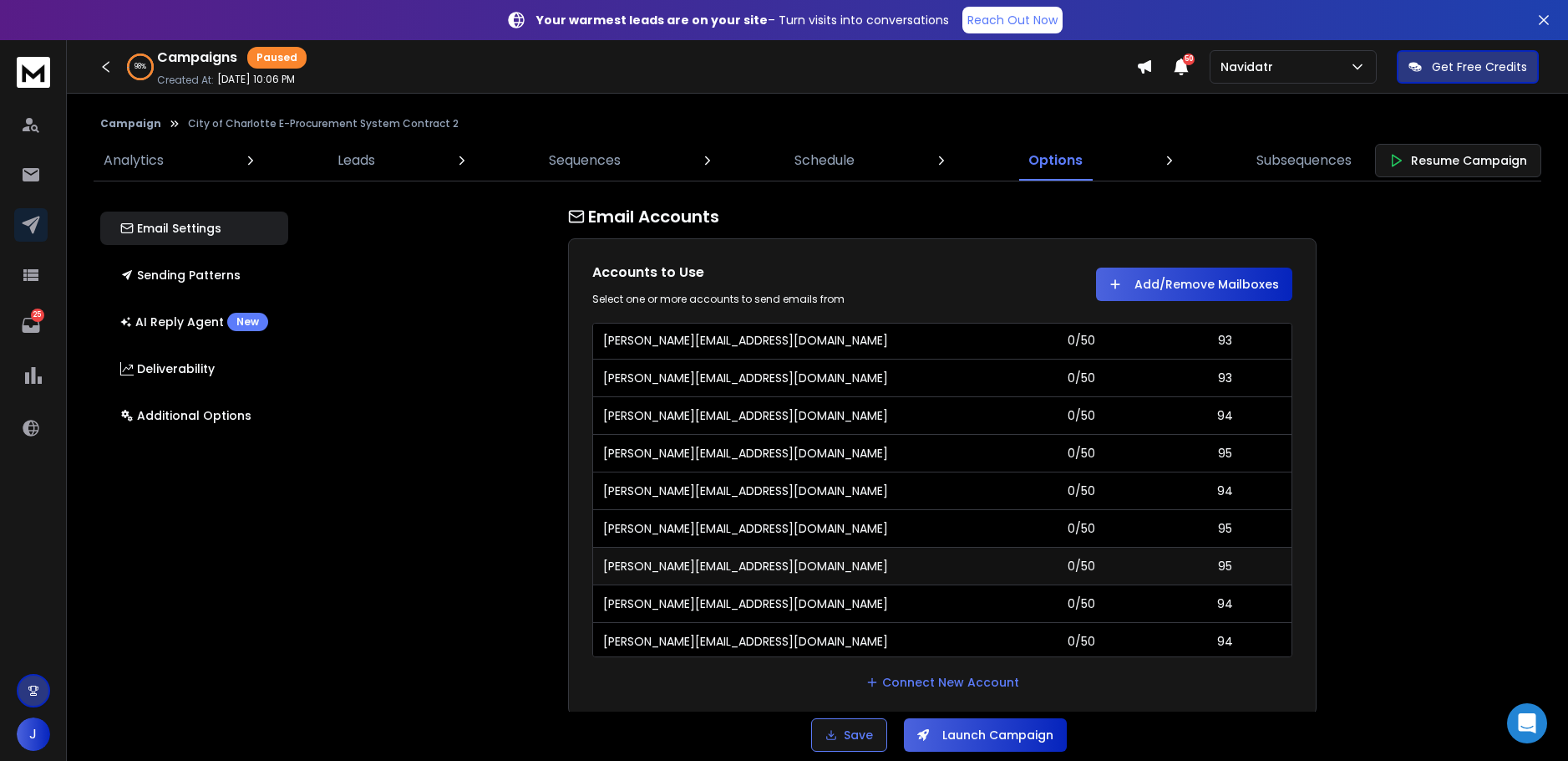
scroll to position [1850, 0]
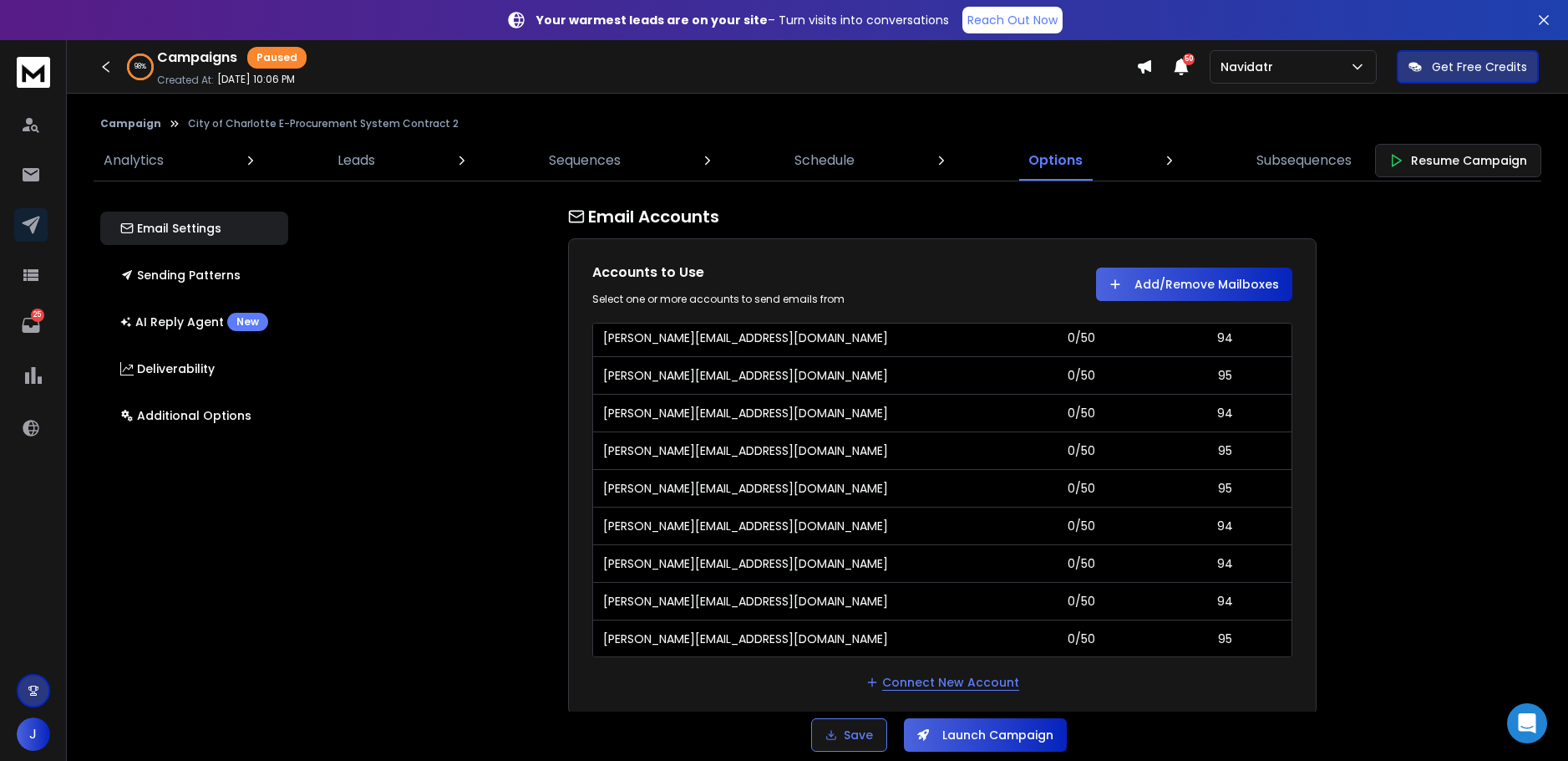
click at [971, 678] on link "Connect New Account" at bounding box center [942, 682] width 153 height 17
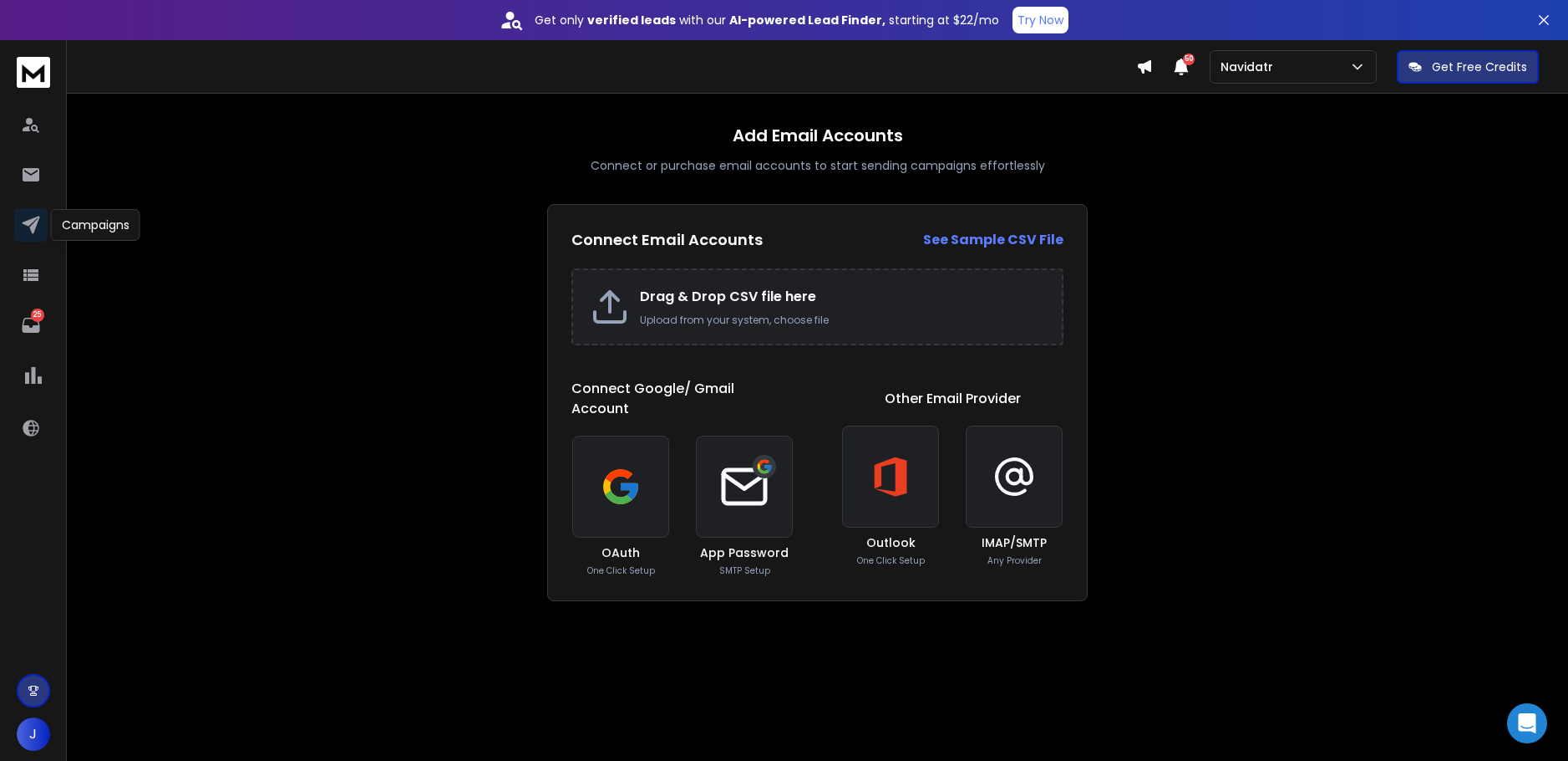
click at [29, 226] on icon at bounding box center [30, 224] width 20 height 20
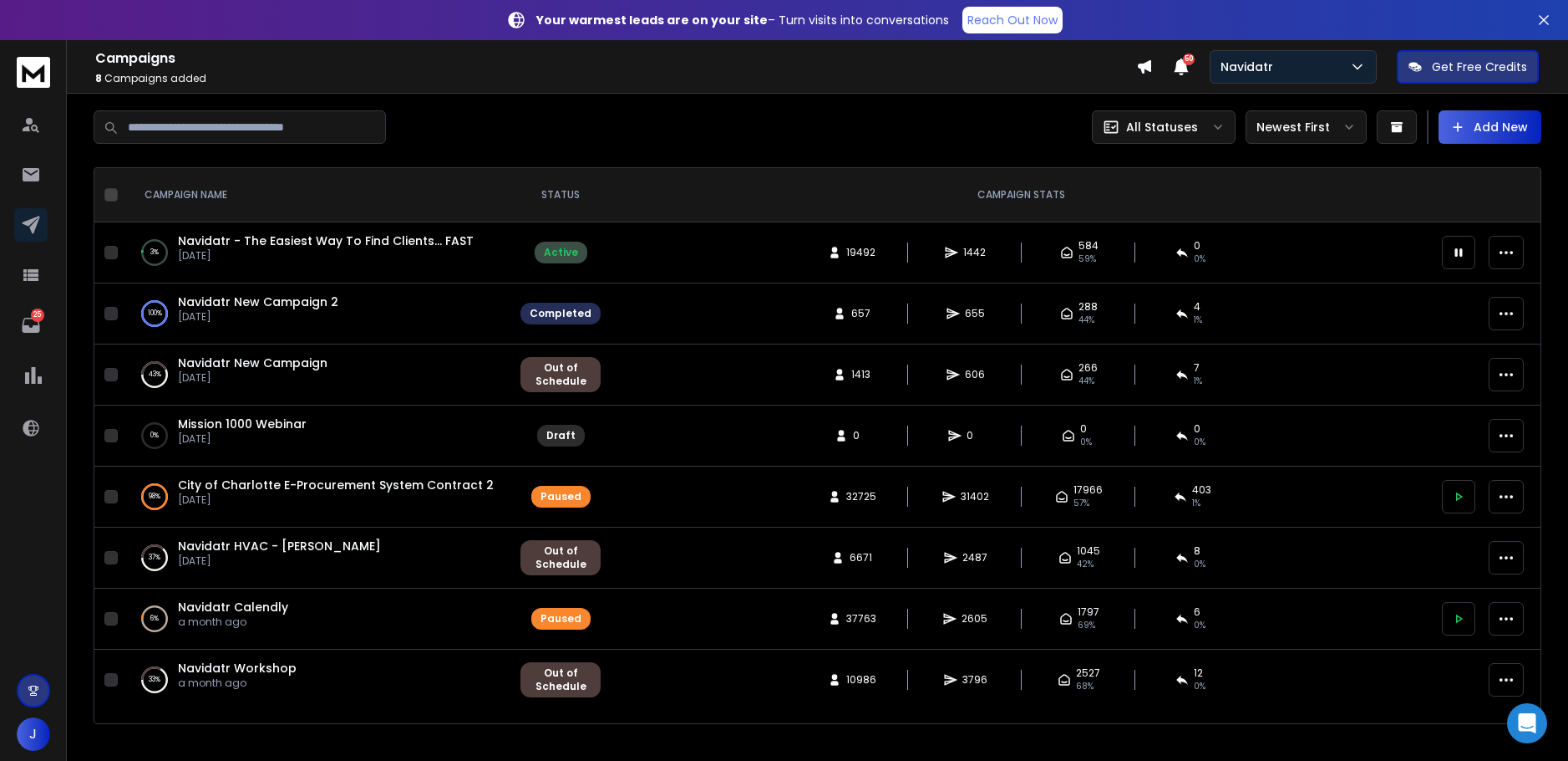
click at [1273, 62] on p "Navidatr" at bounding box center [1250, 66] width 59 height 17
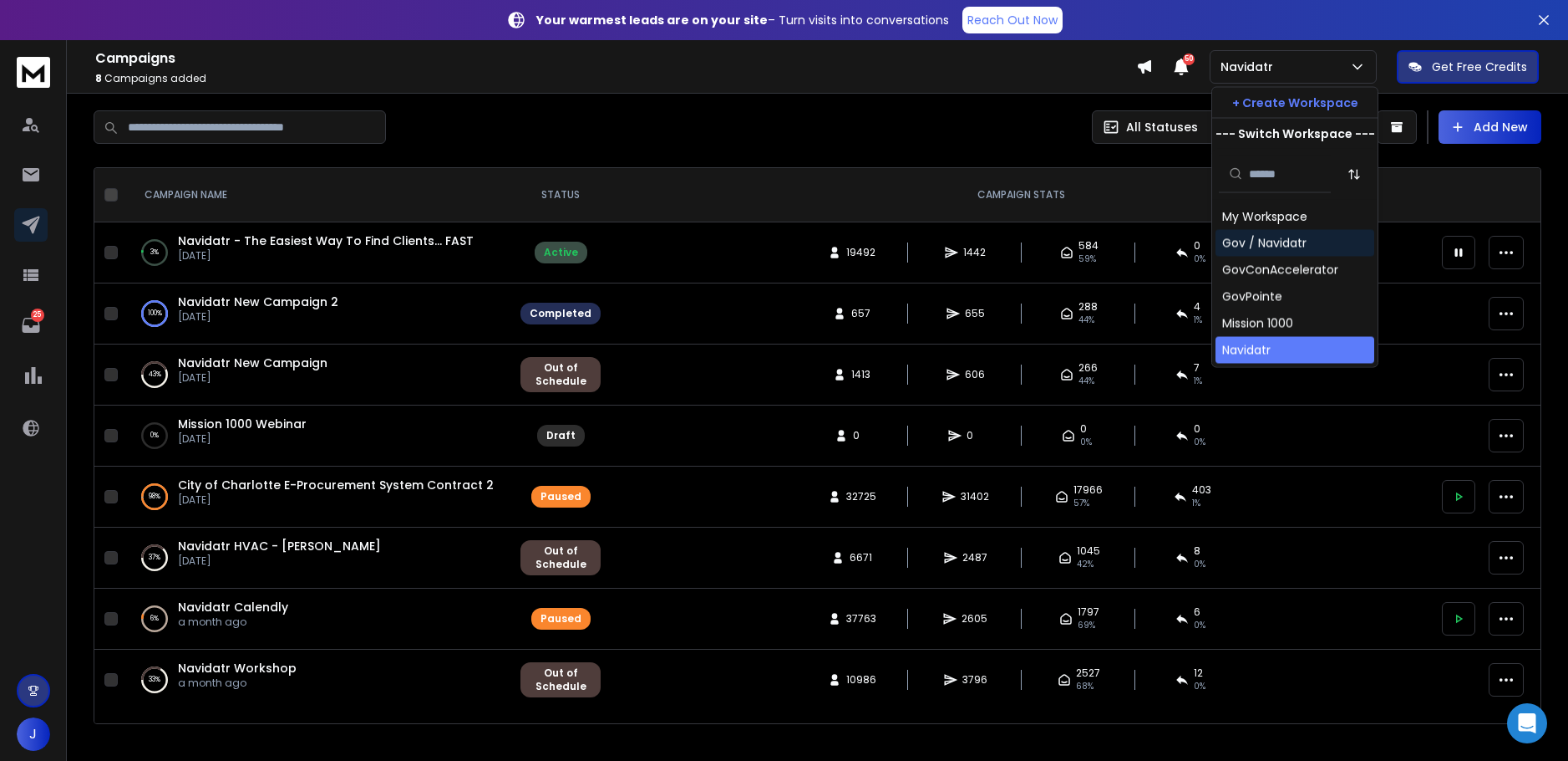
click at [1290, 242] on div "Gov / Navidatr" at bounding box center [1265, 243] width 84 height 17
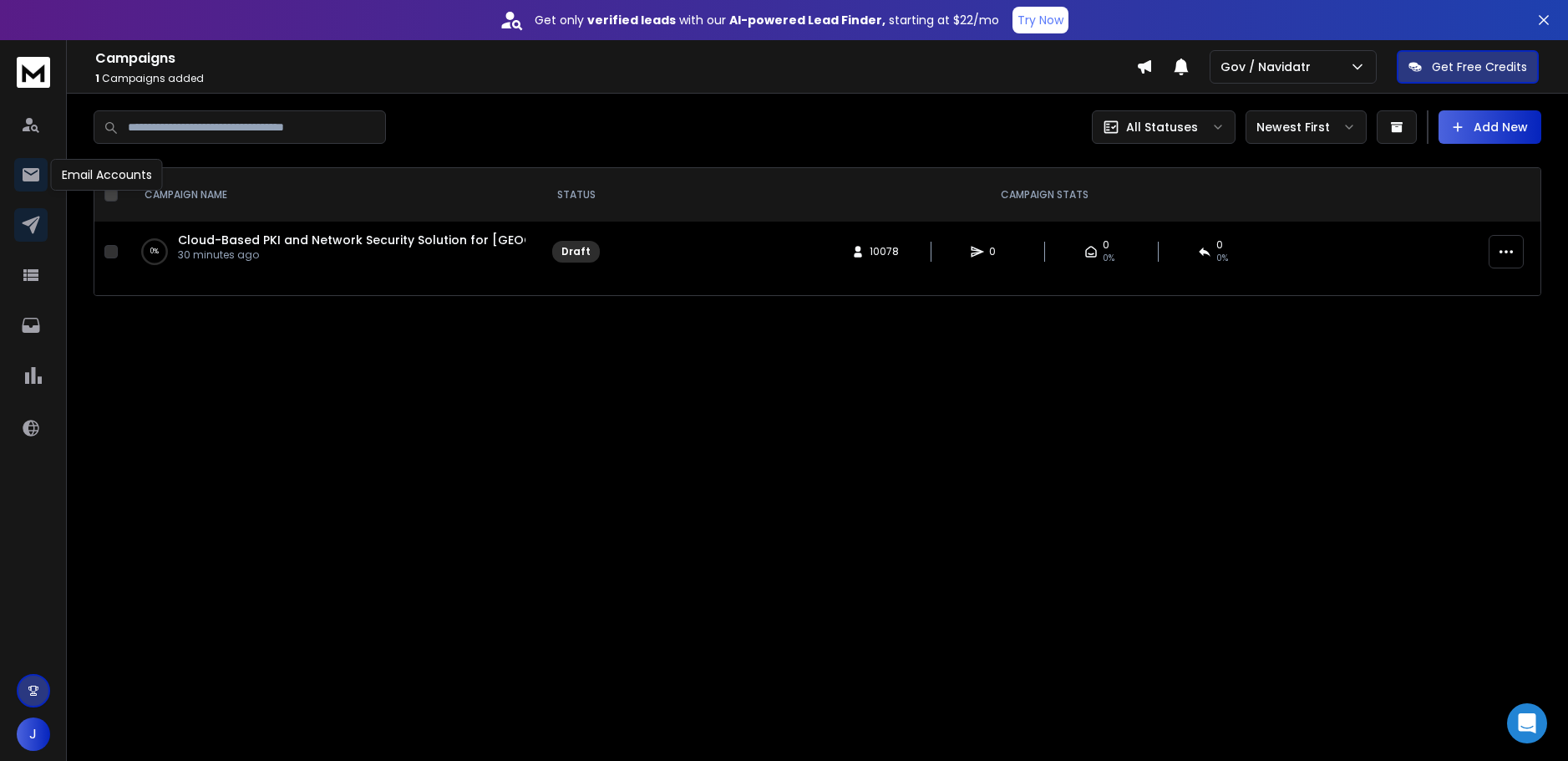
click at [30, 177] on icon at bounding box center [30, 174] width 17 height 13
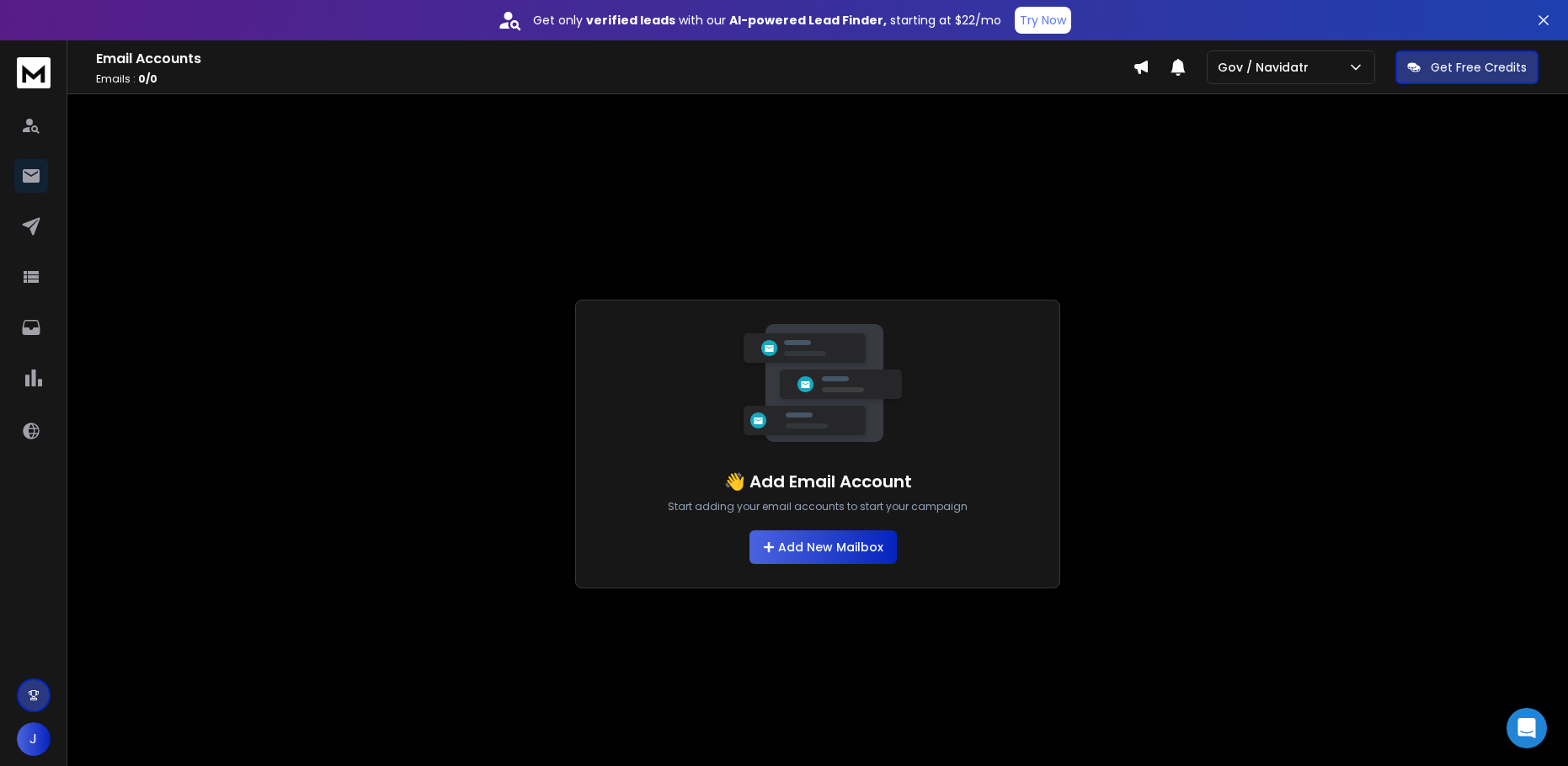
click at [1151, 431] on div "👋 Add Email Account Start adding your email accounts to start your campaign Add…" at bounding box center [817, 444] width 1446 height 289
click at [42, 168] on link at bounding box center [31, 175] width 33 height 33
click at [33, 218] on icon at bounding box center [31, 226] width 20 height 20
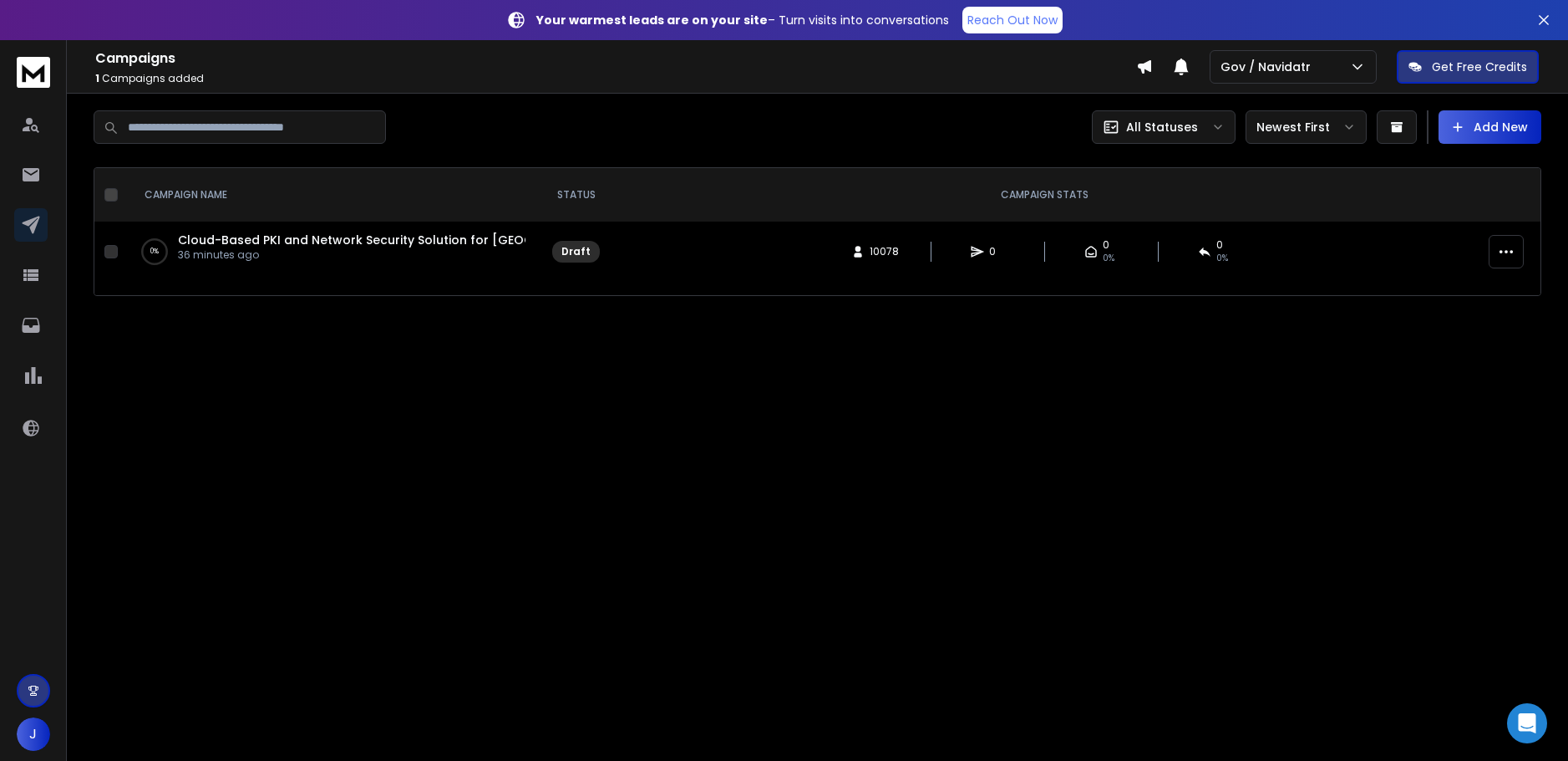
click at [451, 252] on p "36 minutes ago" at bounding box center [352, 255] width 348 height 13
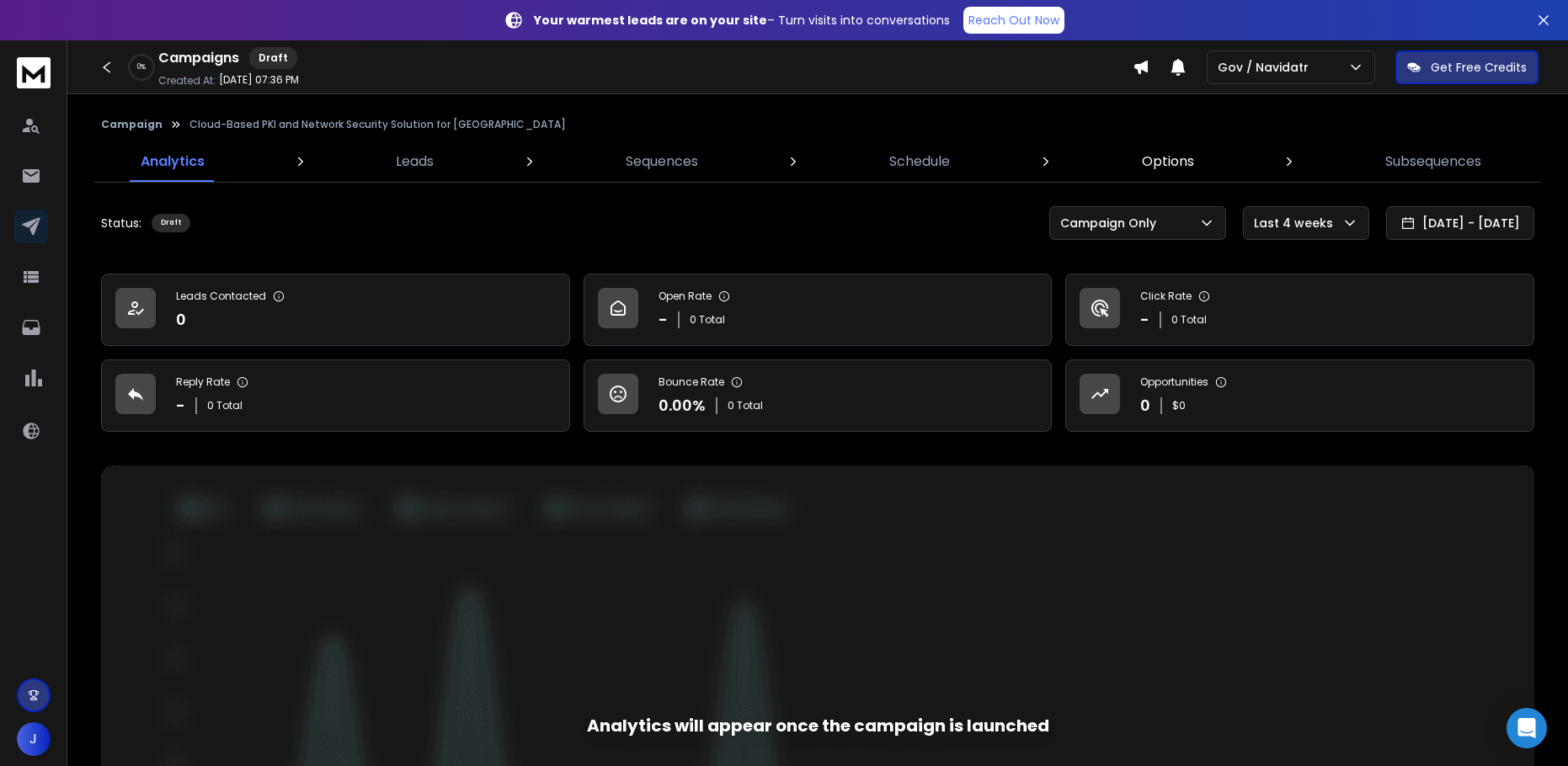
click at [1155, 165] on p "Options" at bounding box center [1168, 162] width 52 height 20
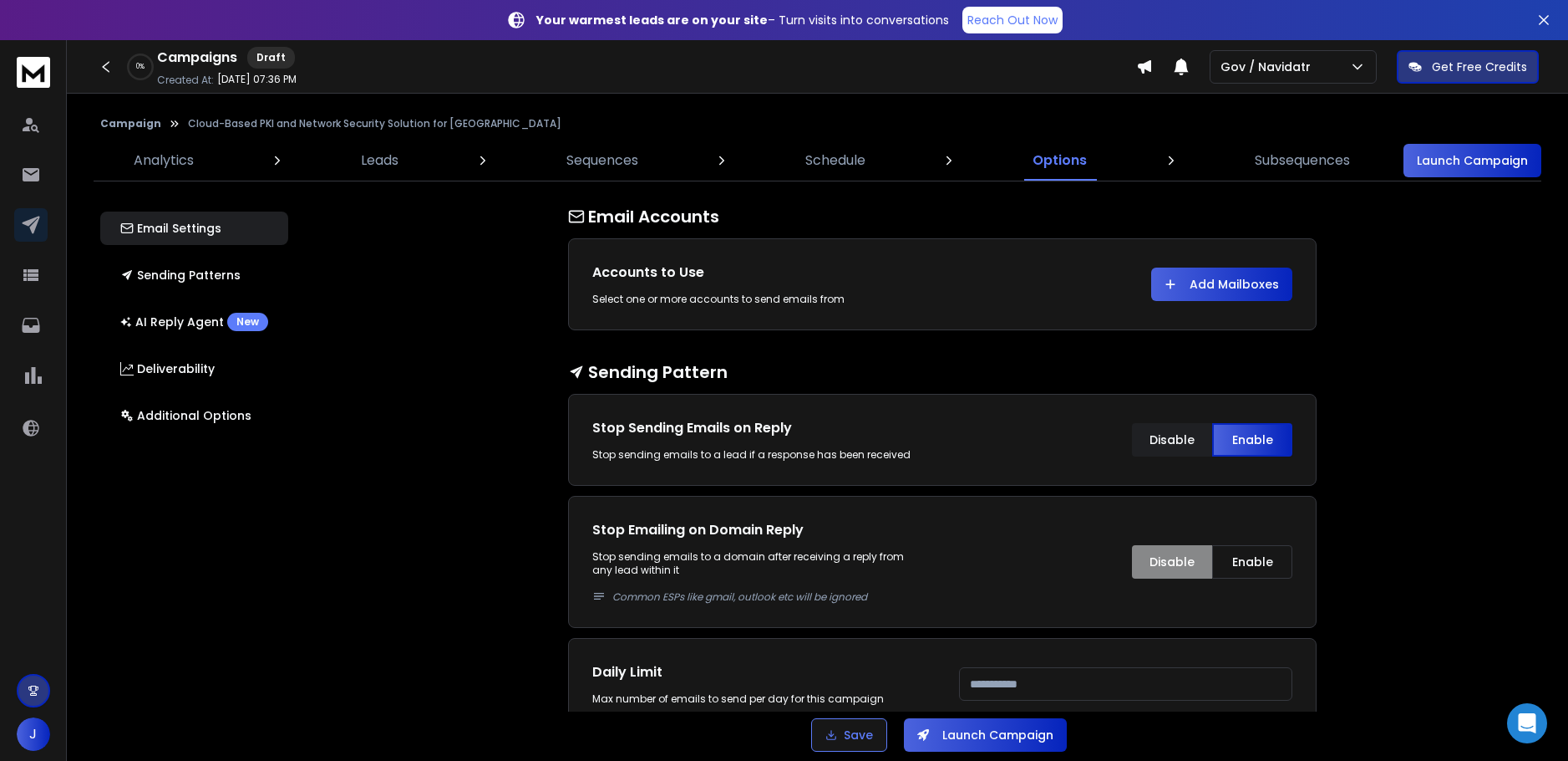
click at [1165, 284] on icon "button" at bounding box center [1170, 284] width 9 height 9
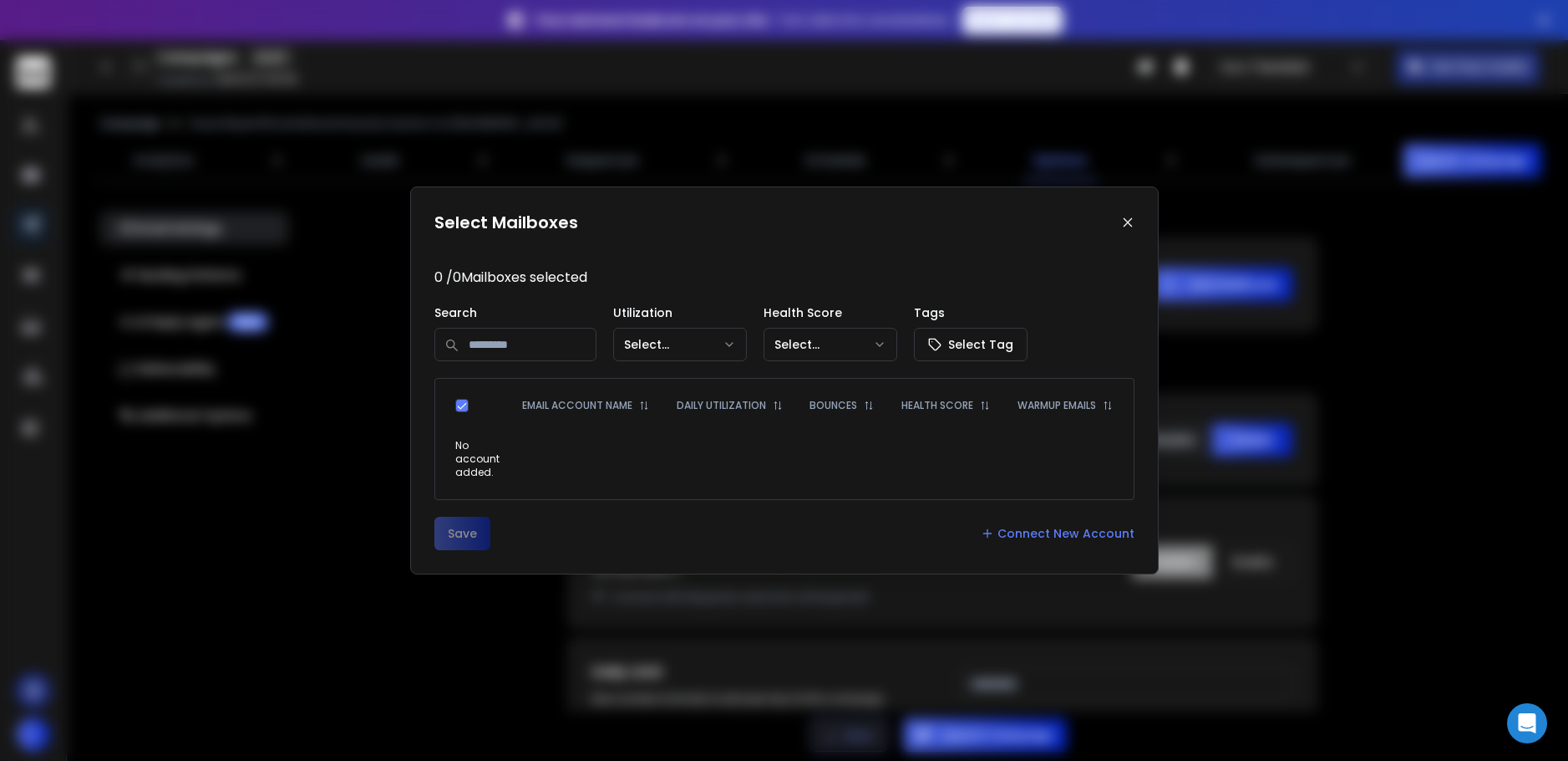
click at [1125, 219] on icon at bounding box center [1128, 223] width 9 height 9
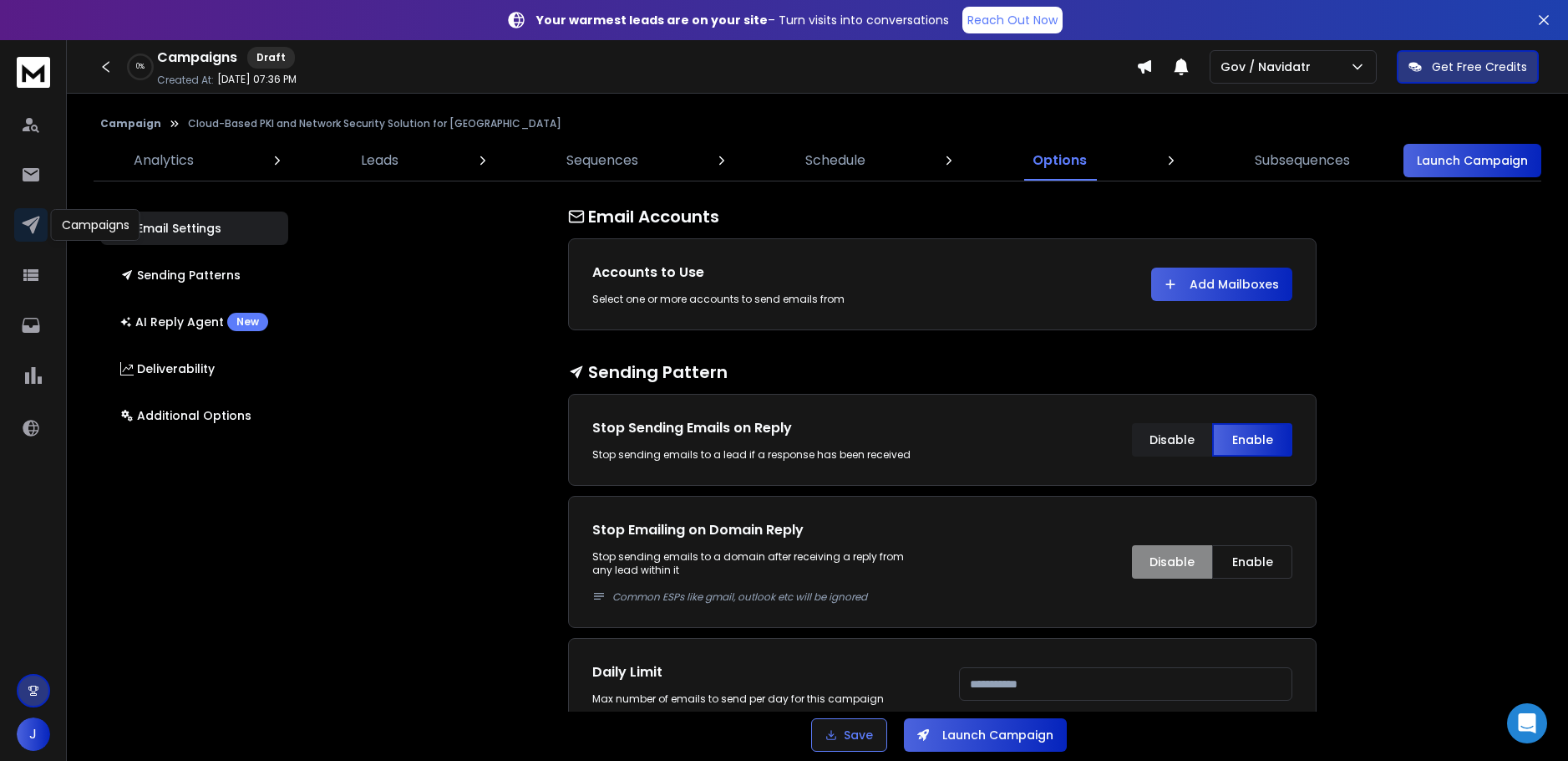
click at [23, 223] on icon at bounding box center [30, 224] width 18 height 18
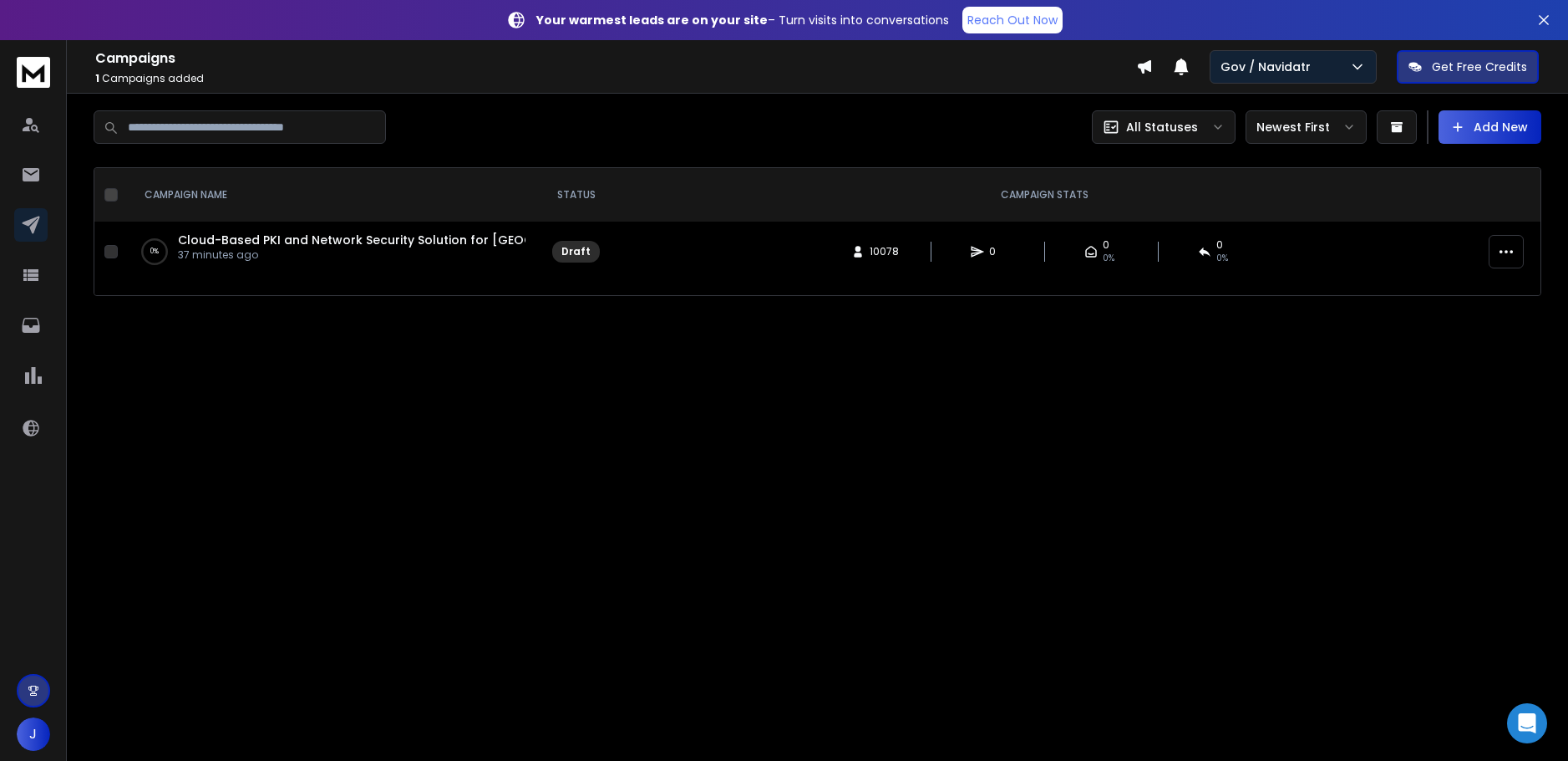
click at [1295, 70] on p "Gov / Navidatr" at bounding box center [1269, 66] width 97 height 17
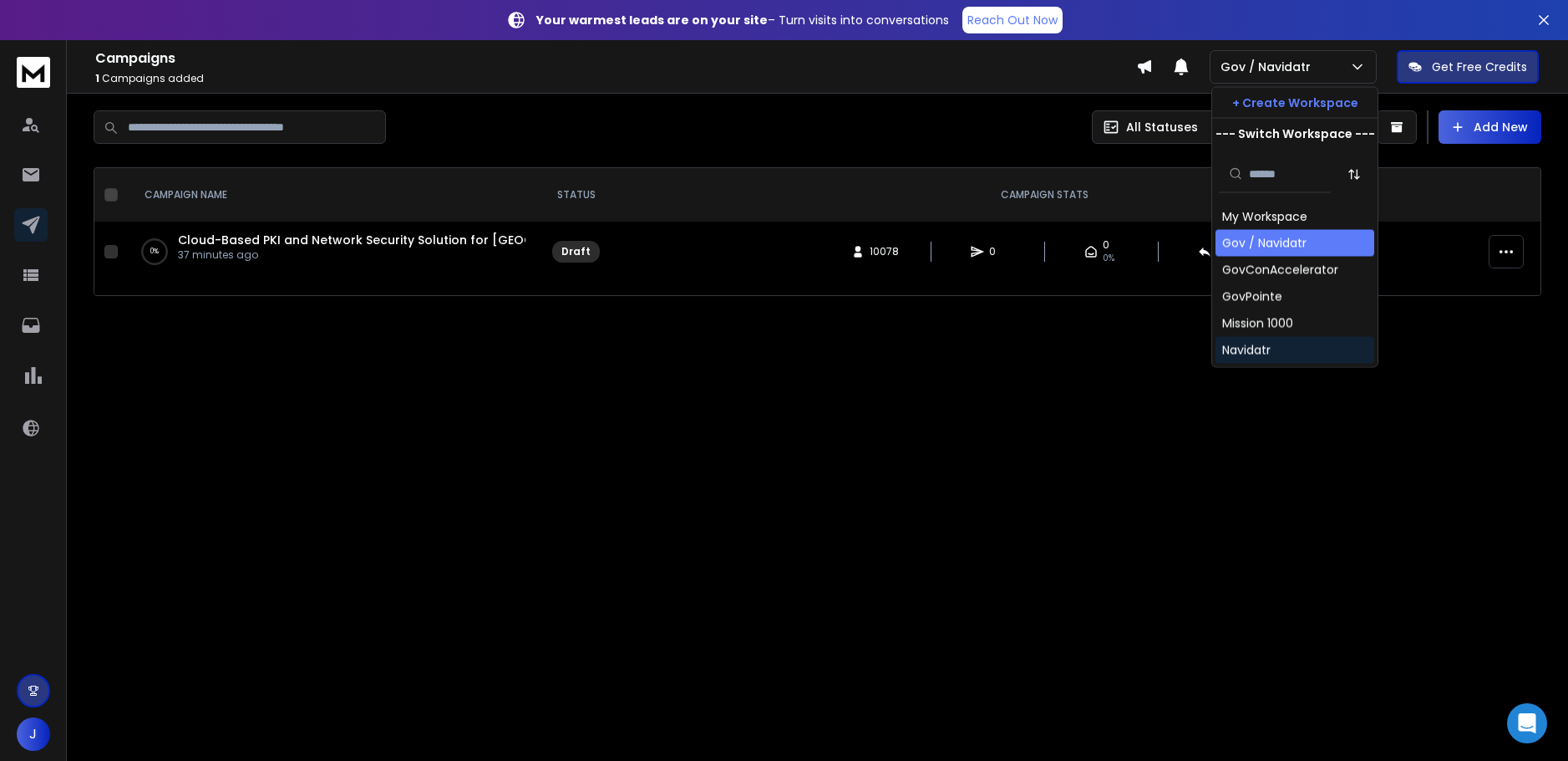
click at [1250, 346] on div "Navidatr" at bounding box center [1247, 350] width 48 height 17
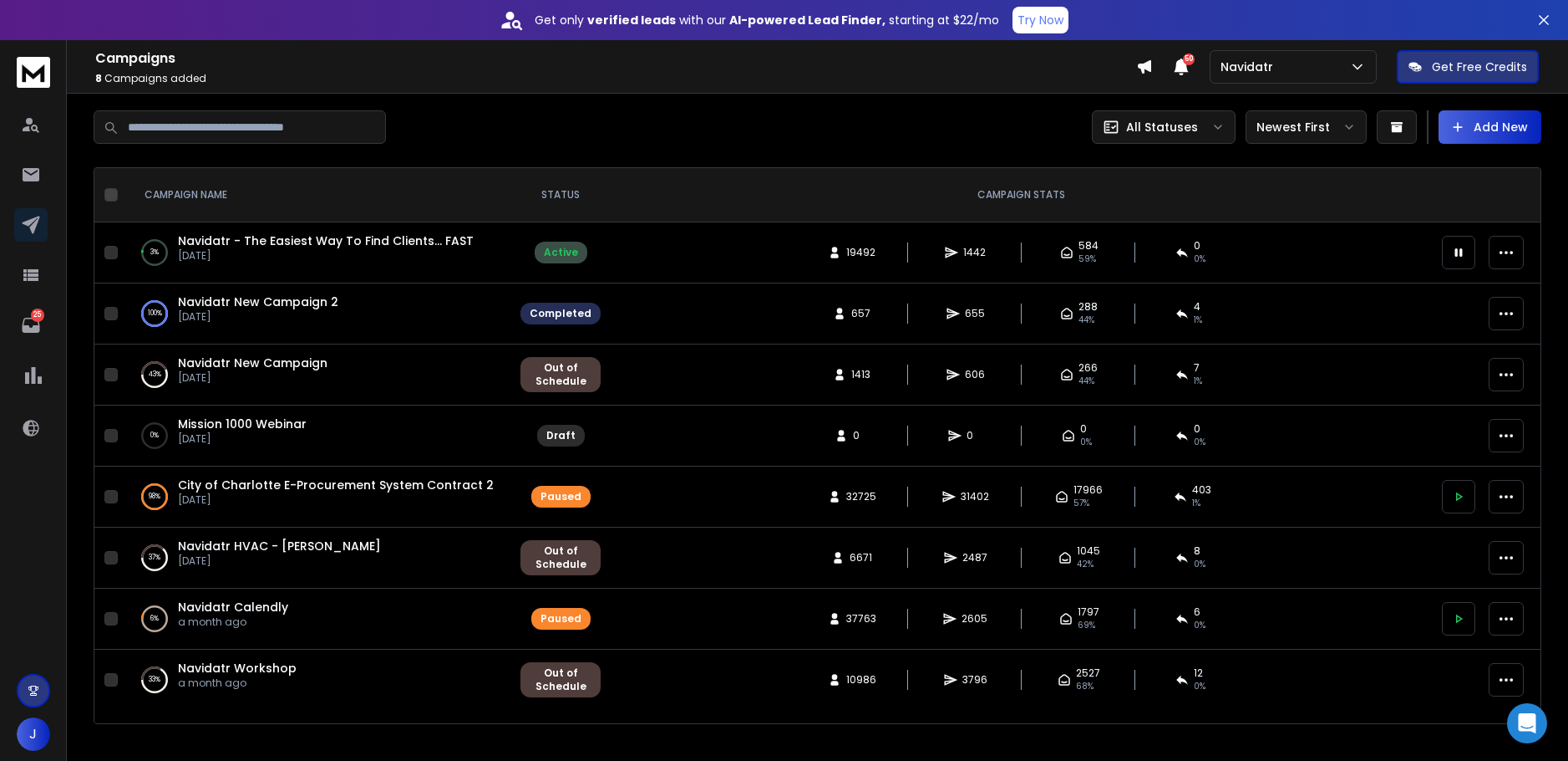
click at [331, 246] on span "Navidatr - The Easiest Way To Find Clients... FAST" at bounding box center [326, 241] width 296 height 17
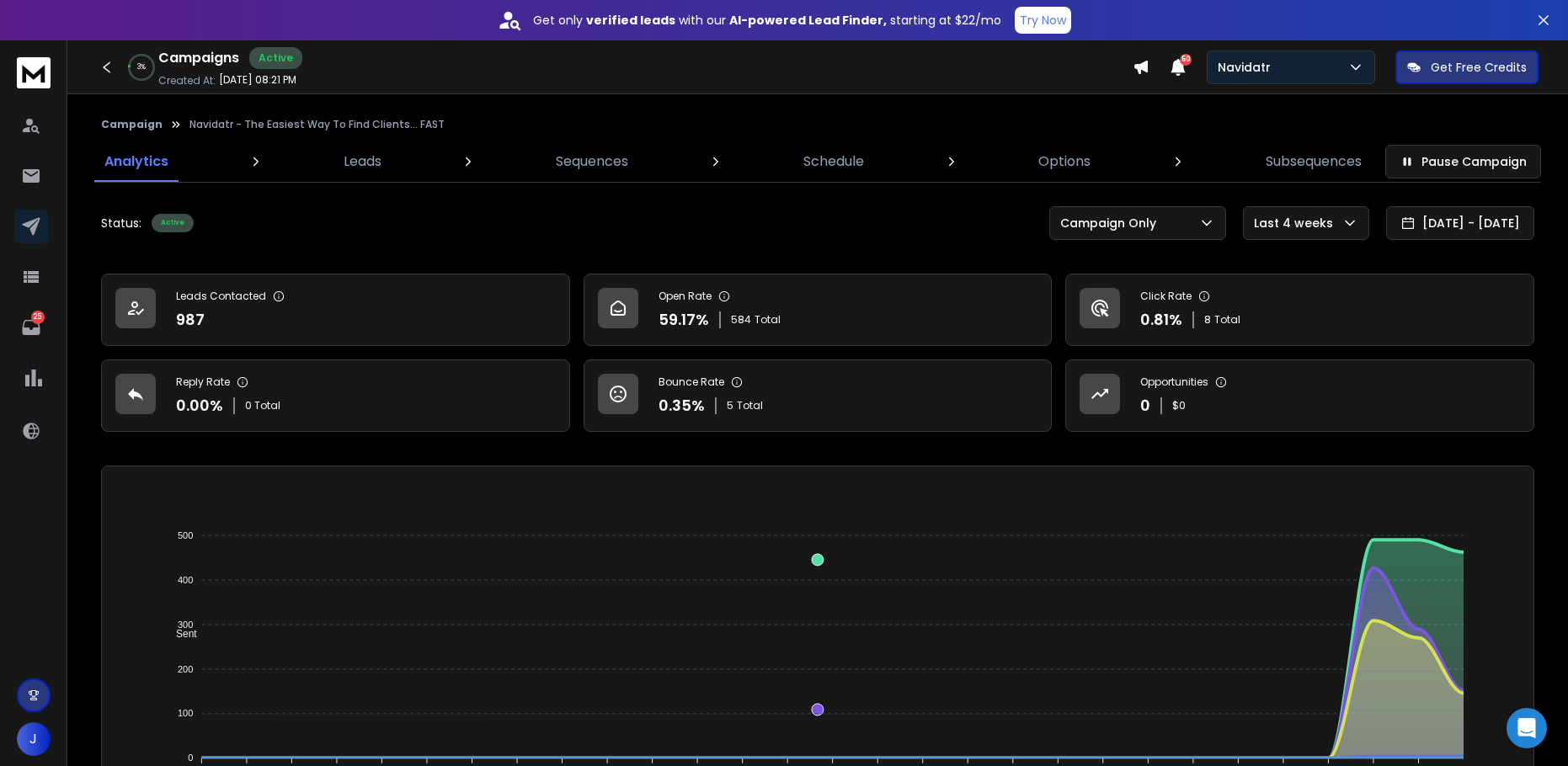
click at [1354, 70] on icon "button" at bounding box center [1355, 67] width 17 height 17
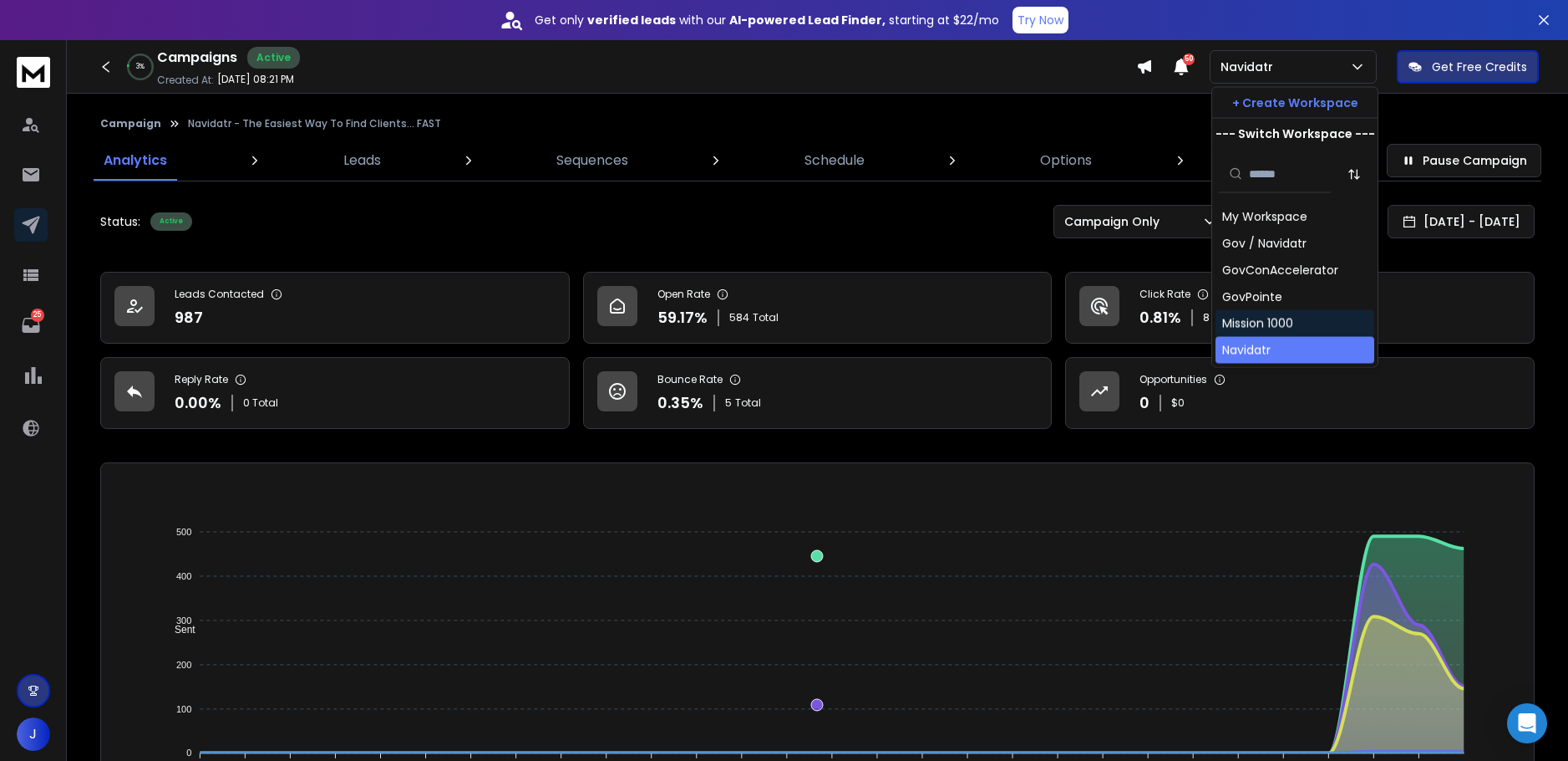
click at [1256, 329] on div "Mission 1000" at bounding box center [1258, 323] width 71 height 17
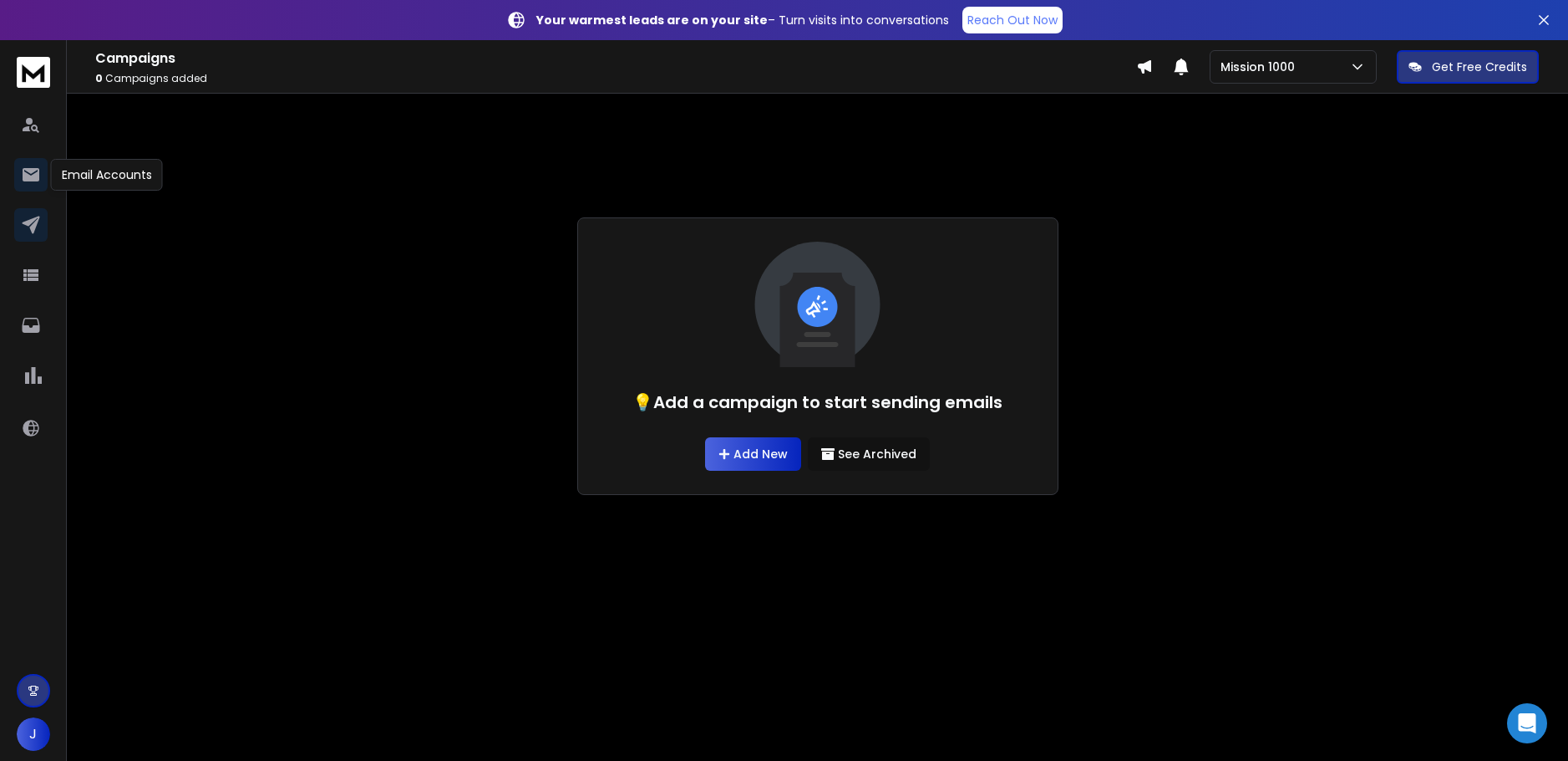
click at [36, 176] on icon at bounding box center [30, 174] width 17 height 13
